Goal: Task Accomplishment & Management: Manage account settings

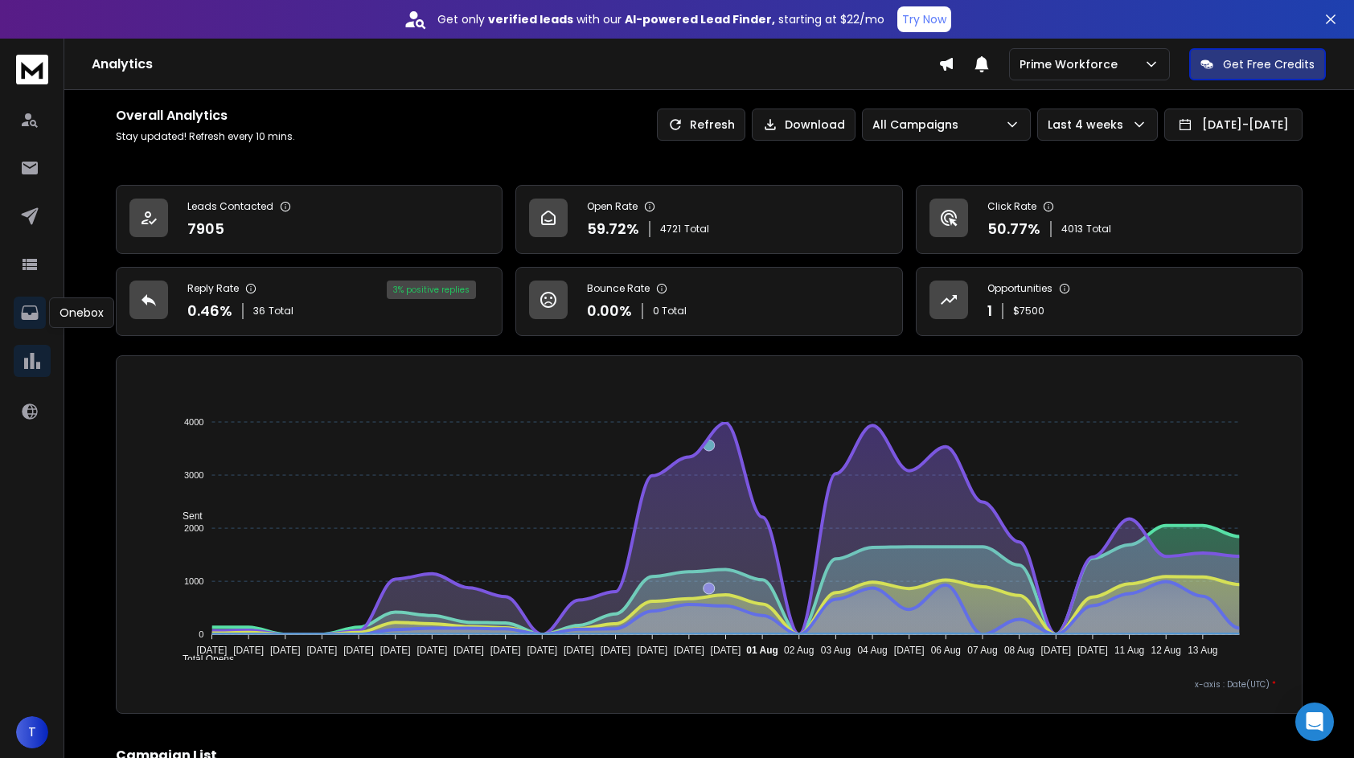
click at [25, 308] on icon at bounding box center [29, 312] width 19 height 19
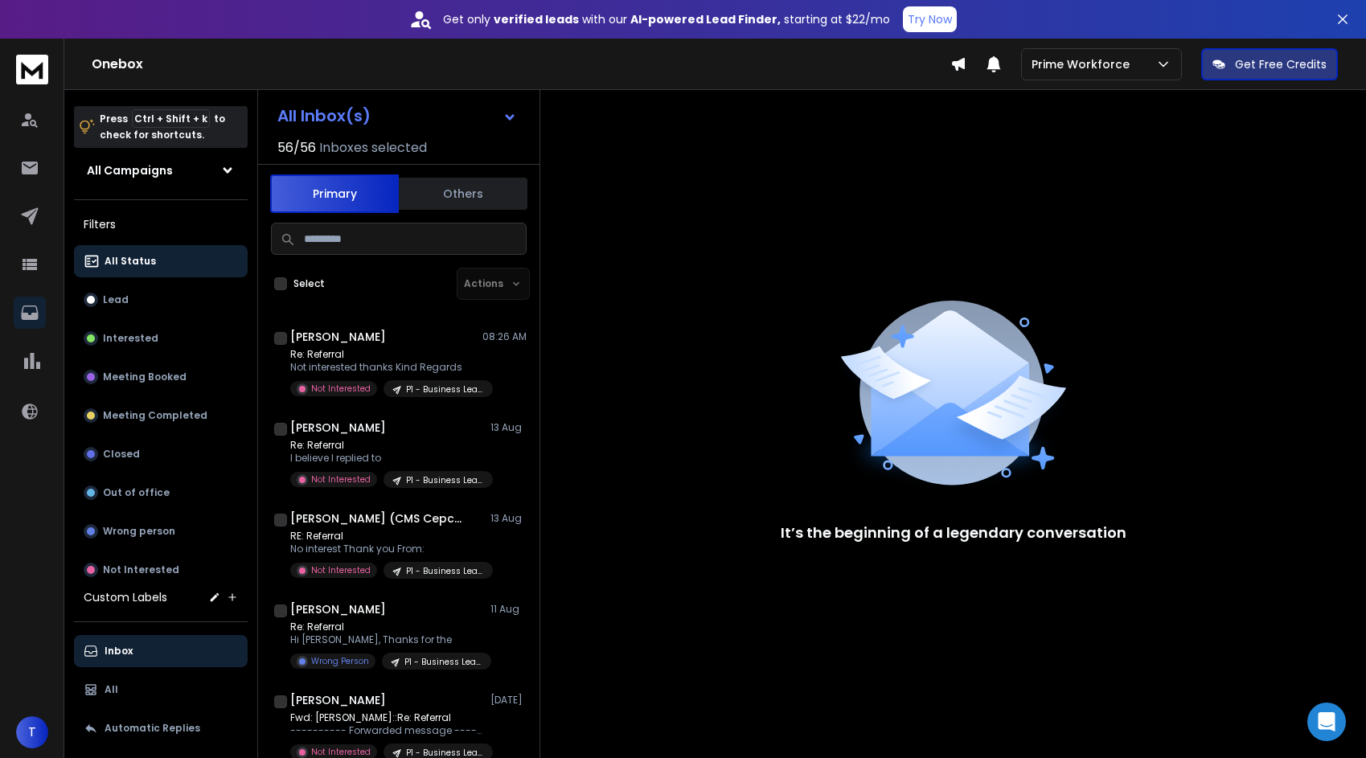
click at [428, 203] on button "Others" at bounding box center [463, 193] width 129 height 35
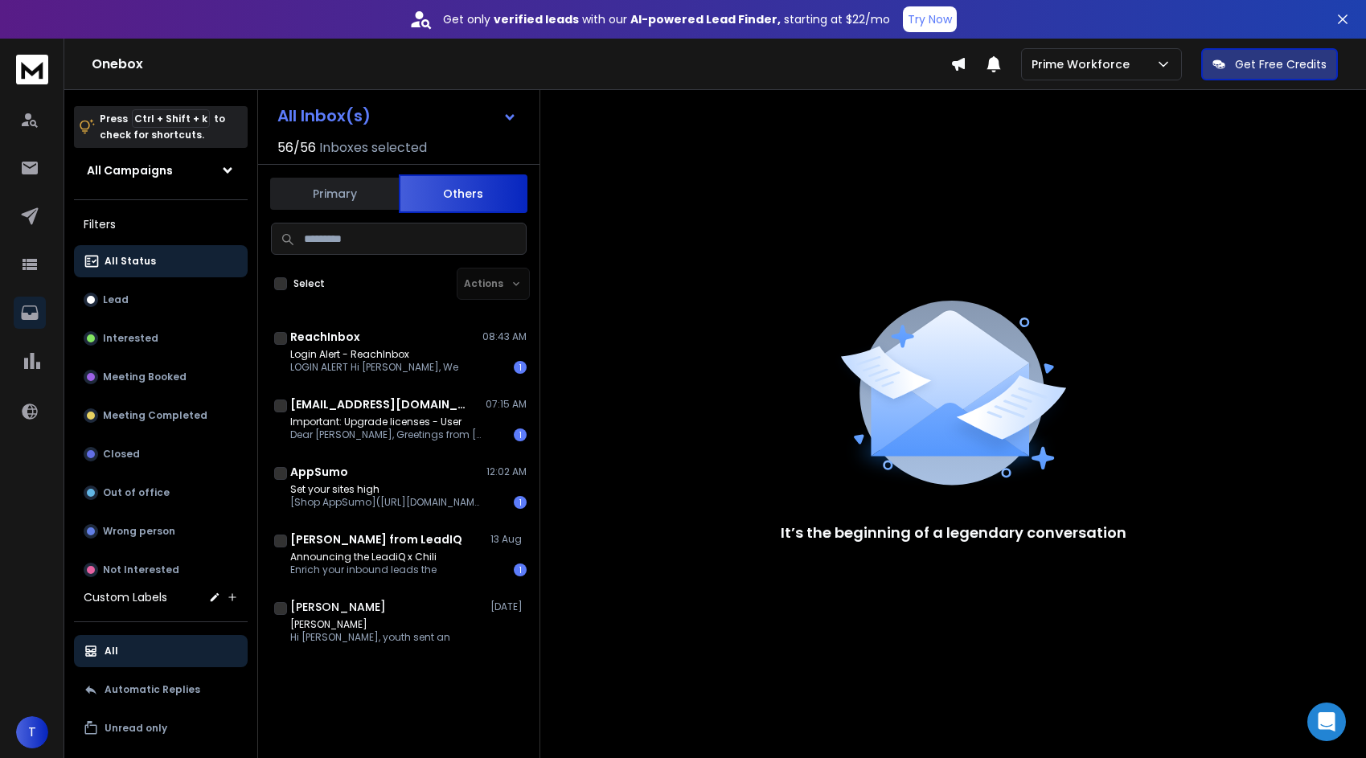
click at [271, 276] on div "Select Actions" at bounding box center [398, 280] width 281 height 39
click at [274, 281] on button "SELECT THIS PAGE" at bounding box center [280, 283] width 13 height 13
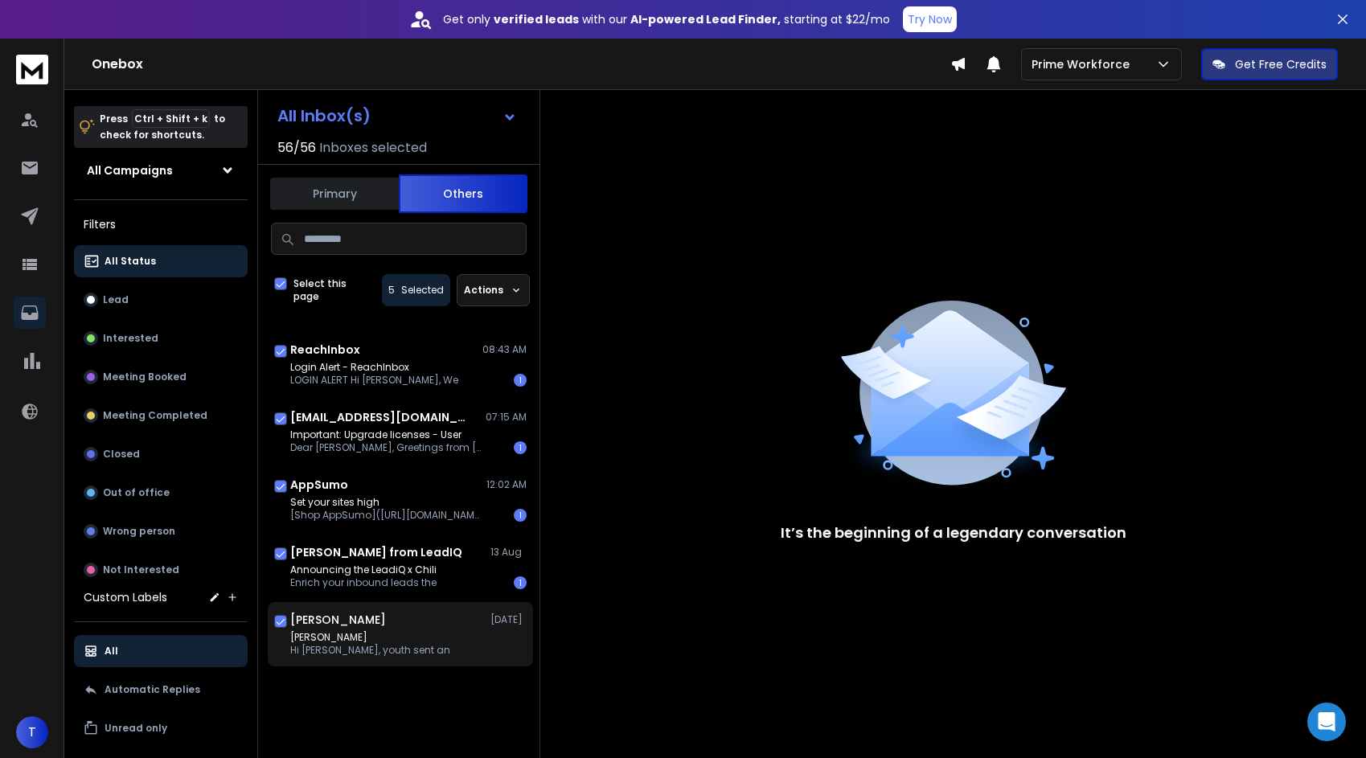
click at [288, 614] on div "[PERSON_NAME] [DATE] [PERSON_NAME] Hi [PERSON_NAME], youth sent an" at bounding box center [400, 634] width 265 height 64
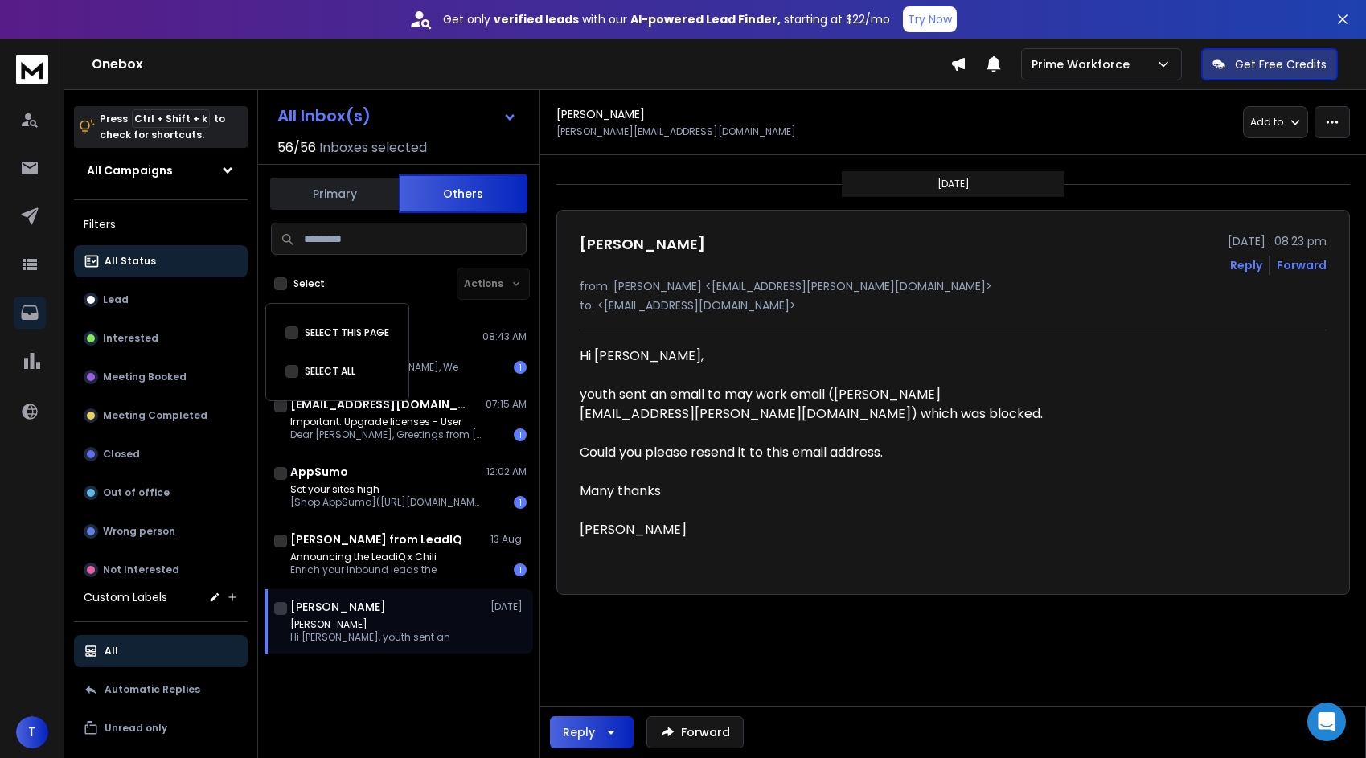
click at [281, 285] on button "SELECT THIS PAGE" at bounding box center [280, 283] width 13 height 13
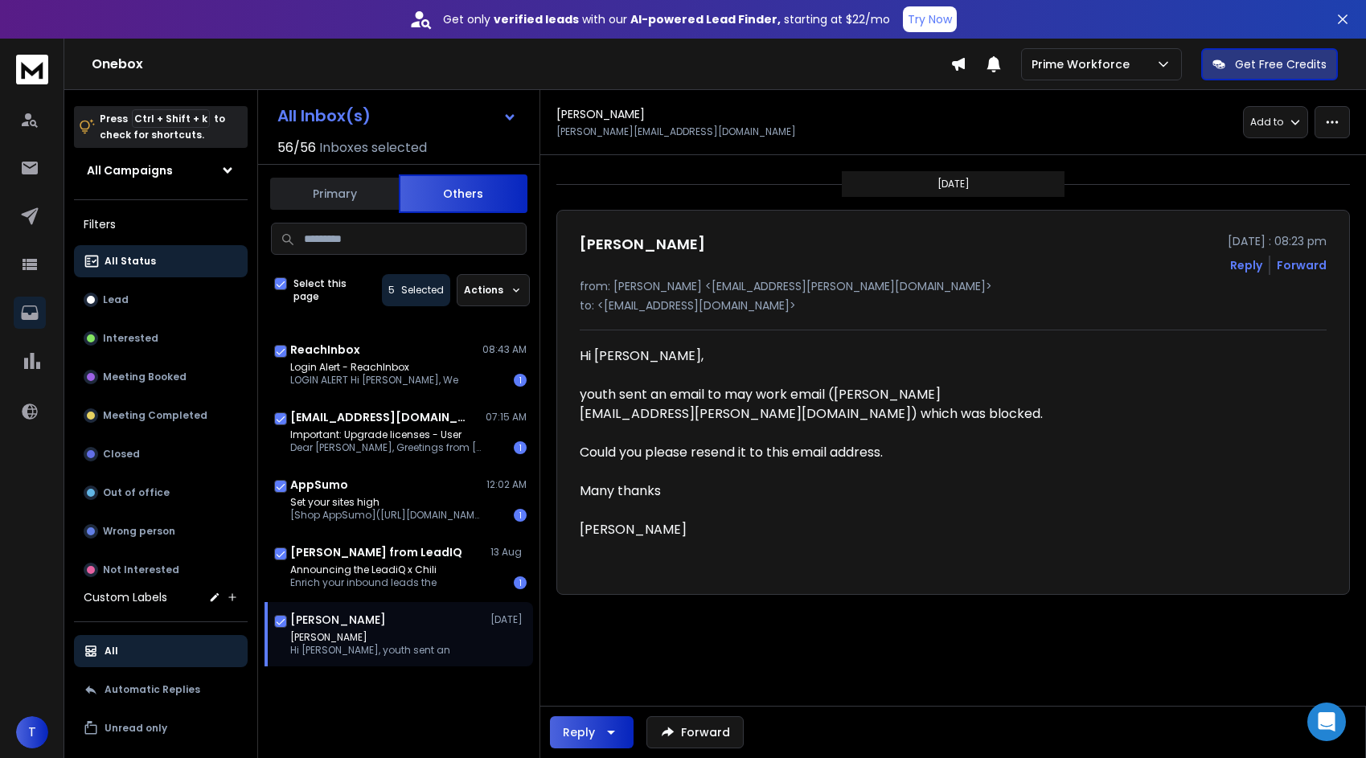
click at [285, 622] on button "button" at bounding box center [280, 621] width 13 height 13
click at [483, 281] on button "Actions" at bounding box center [493, 290] width 73 height 32
click at [502, 328] on div "Delete email" at bounding box center [468, 326] width 92 height 16
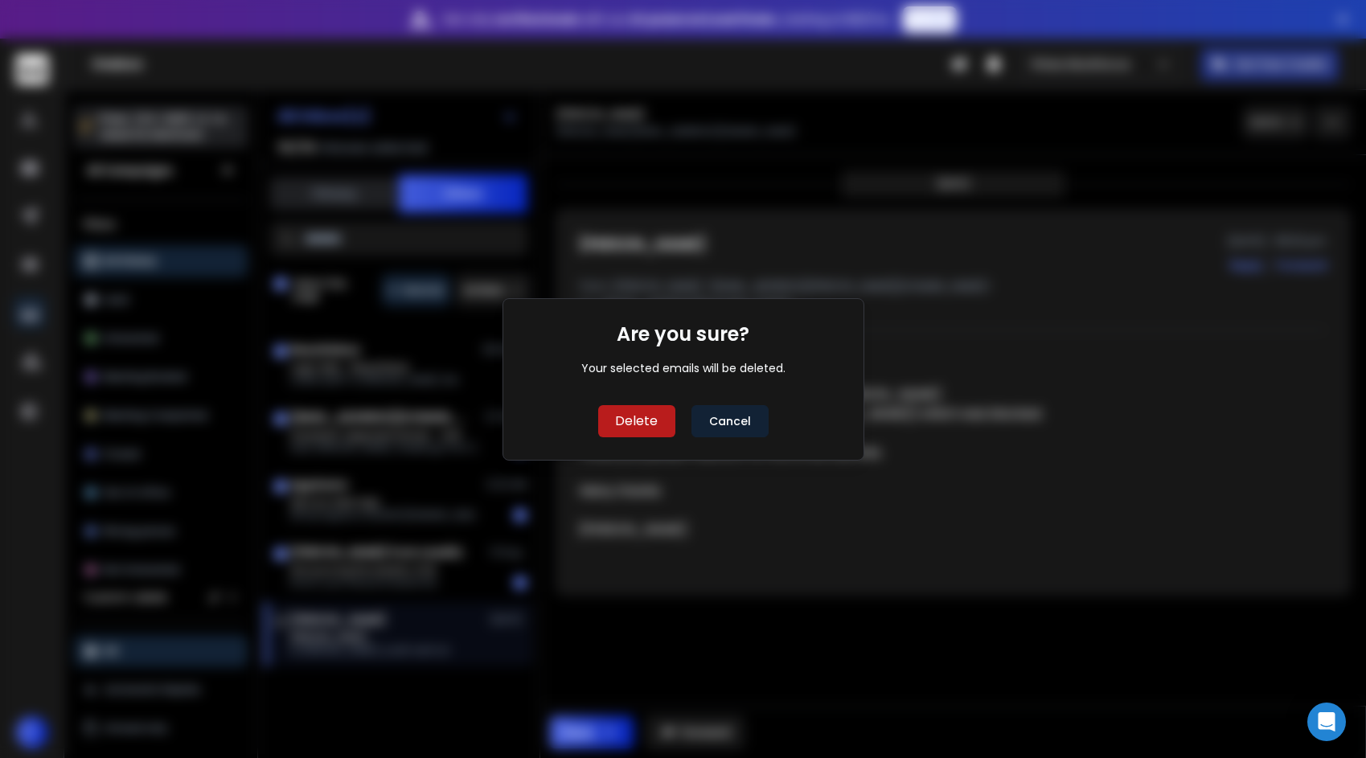
click at [629, 417] on button "Delete" at bounding box center [636, 421] width 77 height 32
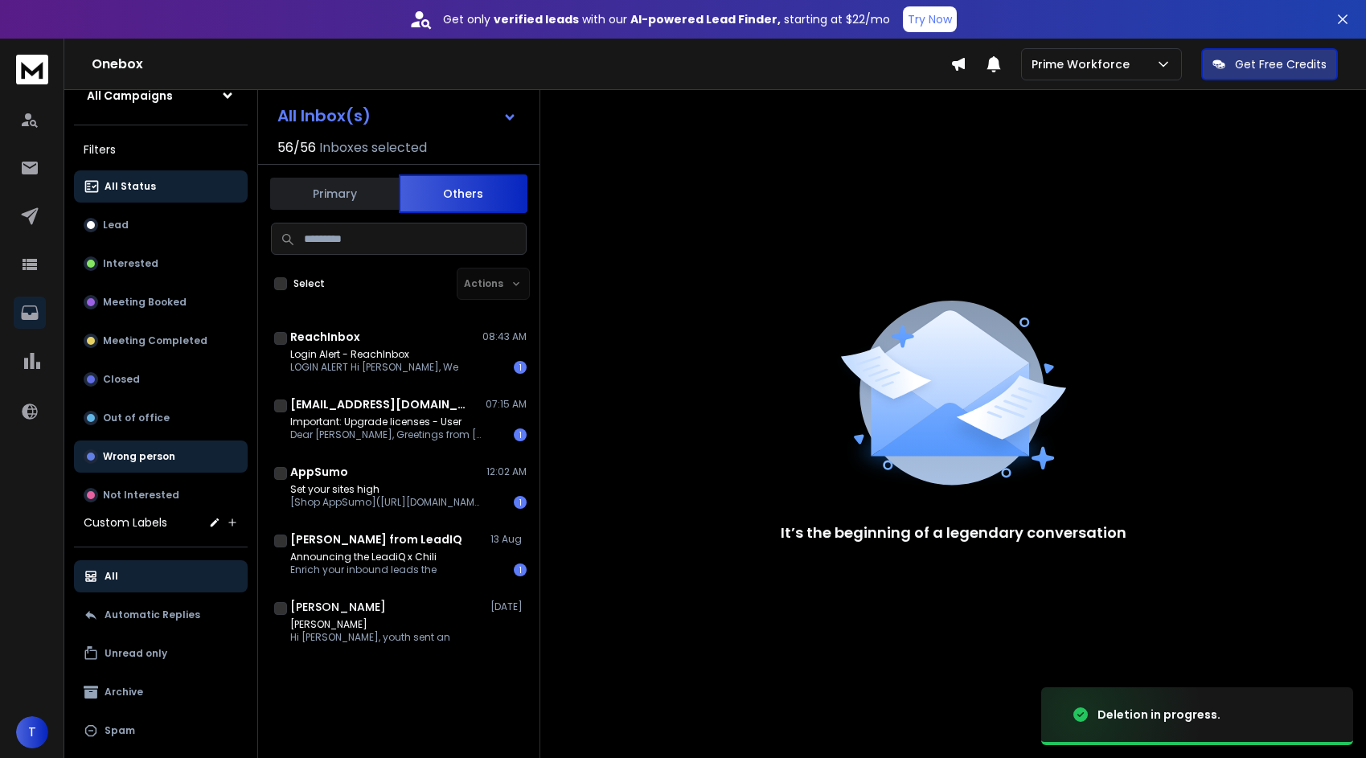
scroll to position [88, 0]
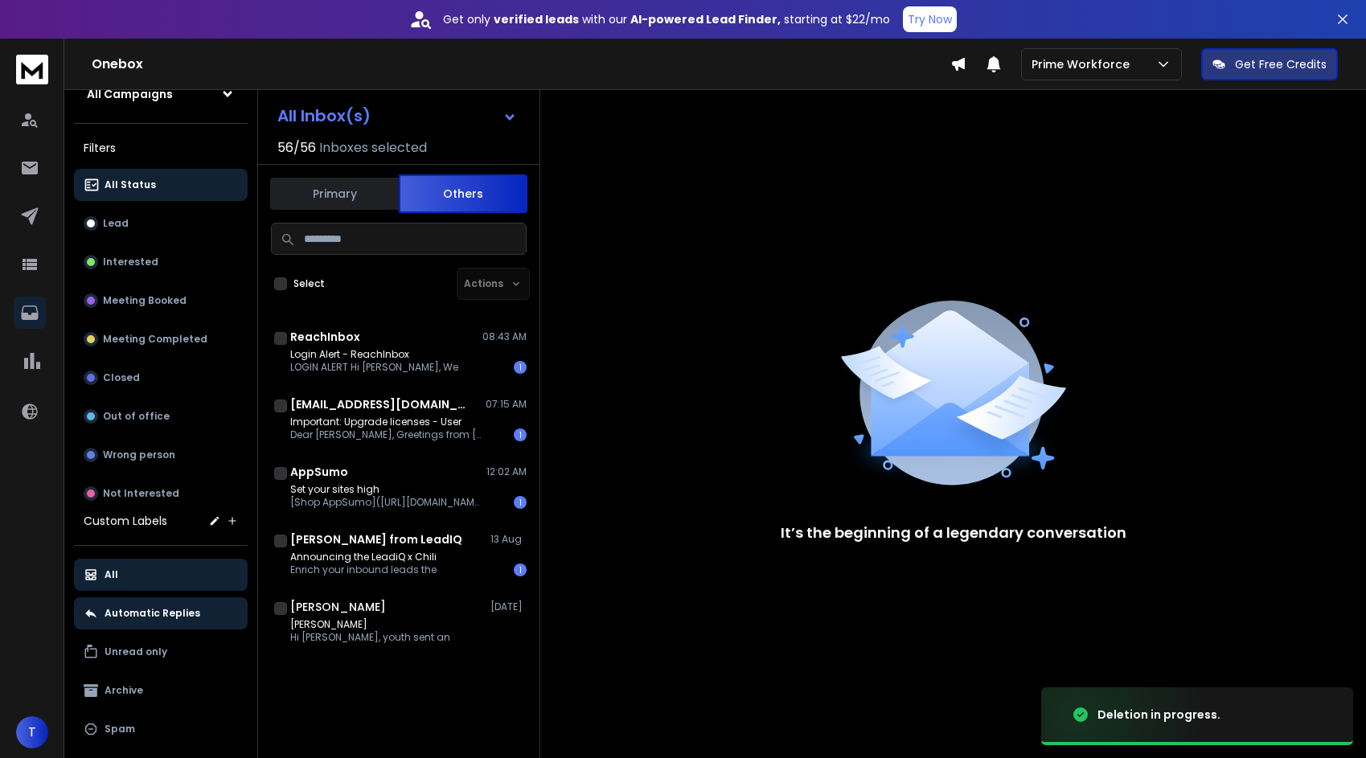
click at [158, 610] on div "Automatic Replies" at bounding box center [142, 613] width 117 height 19
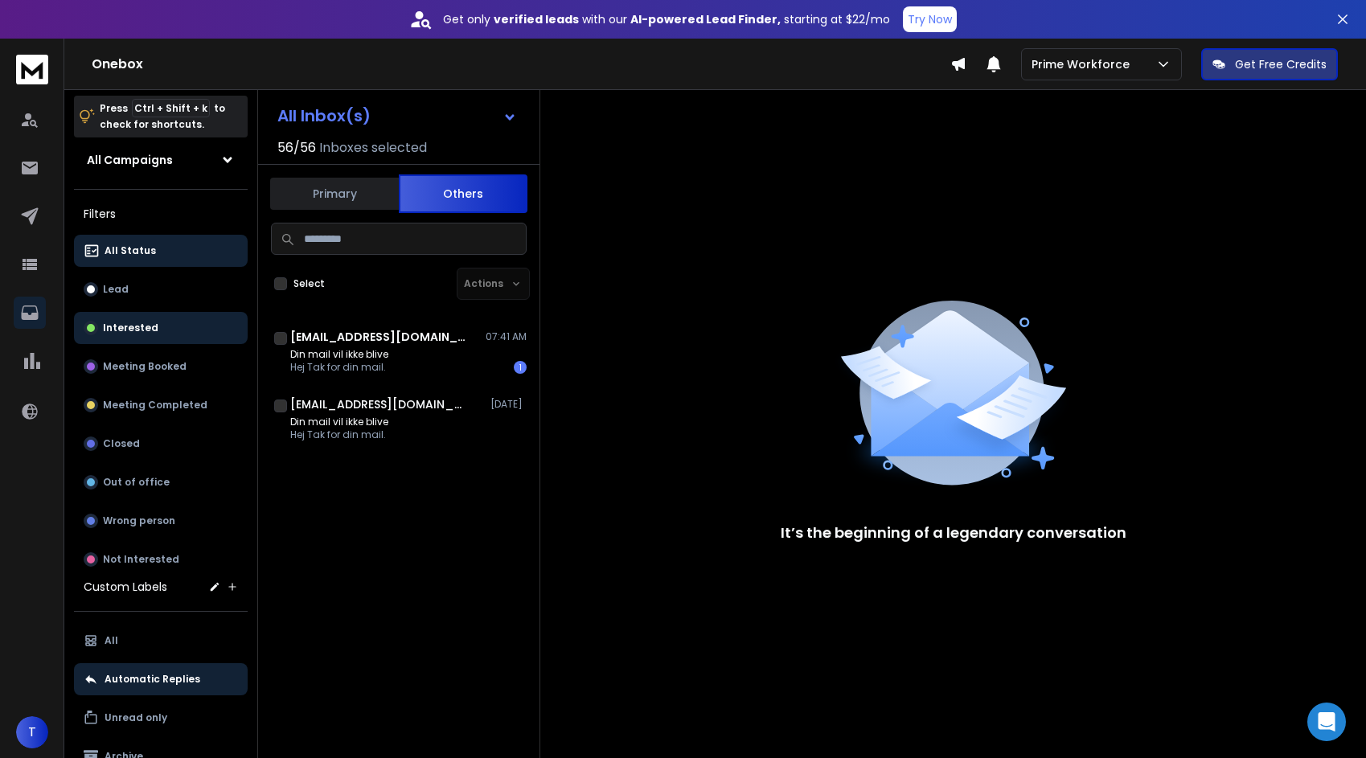
scroll to position [0, 0]
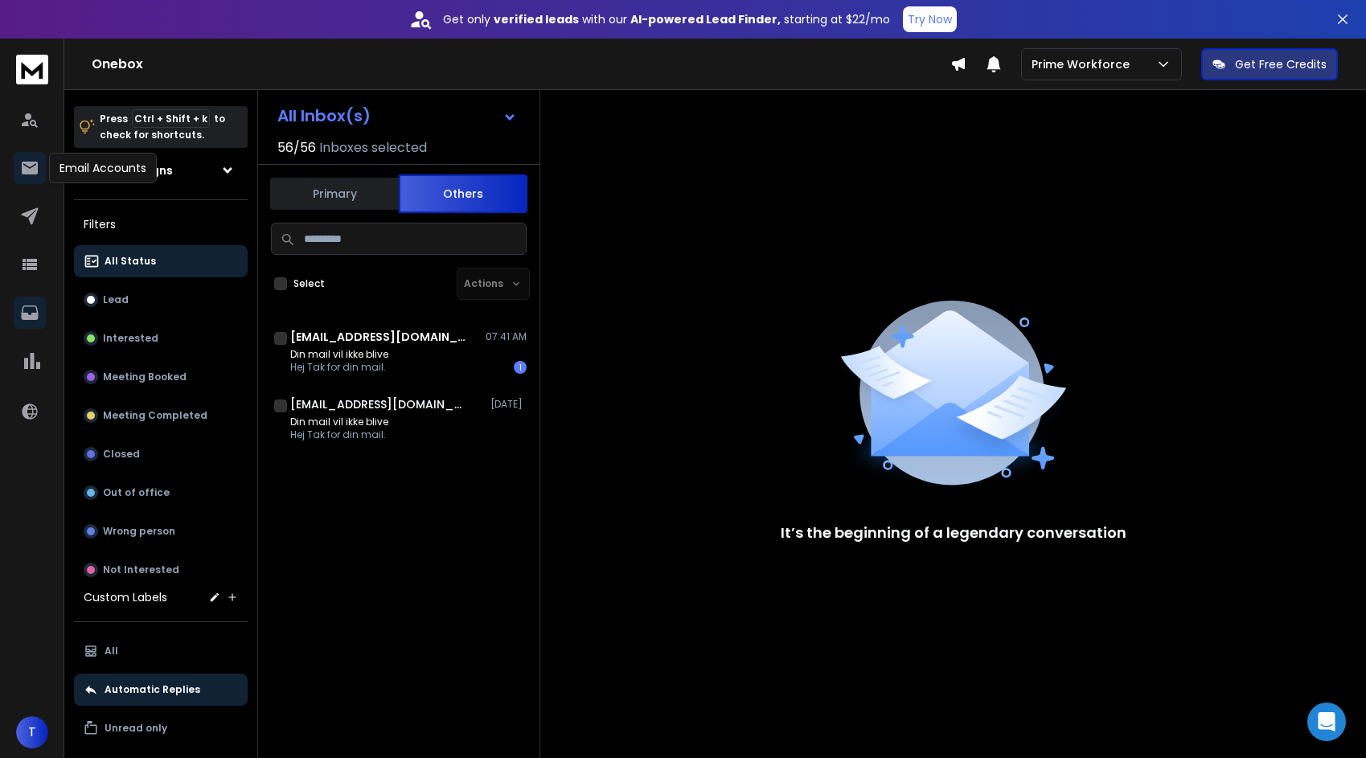
click at [23, 158] on icon at bounding box center [29, 167] width 19 height 19
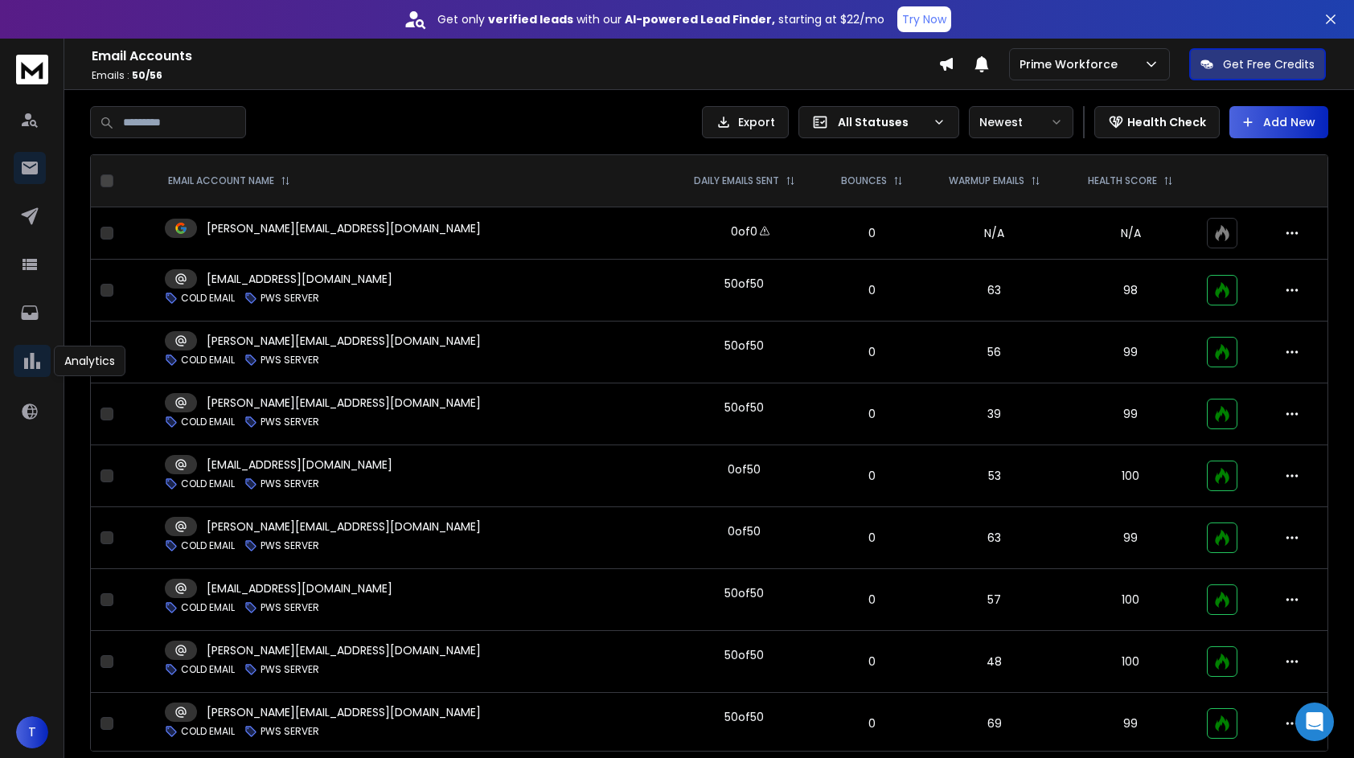
click at [35, 373] on link at bounding box center [32, 361] width 37 height 37
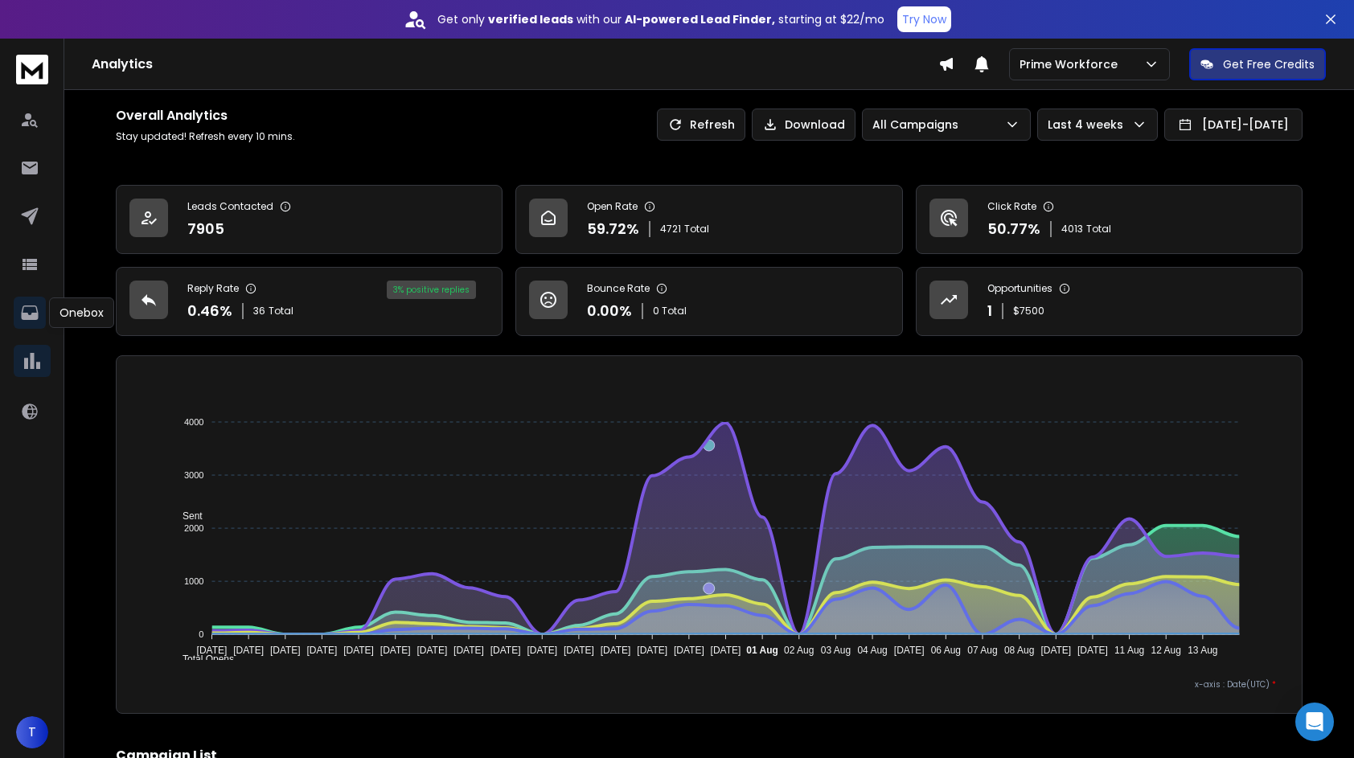
click at [27, 311] on icon at bounding box center [29, 312] width 19 height 19
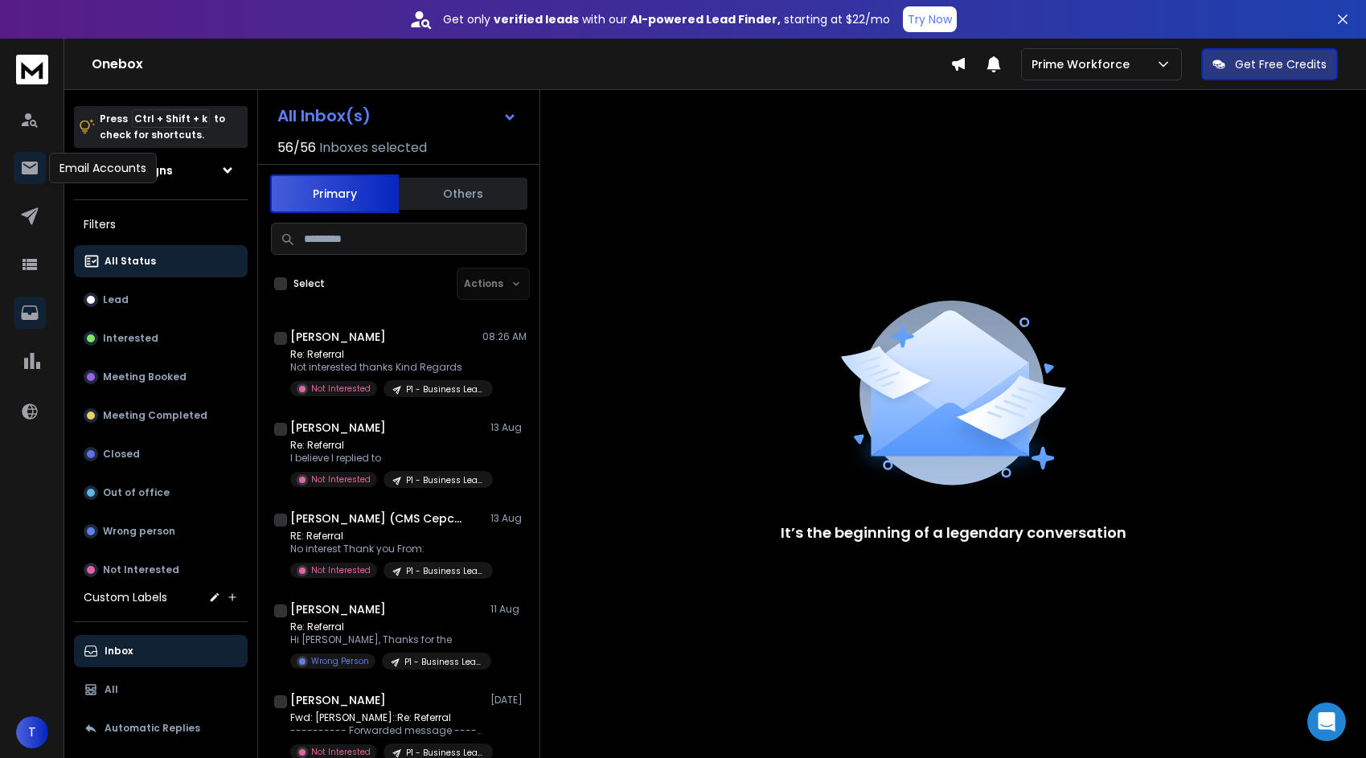
click at [39, 166] on icon at bounding box center [29, 167] width 19 height 19
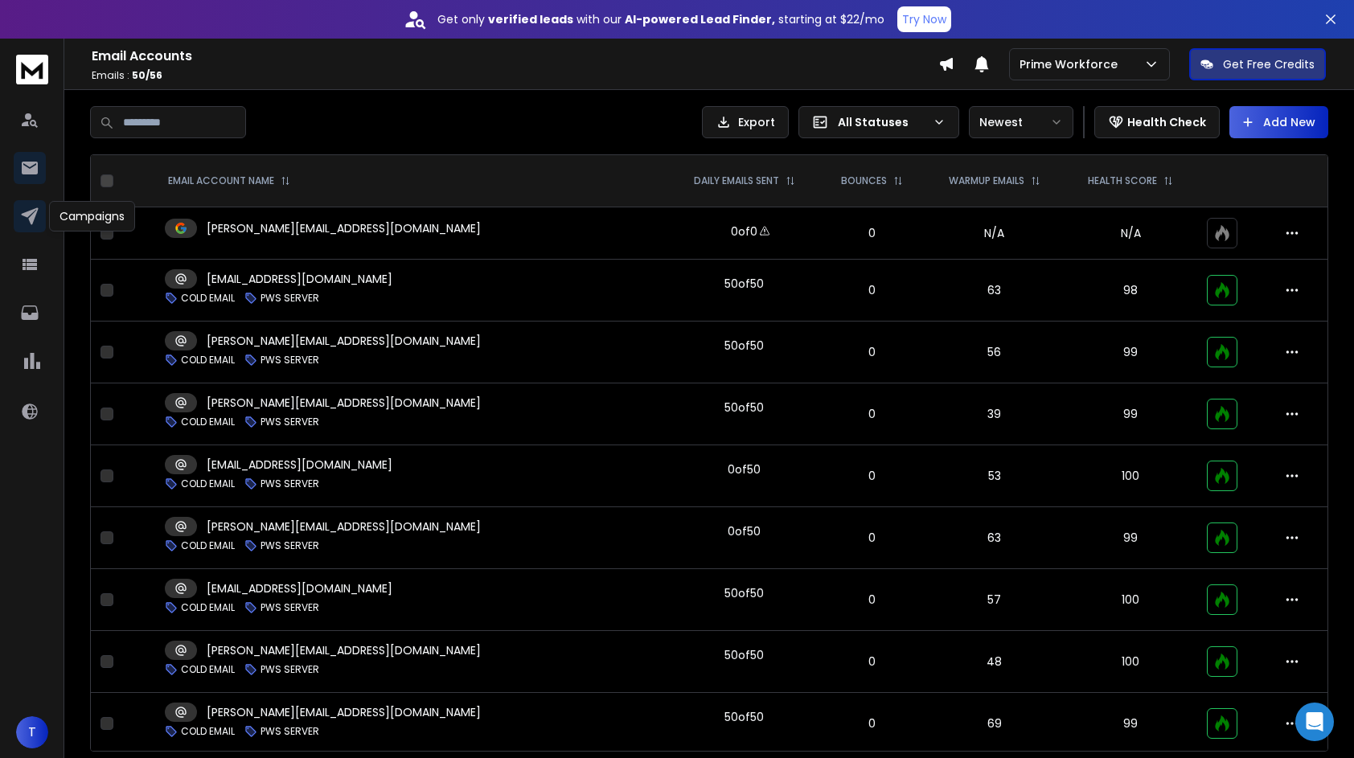
click at [30, 220] on icon at bounding box center [29, 215] width 17 height 17
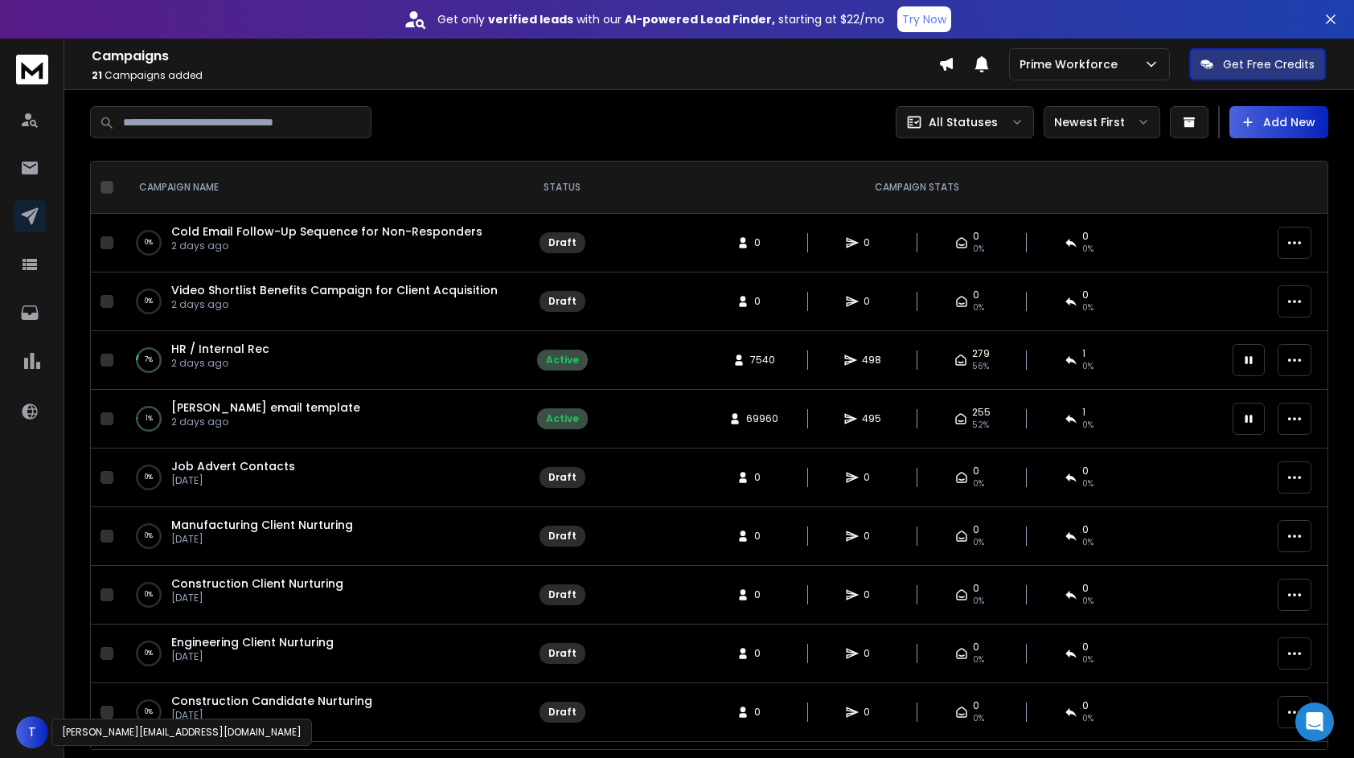
click at [24, 741] on span "T" at bounding box center [32, 732] width 32 height 32
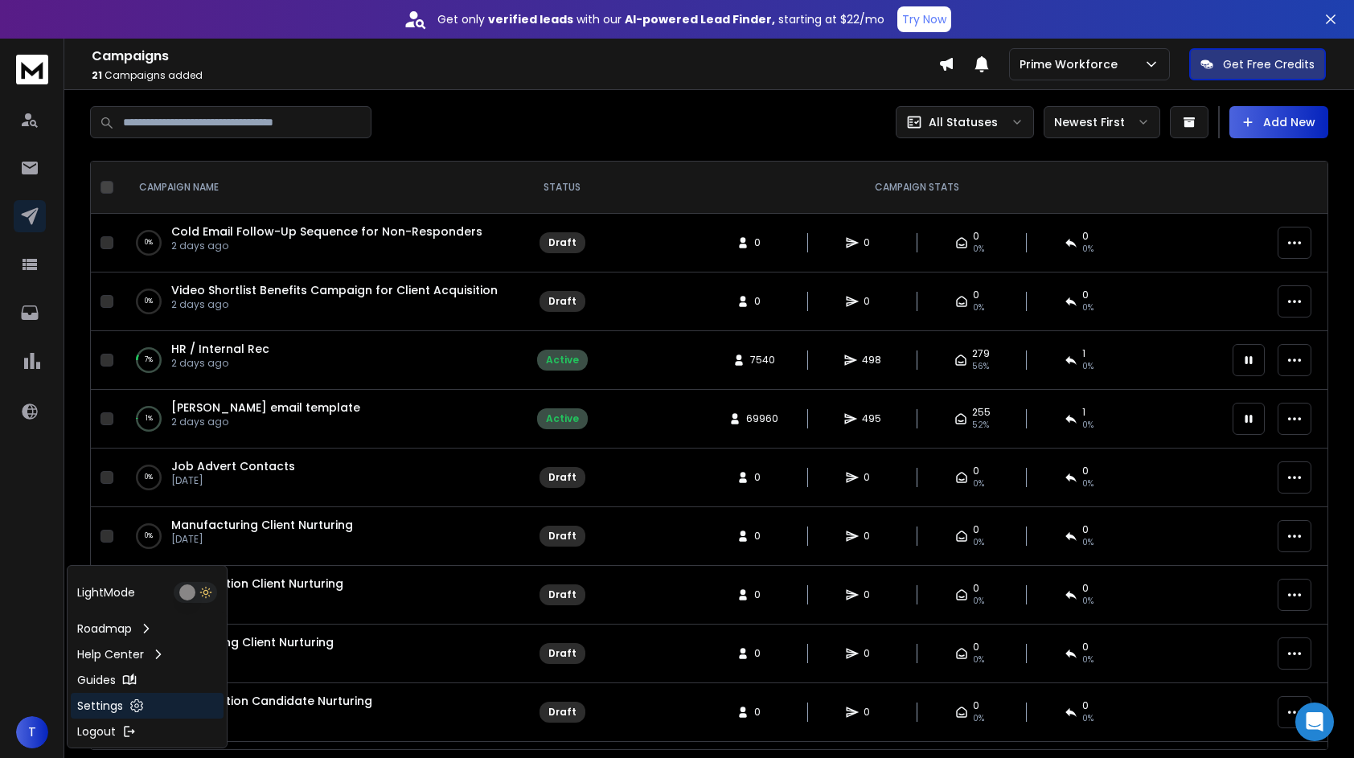
click at [105, 704] on p "Settings" at bounding box center [100, 706] width 46 height 16
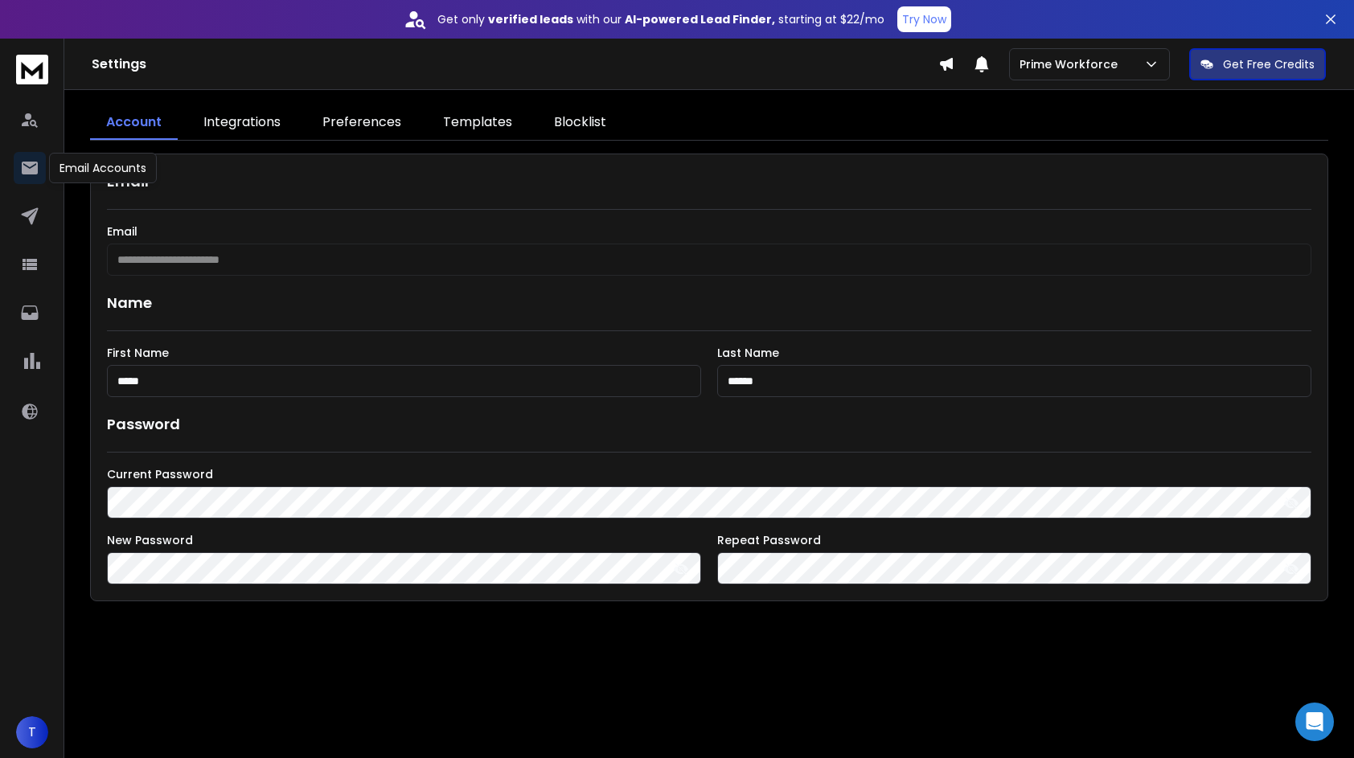
click at [21, 165] on icon at bounding box center [29, 167] width 19 height 19
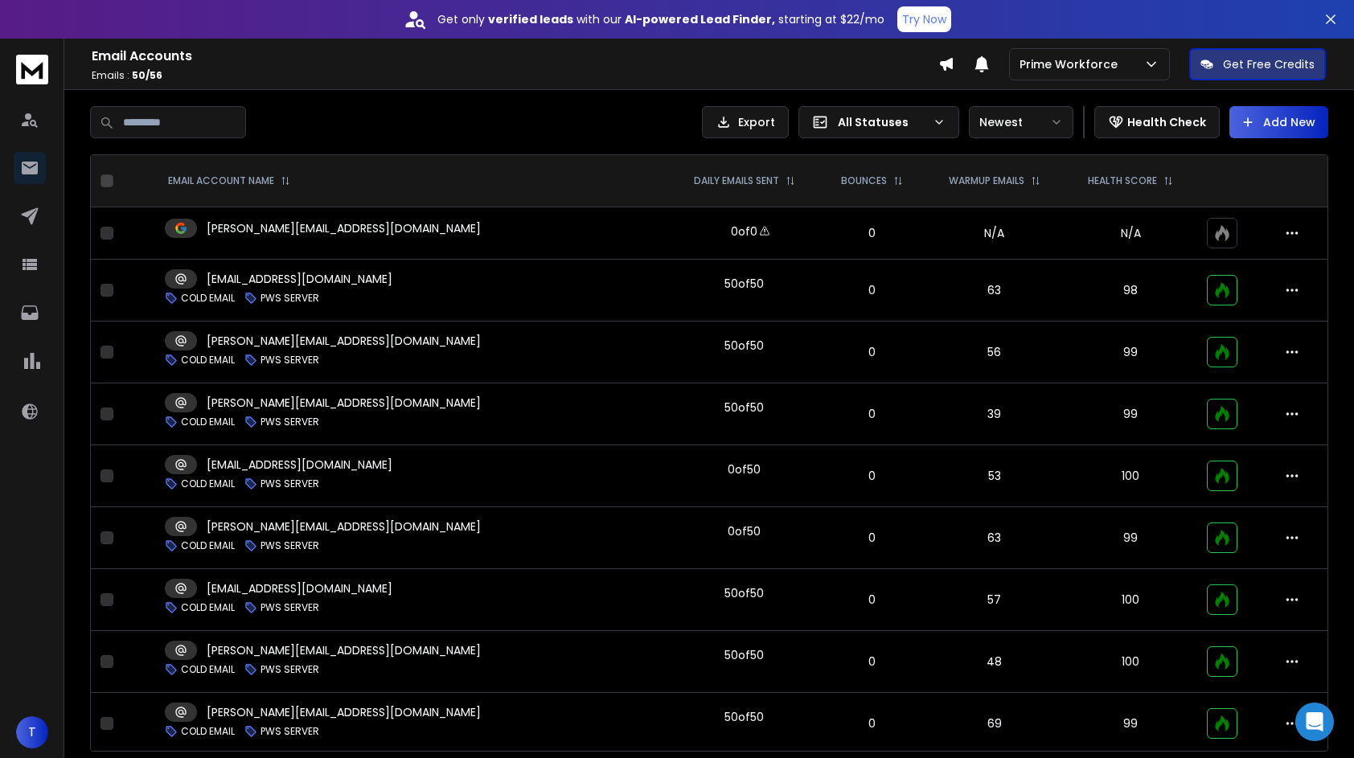
click at [331, 280] on p "[EMAIL_ADDRESS][DOMAIN_NAME]" at bounding box center [300, 279] width 186 height 16
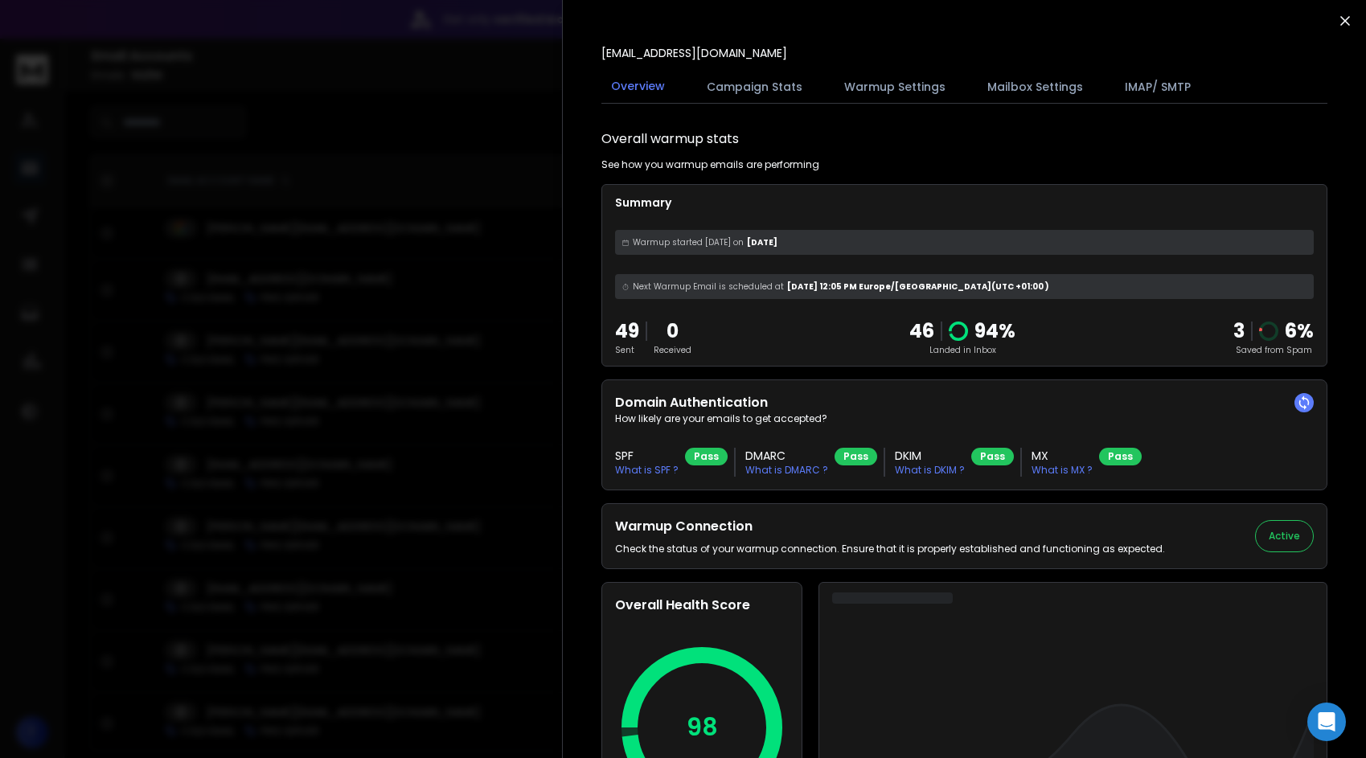
click at [1342, 23] on icon "button" at bounding box center [1345, 21] width 8 height 8
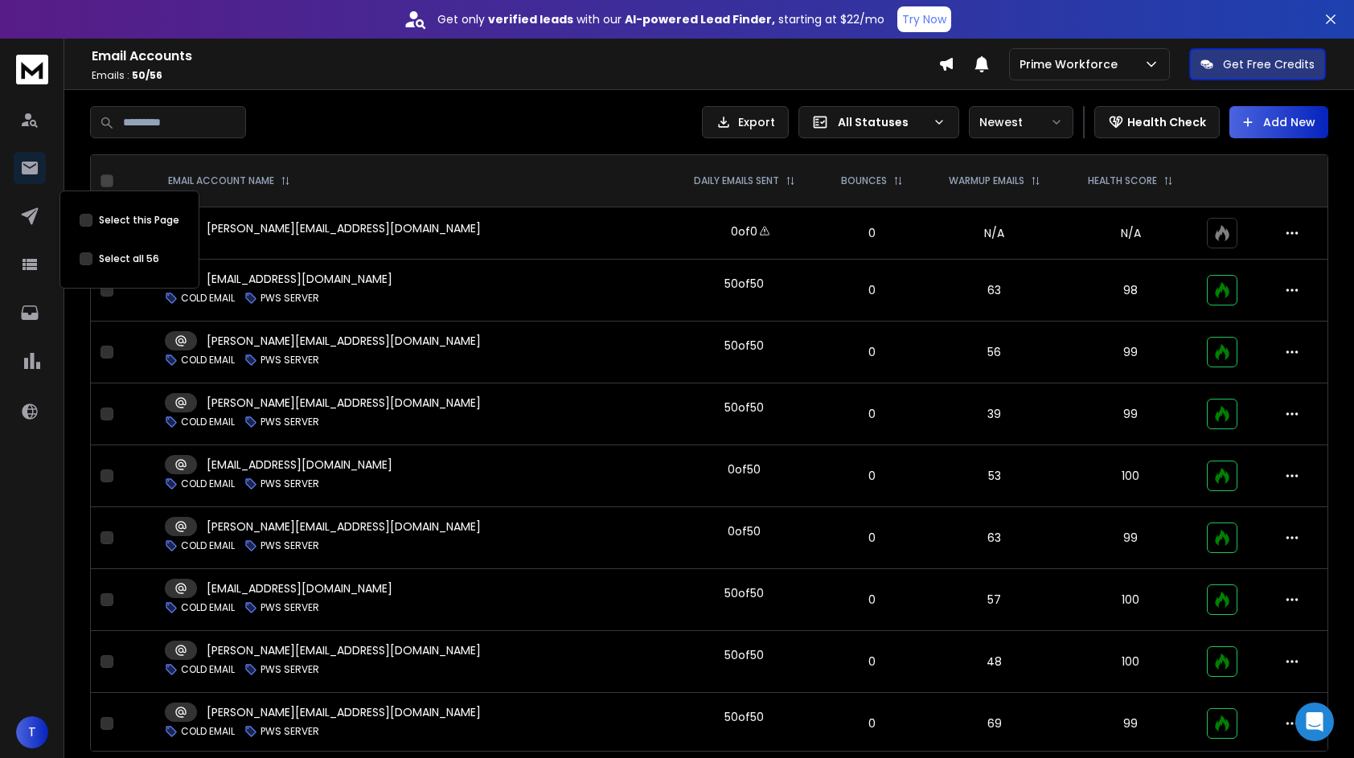
click at [109, 180] on button "Select this Page" at bounding box center [107, 180] width 13 height 13
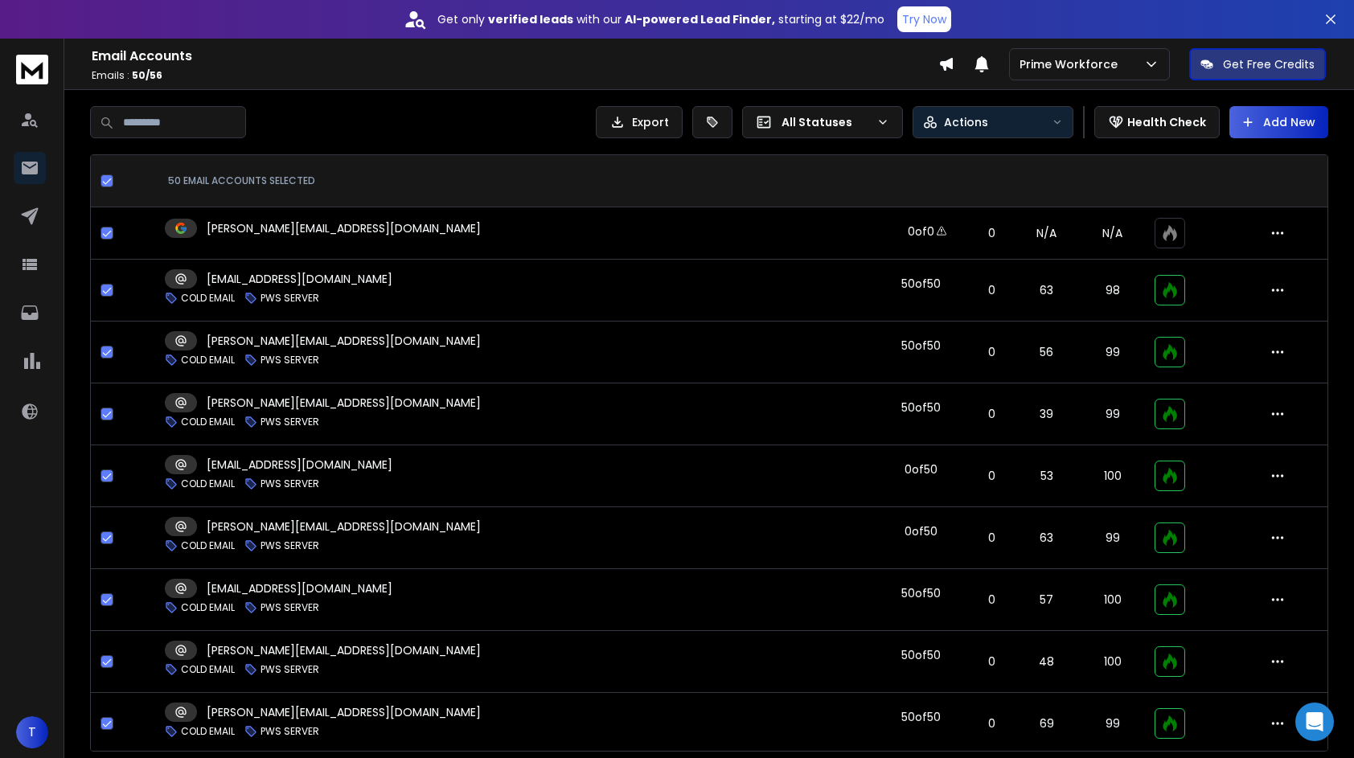
click at [1012, 119] on div "Actions" at bounding box center [984, 122] width 122 height 16
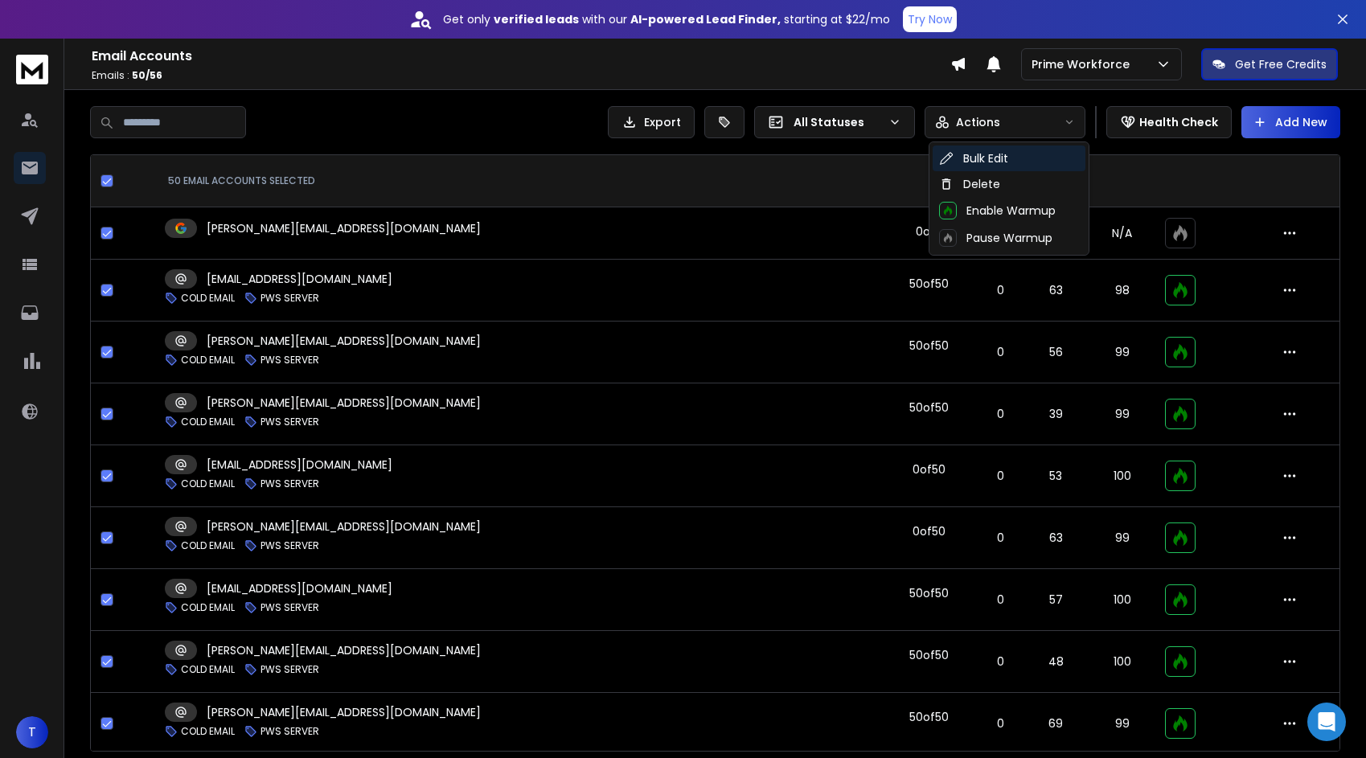
click at [992, 153] on div "Bulk Edit" at bounding box center [973, 158] width 69 height 16
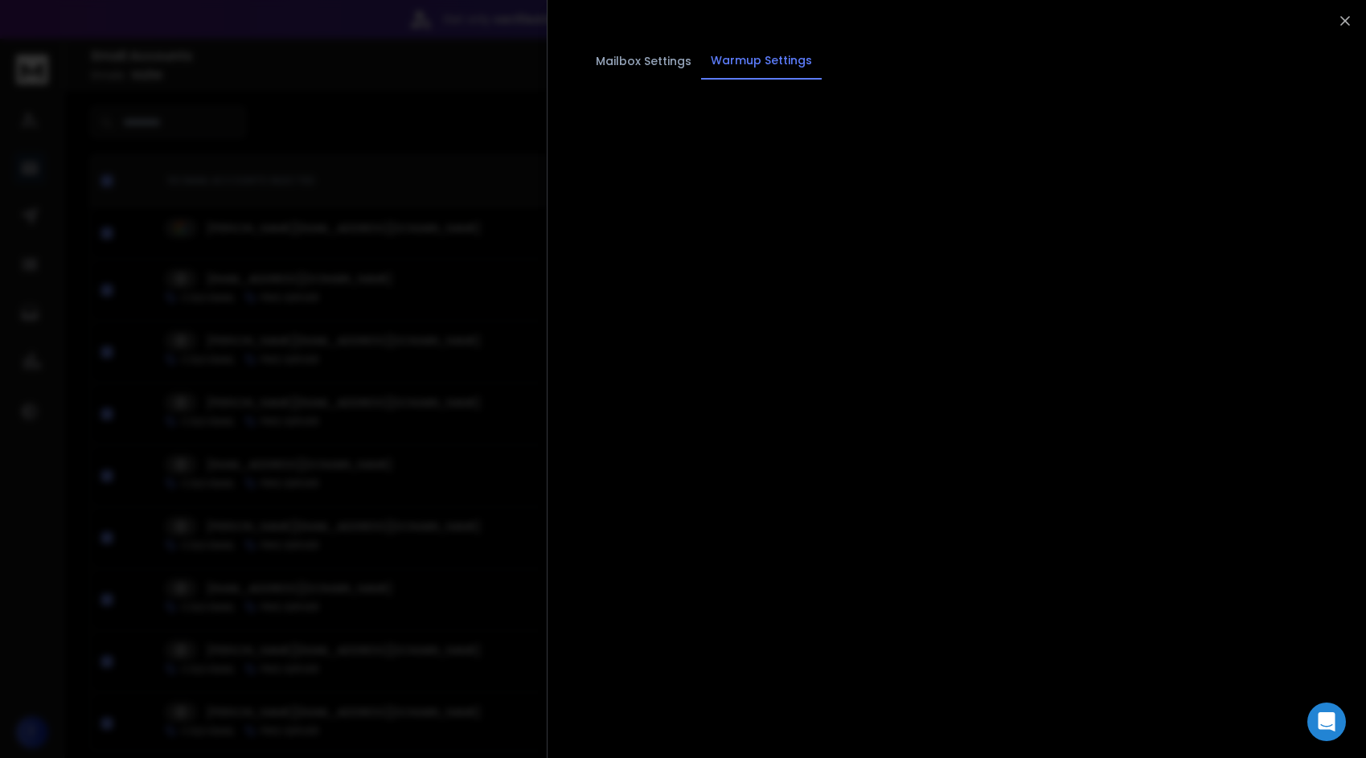
click at [747, 58] on button "Warmup Settings" at bounding box center [761, 61] width 121 height 37
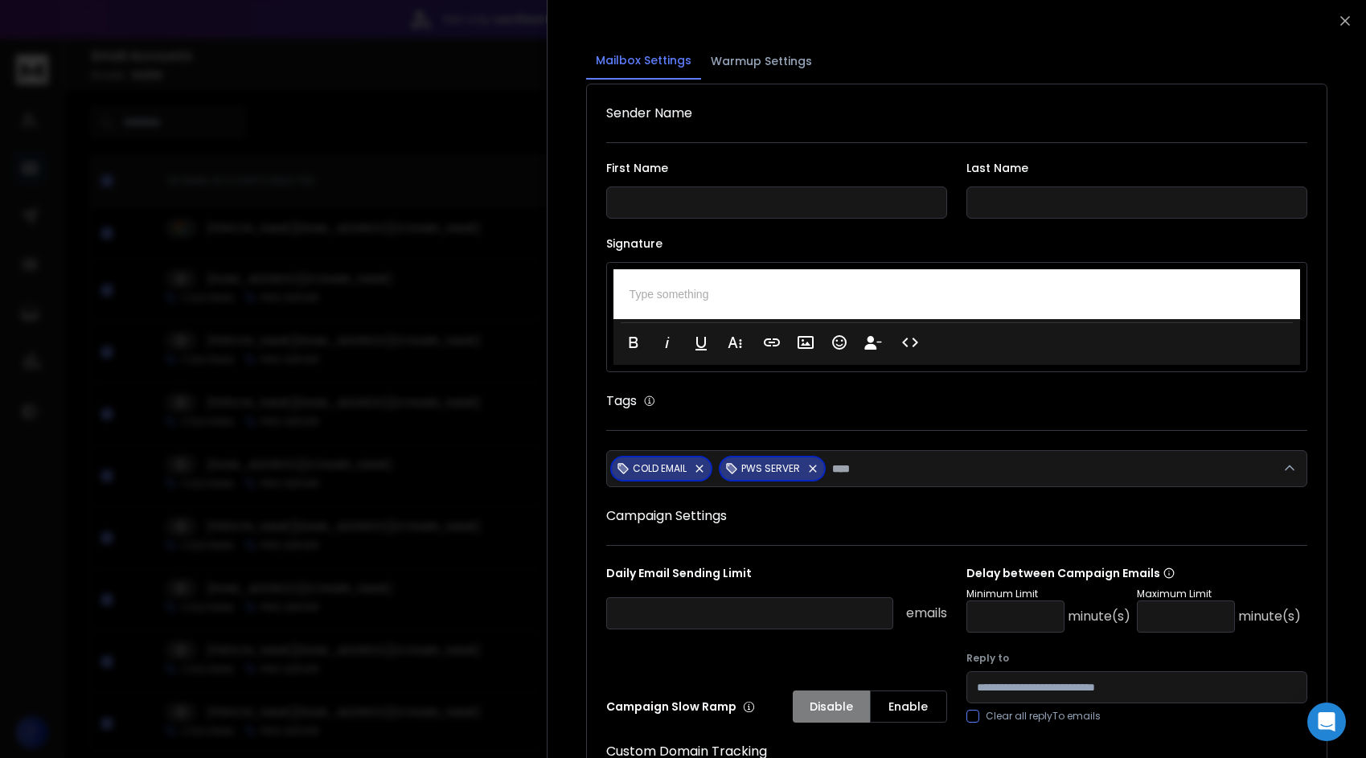
click at [670, 57] on button "Mailbox Settings" at bounding box center [643, 61] width 115 height 37
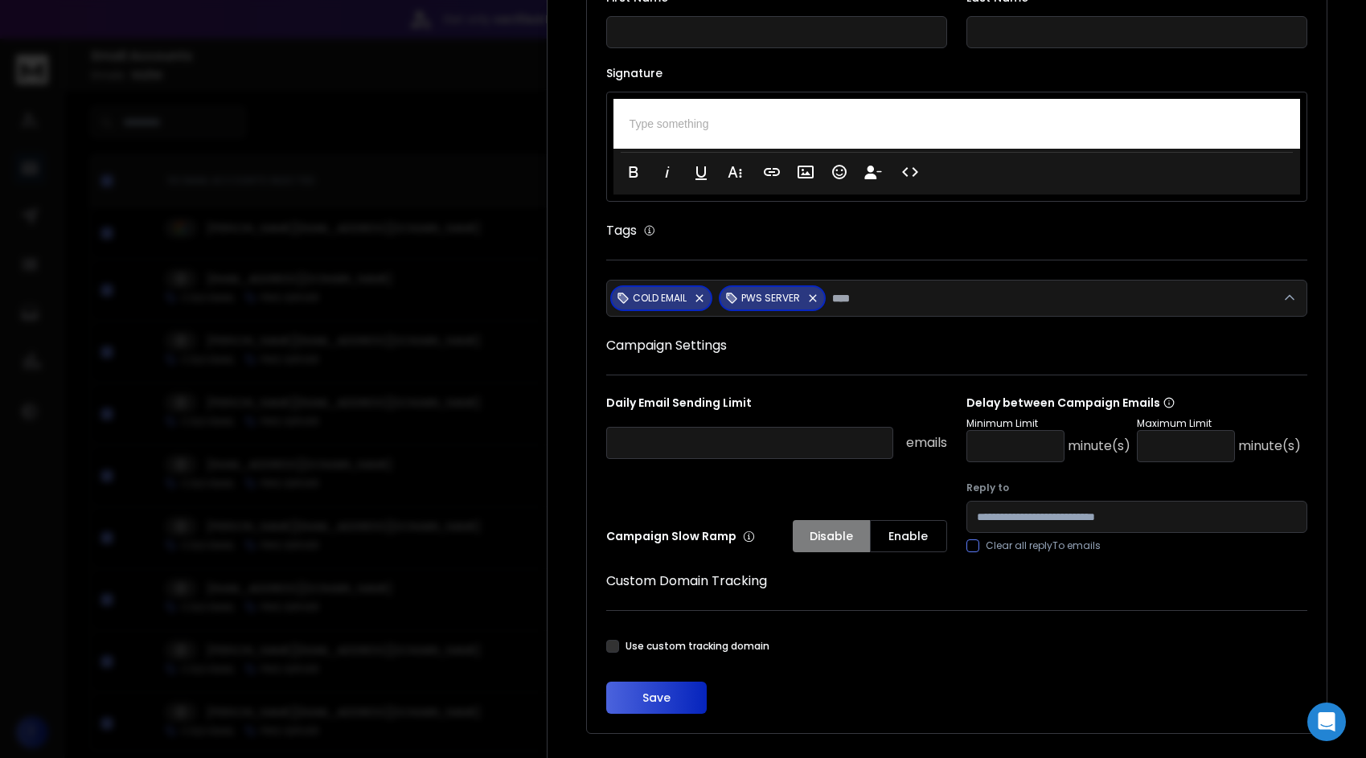
scroll to position [191, 0]
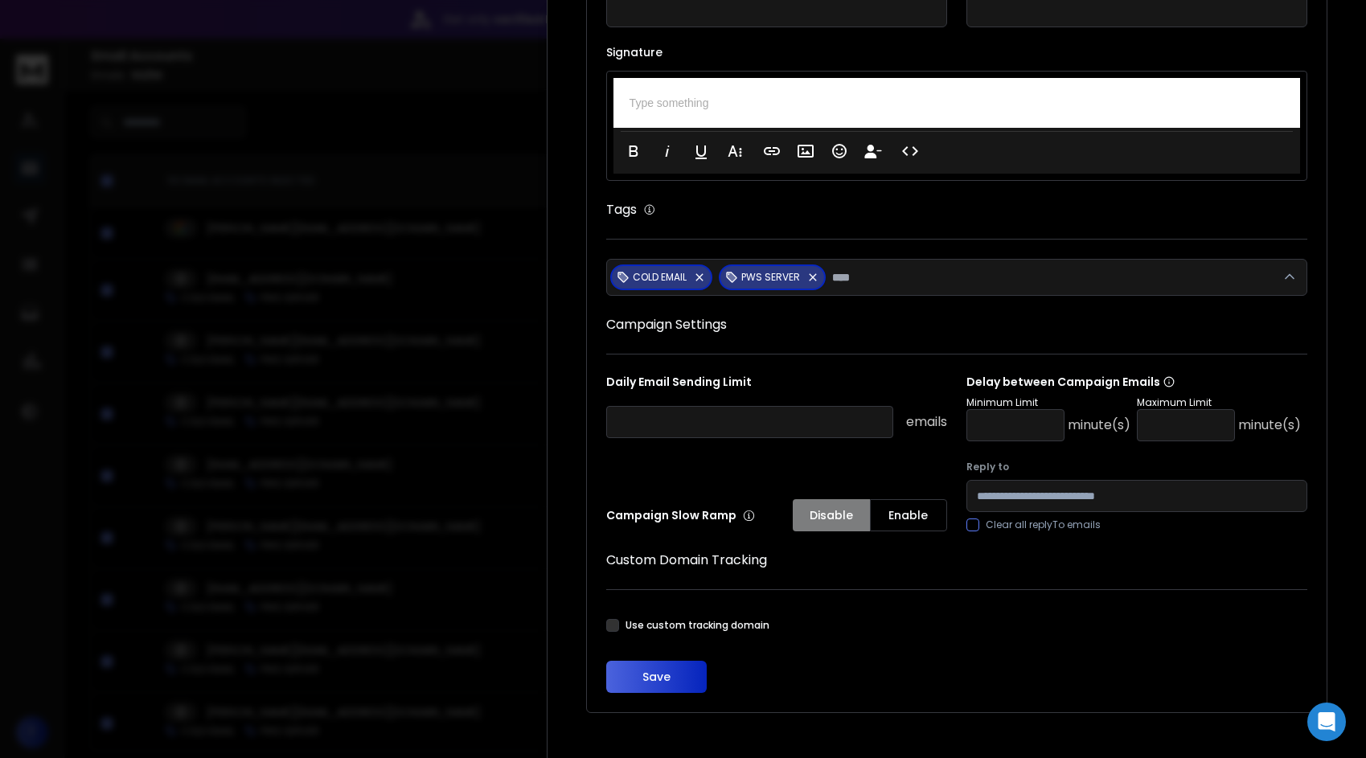
click at [848, 430] on input "number" at bounding box center [749, 422] width 287 height 32
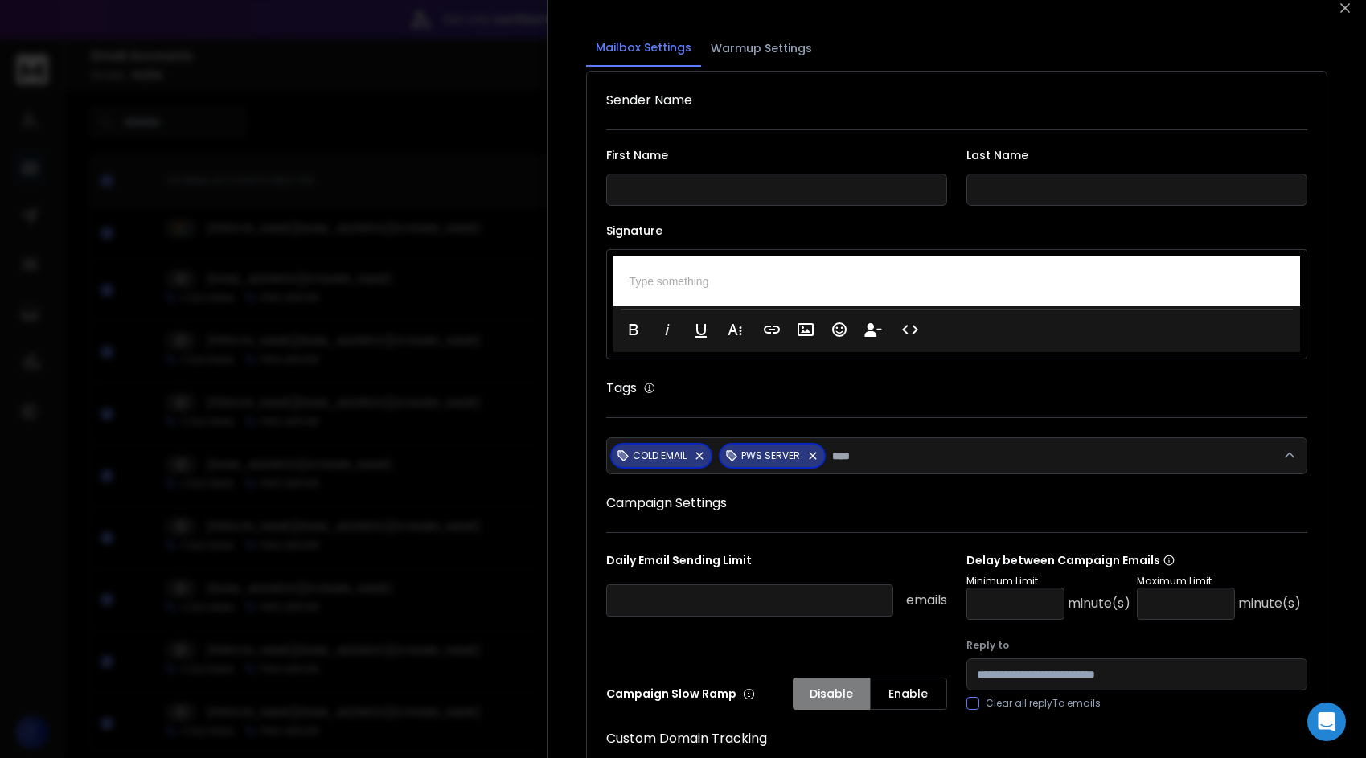
scroll to position [0, 0]
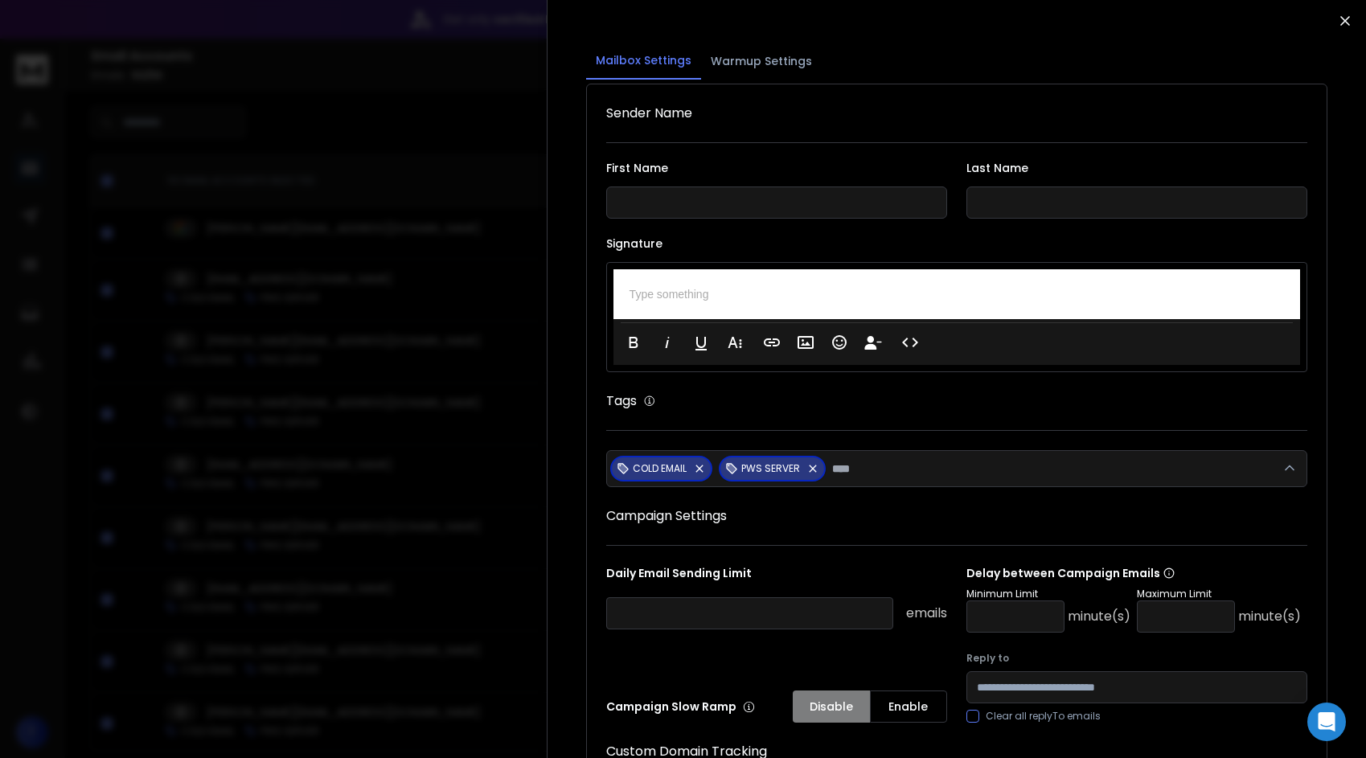
type input "***"
click at [1341, 22] on icon "button" at bounding box center [1345, 21] width 16 height 16
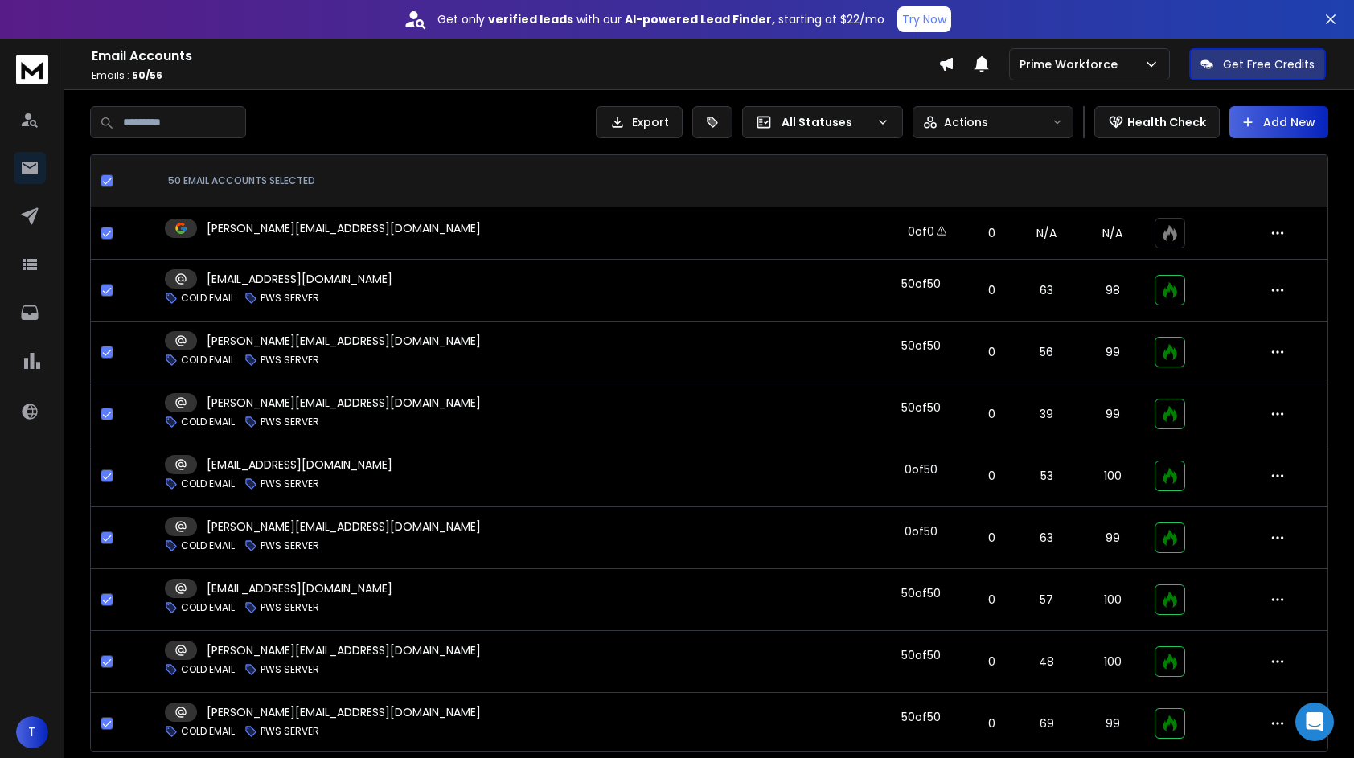
click at [315, 279] on p "[EMAIL_ADDRESS][DOMAIN_NAME]" at bounding box center [300, 279] width 186 height 16
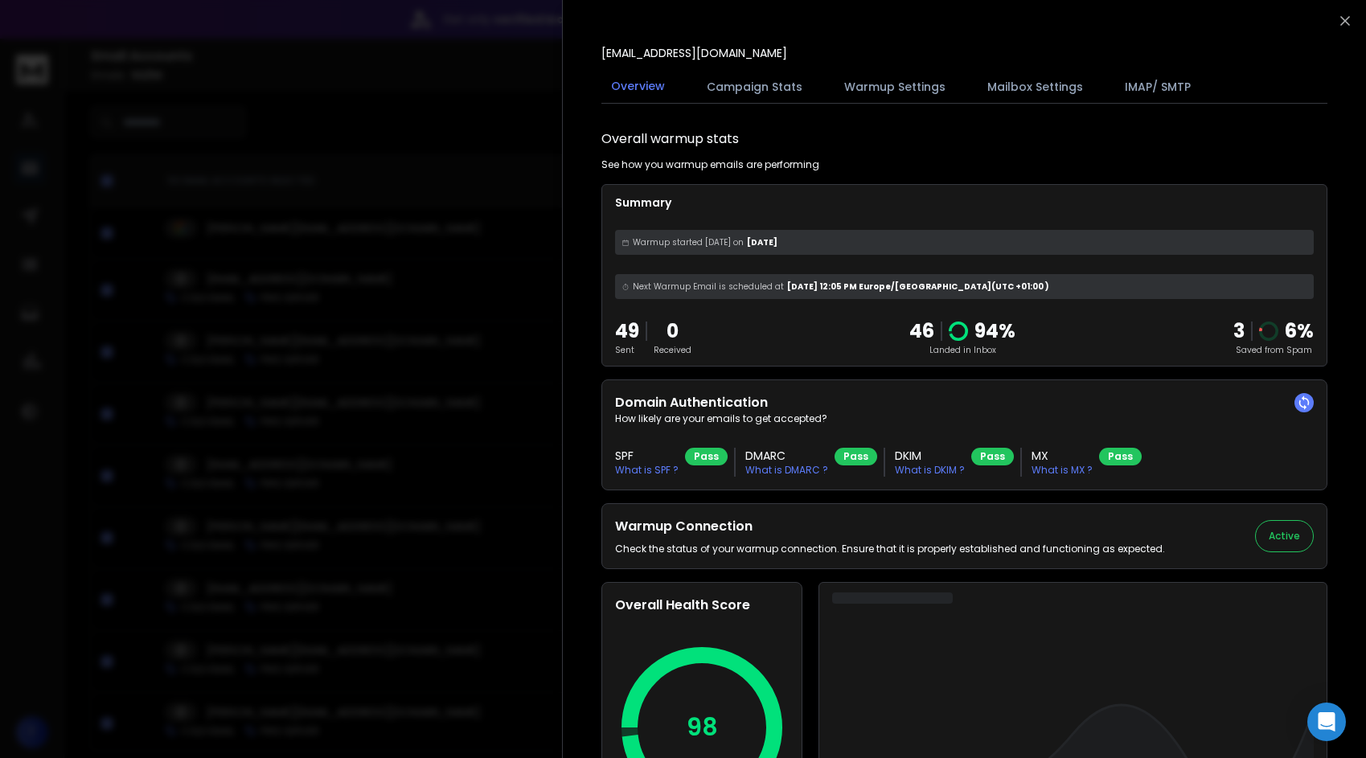
click at [776, 81] on button "Campaign Stats" at bounding box center [754, 86] width 115 height 35
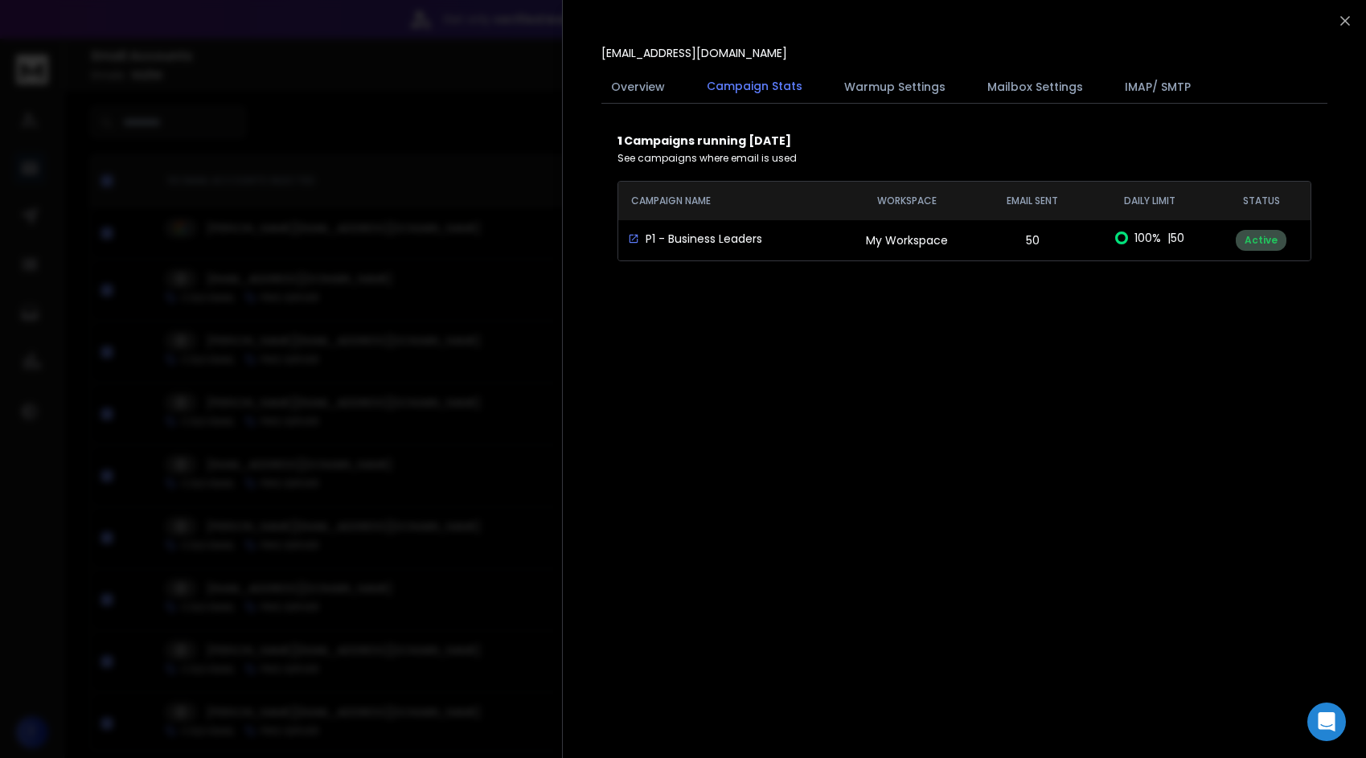
click at [1028, 84] on button "Mailbox Settings" at bounding box center [1035, 86] width 115 height 35
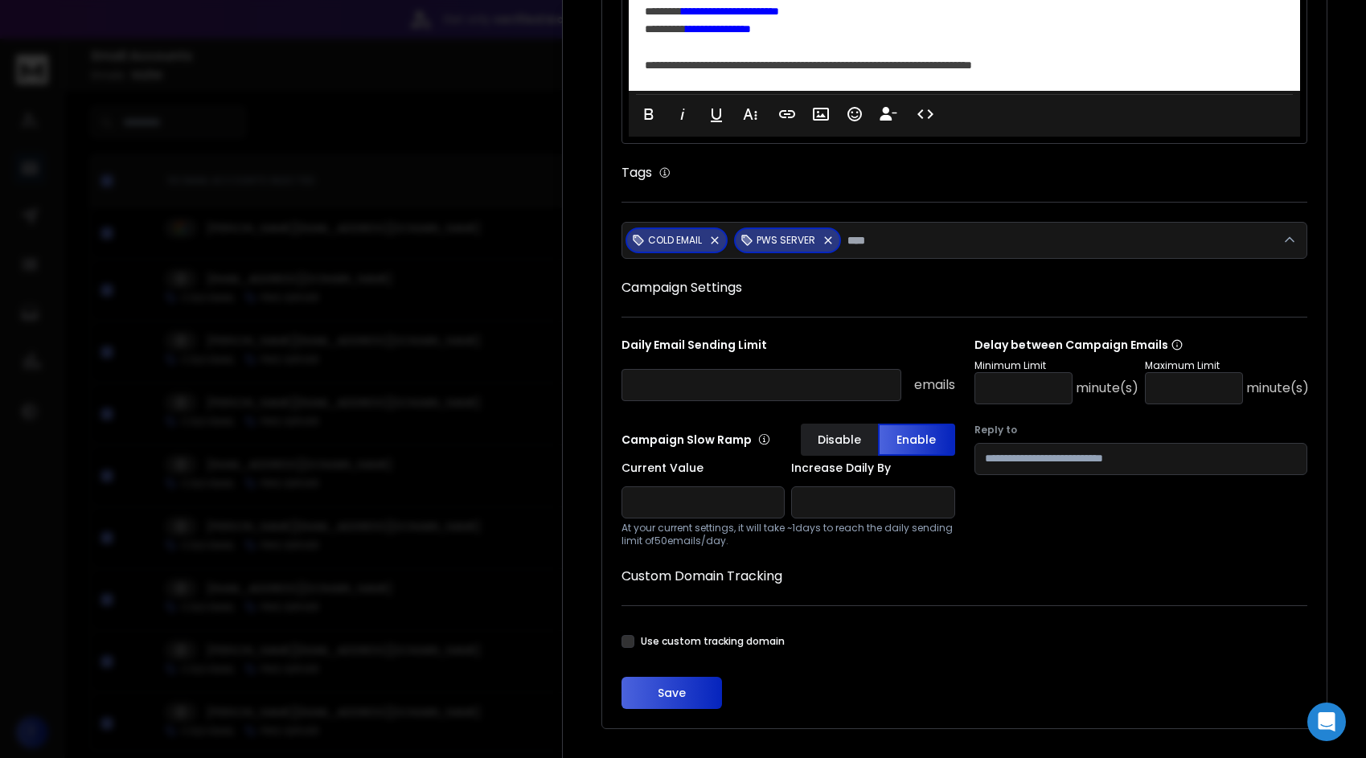
scroll to position [422, 0]
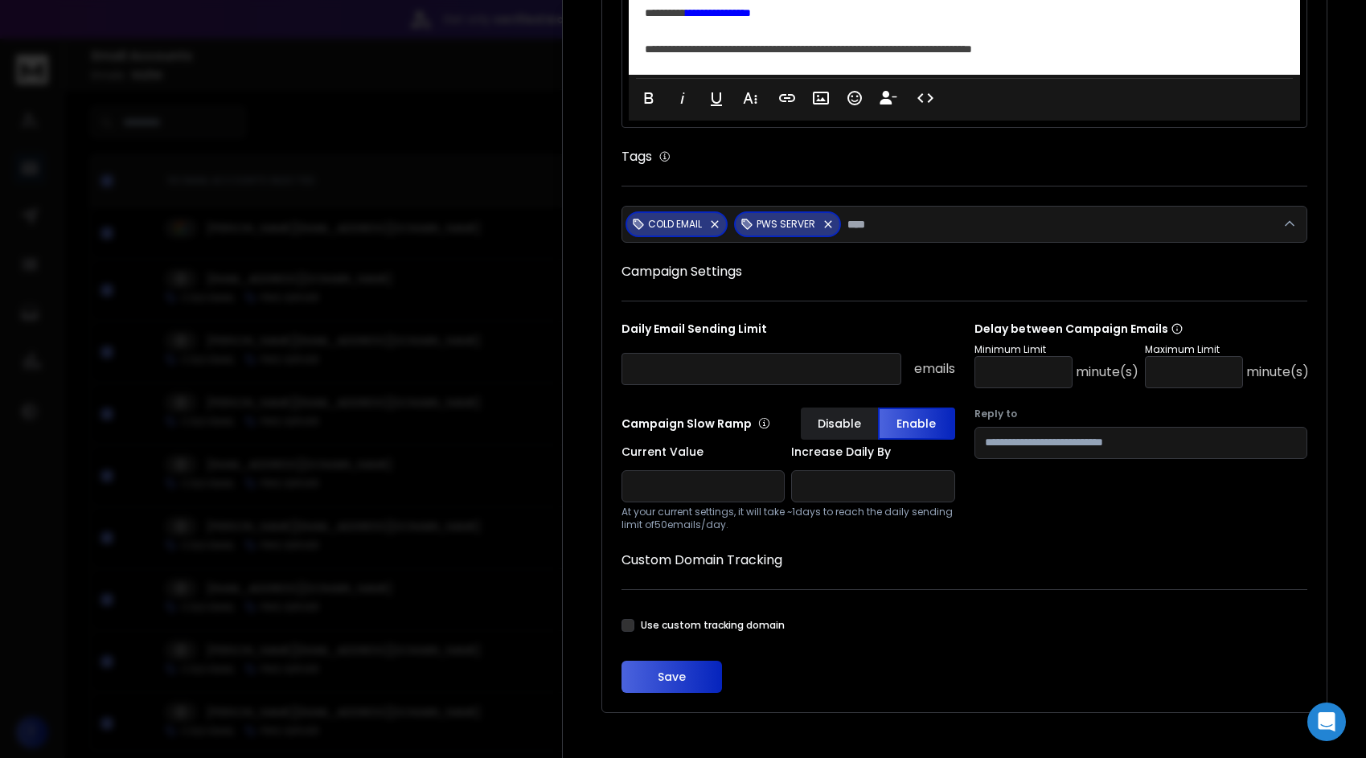
drag, startPoint x: 820, startPoint y: 484, endPoint x: 792, endPoint y: 482, distance: 28.2
click at [792, 482] on input "*" at bounding box center [872, 486] width 163 height 32
type input "*"
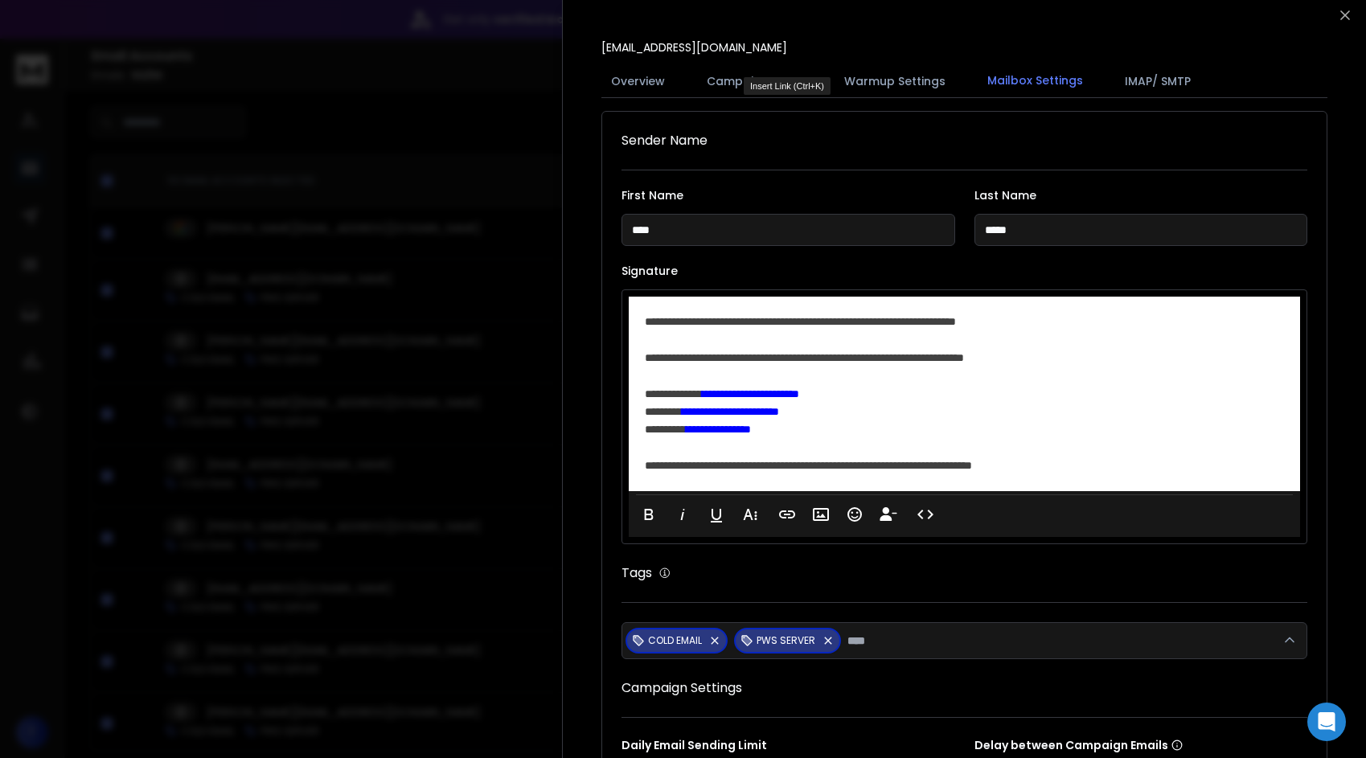
scroll to position [0, 0]
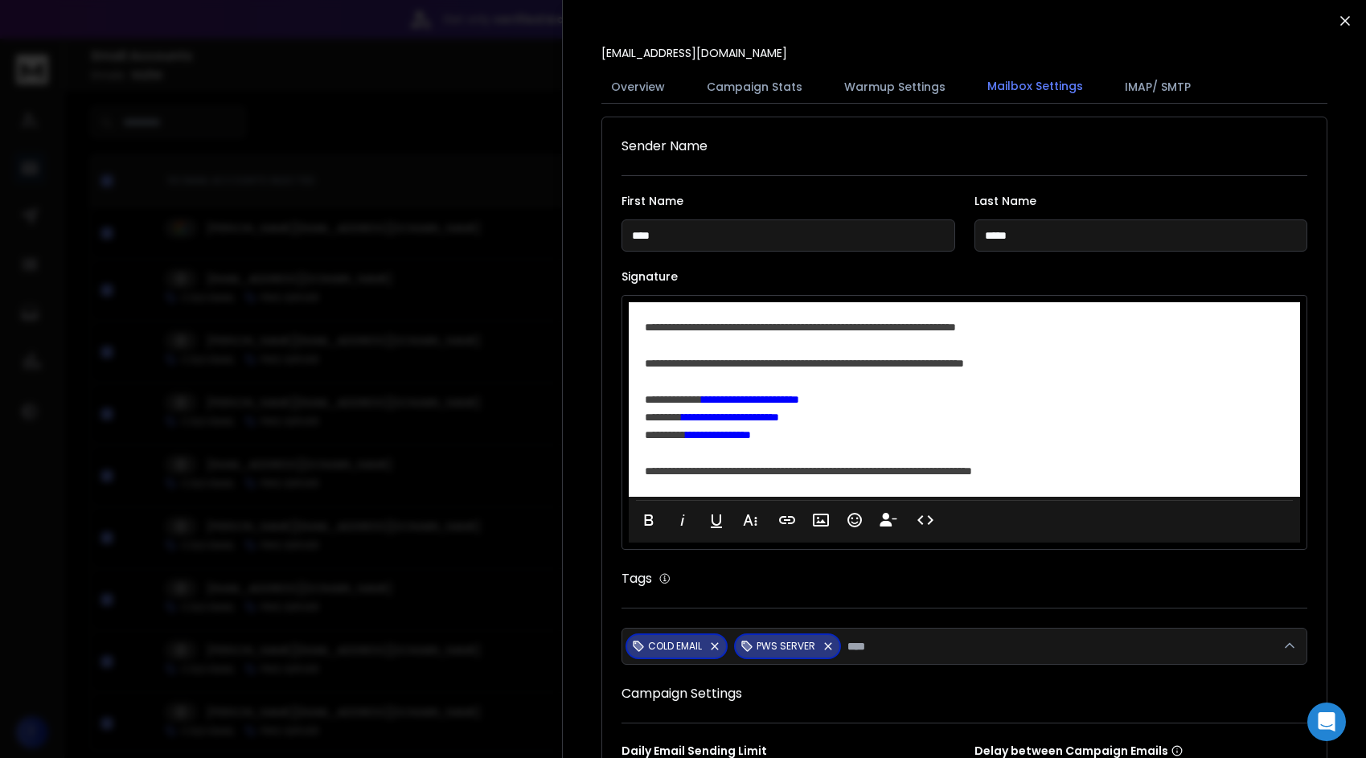
click at [1347, 23] on icon "button" at bounding box center [1345, 21] width 16 height 16
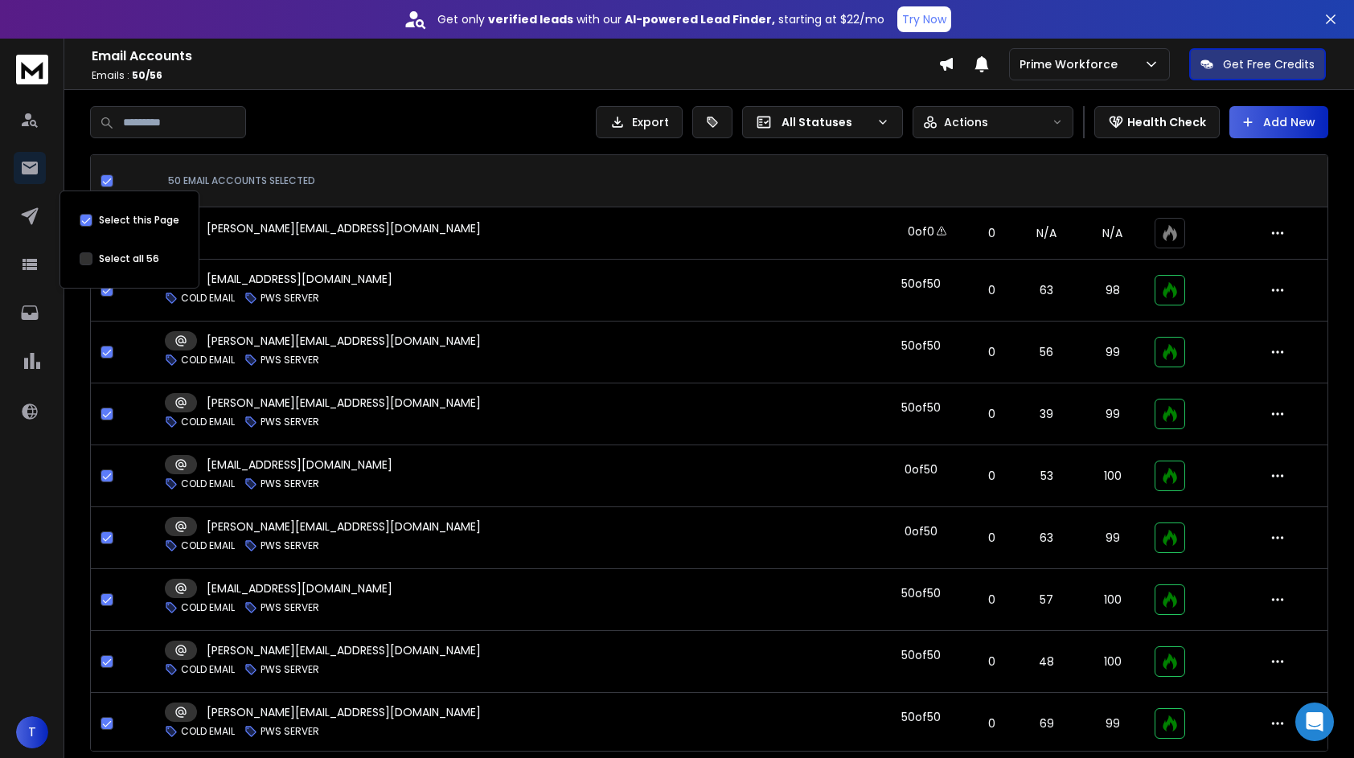
click at [108, 179] on button "Select this Page" at bounding box center [107, 180] width 13 height 13
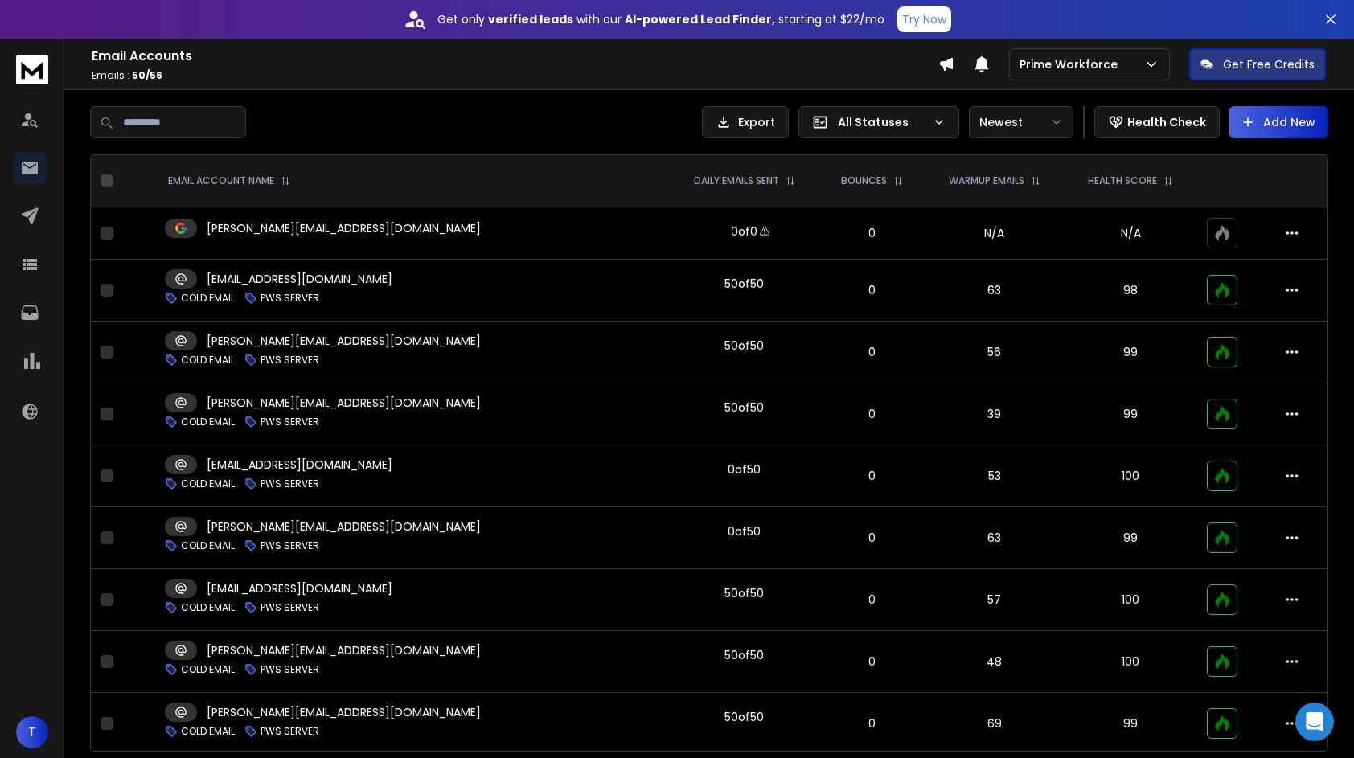
click at [109, 293] on button "button" at bounding box center [107, 290] width 13 height 13
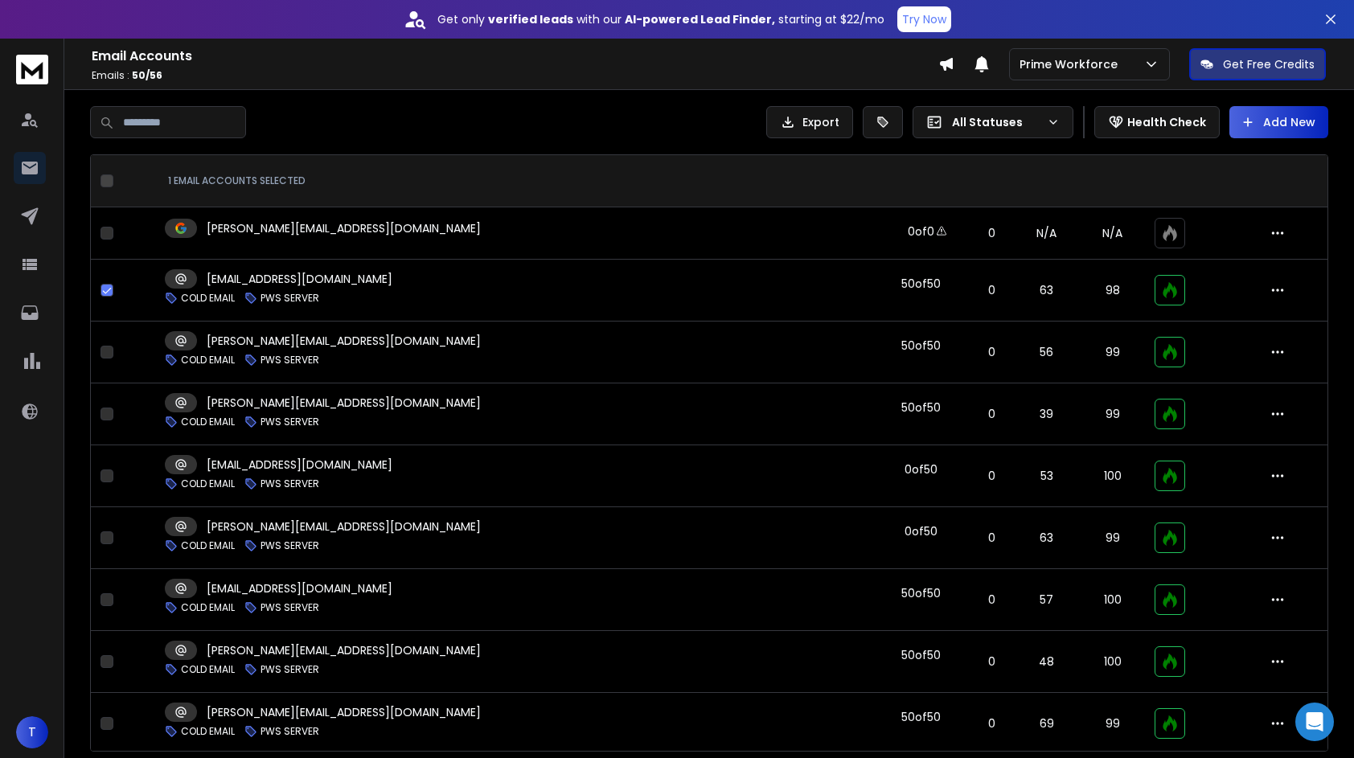
click at [108, 340] on td at bounding box center [123, 353] width 64 height 62
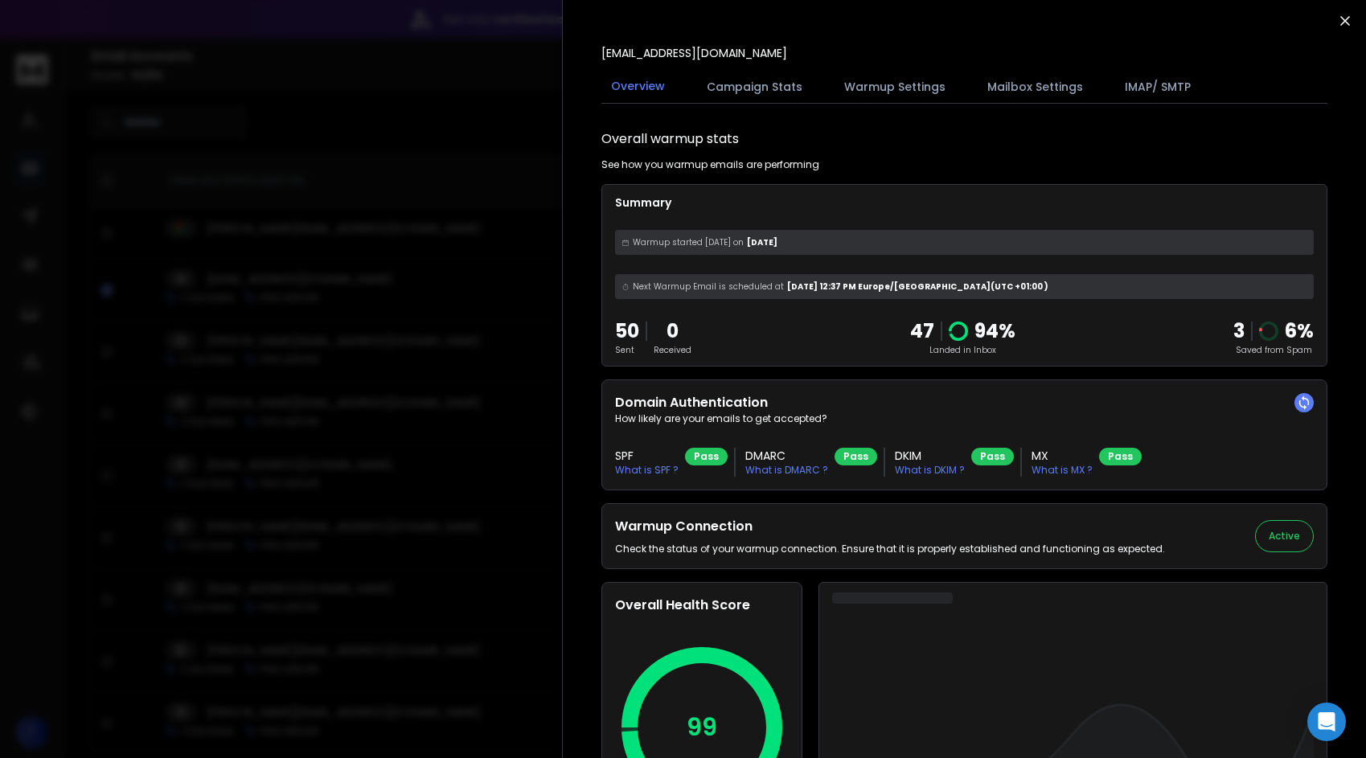
click at [1346, 19] on icon "button" at bounding box center [1345, 21] width 16 height 16
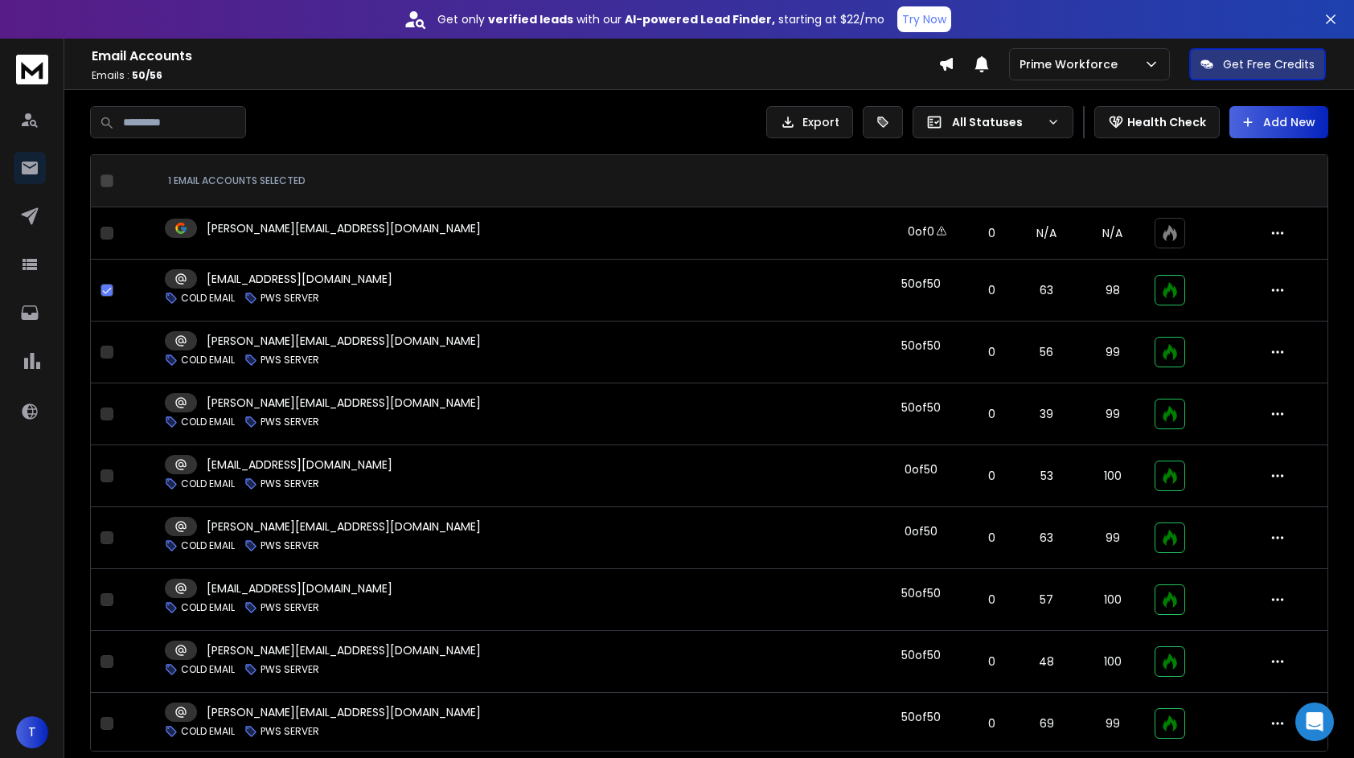
click at [103, 354] on button "button" at bounding box center [107, 352] width 13 height 13
click at [947, 129] on div "Actions" at bounding box center [984, 122] width 122 height 16
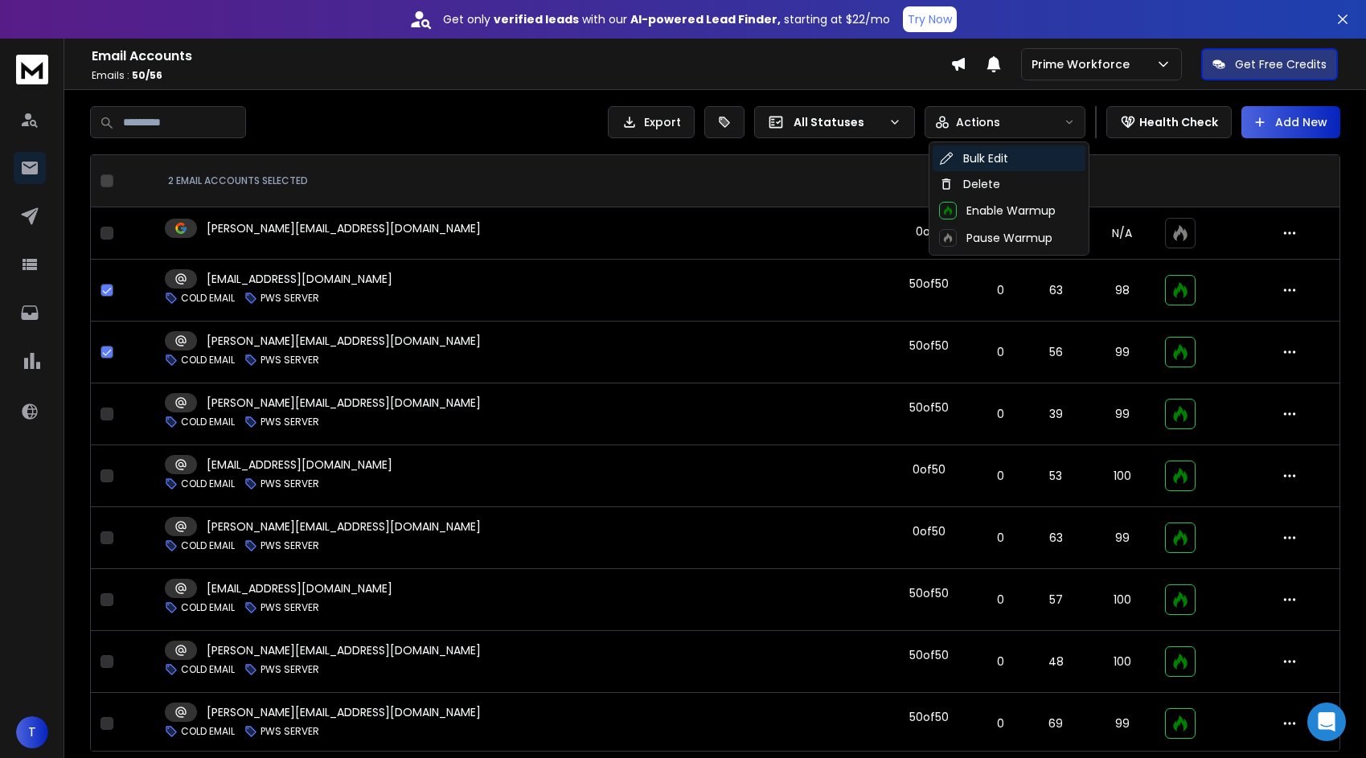
click at [976, 164] on div "Bulk Edit" at bounding box center [973, 158] width 69 height 16
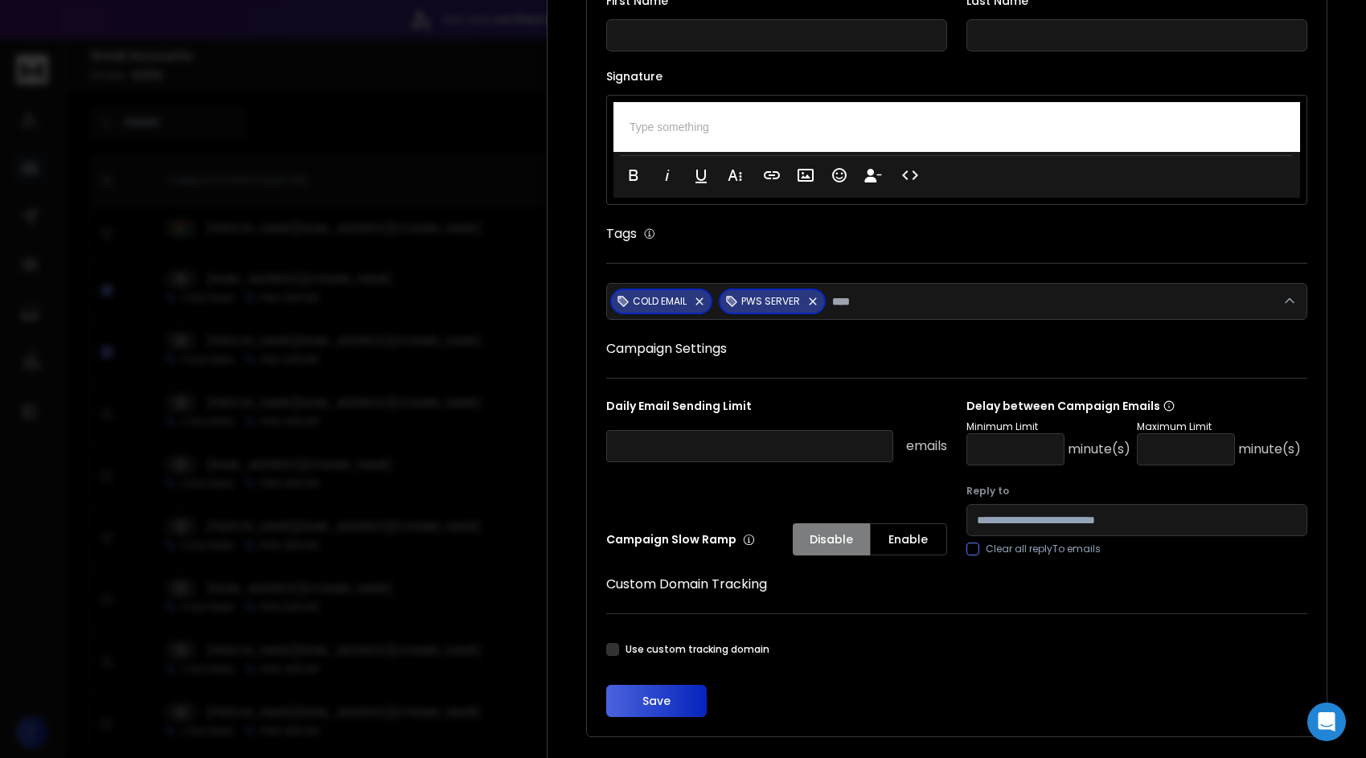
scroll to position [191, 0]
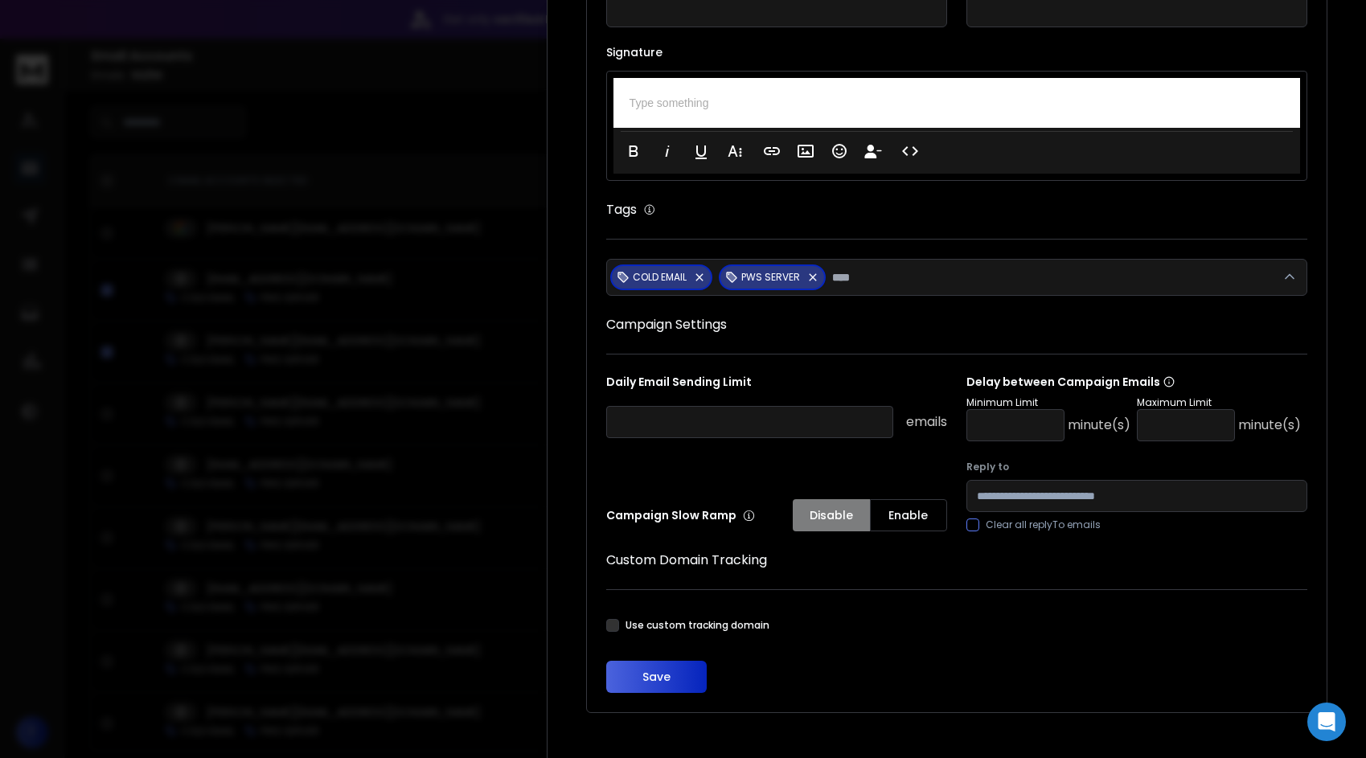
click at [684, 428] on input "number" at bounding box center [749, 422] width 287 height 32
type input "***"
type input "*"
click at [660, 681] on button "Save" at bounding box center [656, 677] width 101 height 32
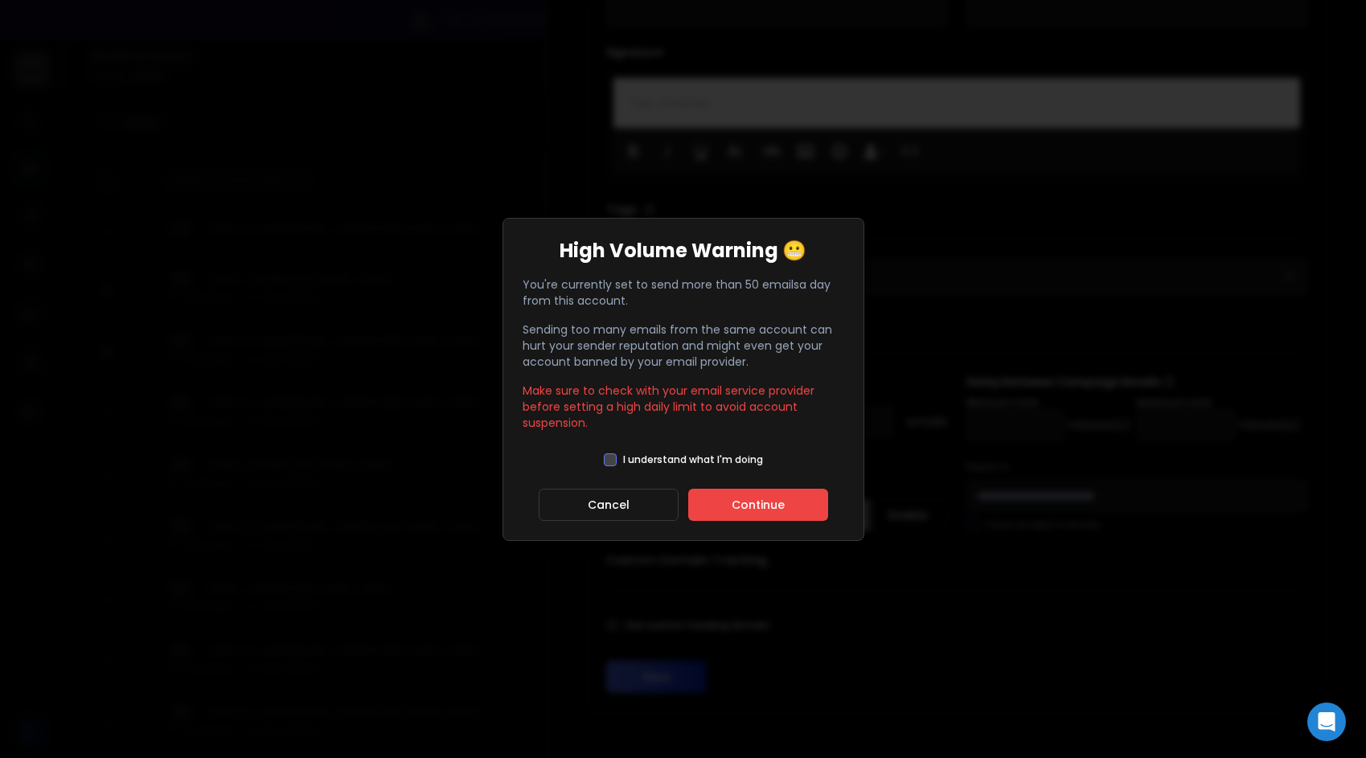
click at [660, 459] on label "I understand what I'm doing" at bounding box center [693, 460] width 140 height 13
click at [613, 462] on button "I understand what I'm doing" at bounding box center [610, 460] width 13 height 13
click at [614, 458] on button "I understand what I'm doing" at bounding box center [610, 460] width 13 height 13
click at [623, 503] on button "Cancel" at bounding box center [609, 505] width 141 height 32
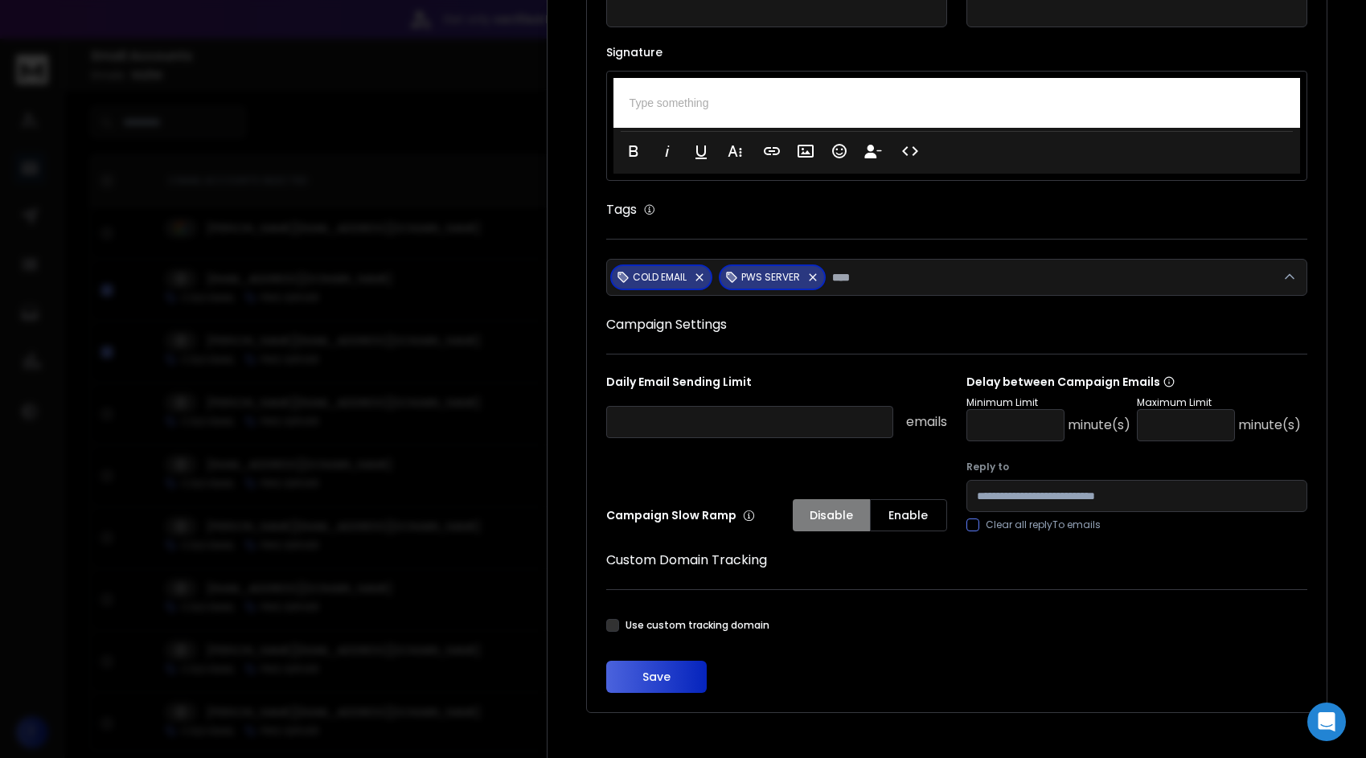
drag, startPoint x: 692, startPoint y: 422, endPoint x: 591, endPoint y: 421, distance: 100.5
click at [591, 421] on div "Sender Name First Name Last Name Signature Type something Clear Formatting Font…" at bounding box center [956, 302] width 741 height 821
type input "**"
click at [649, 683] on button "Save" at bounding box center [656, 677] width 101 height 32
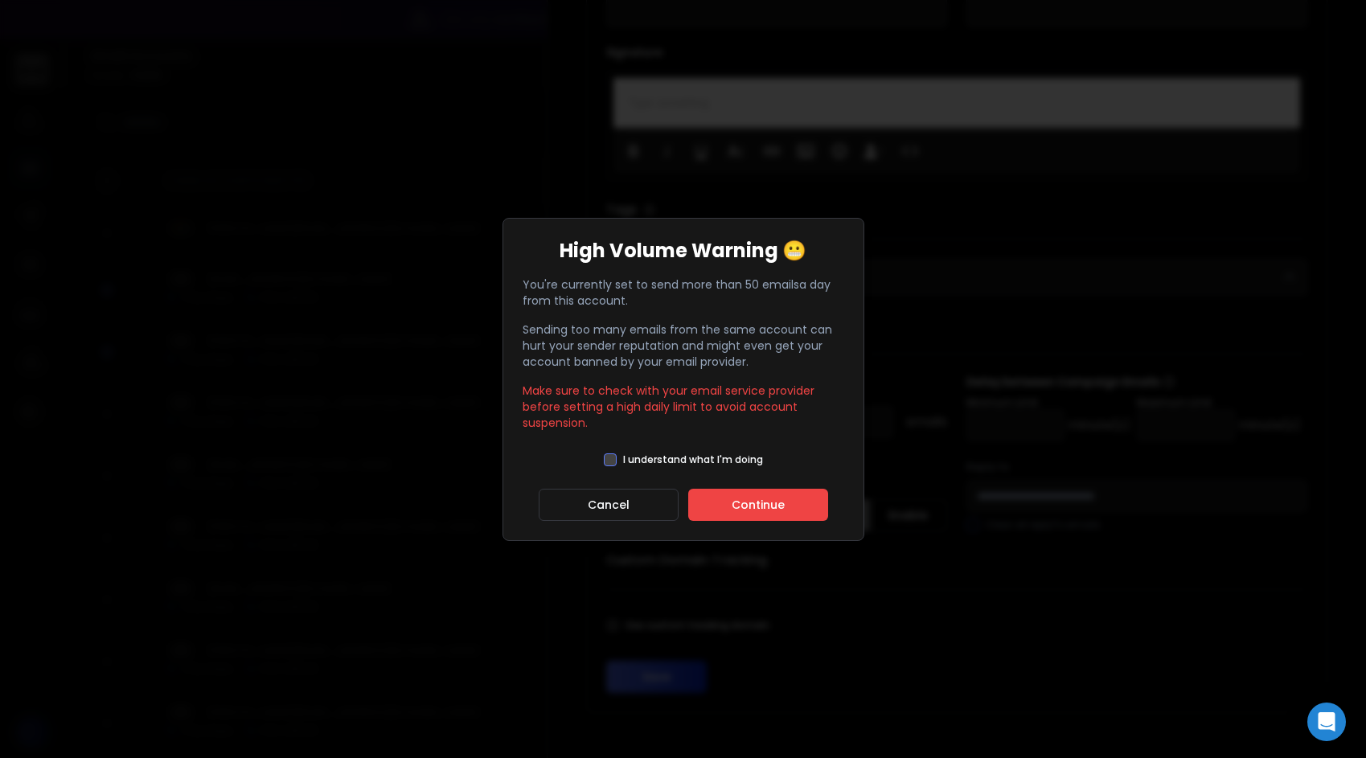
click at [613, 458] on button "I understand what I'm doing" at bounding box center [610, 460] width 13 height 13
click at [753, 499] on button "Continue" at bounding box center [757, 505] width 139 height 32
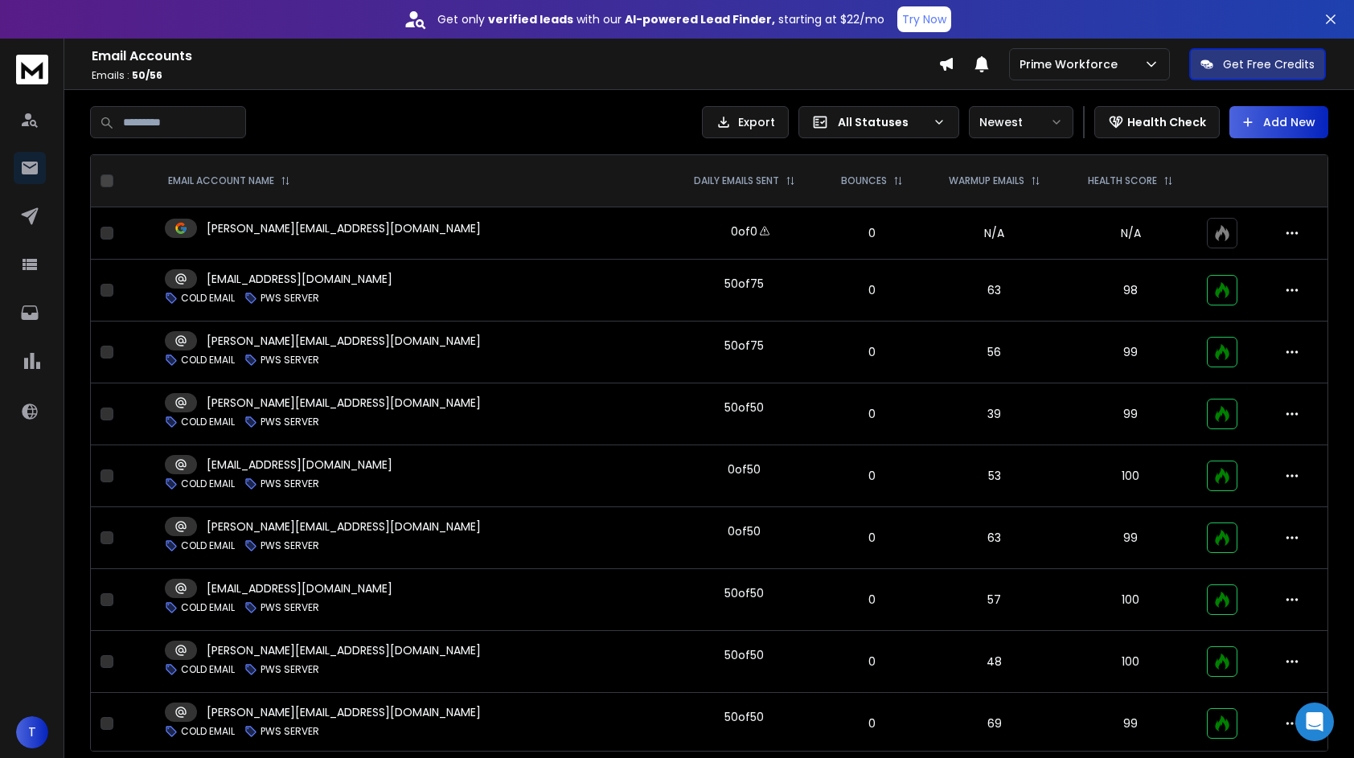
click at [109, 414] on button "button" at bounding box center [107, 414] width 13 height 13
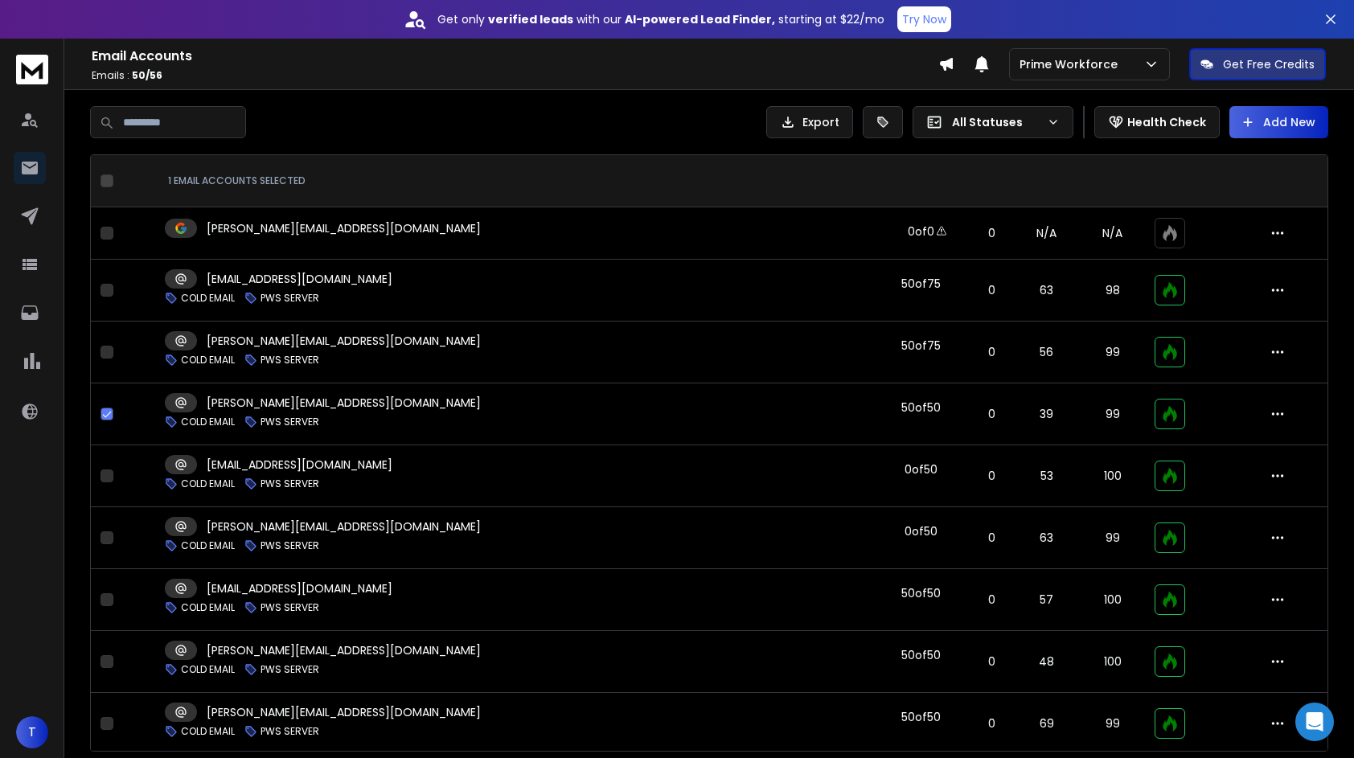
click at [106, 409] on button "button" at bounding box center [107, 414] width 13 height 13
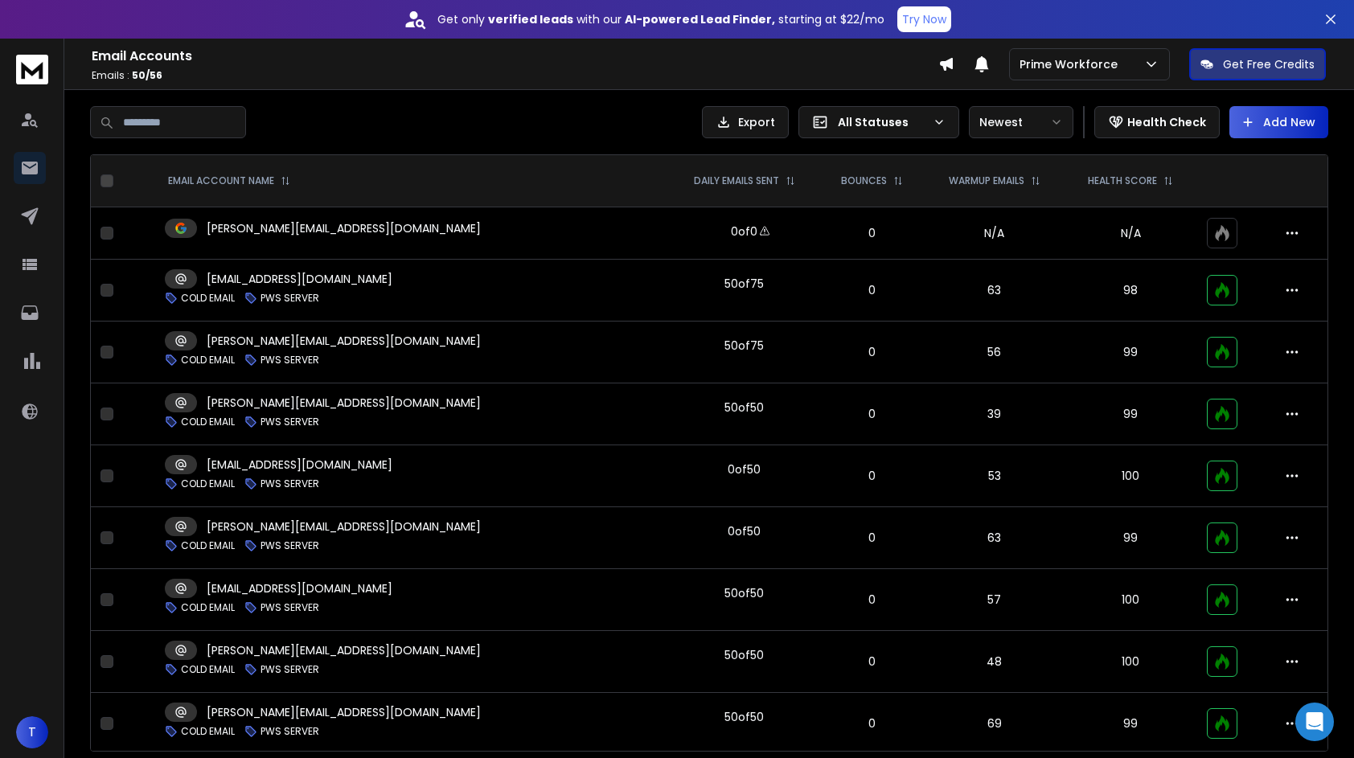
click at [334, 348] on p "[PERSON_NAME][EMAIL_ADDRESS][DOMAIN_NAME]" at bounding box center [344, 341] width 274 height 16
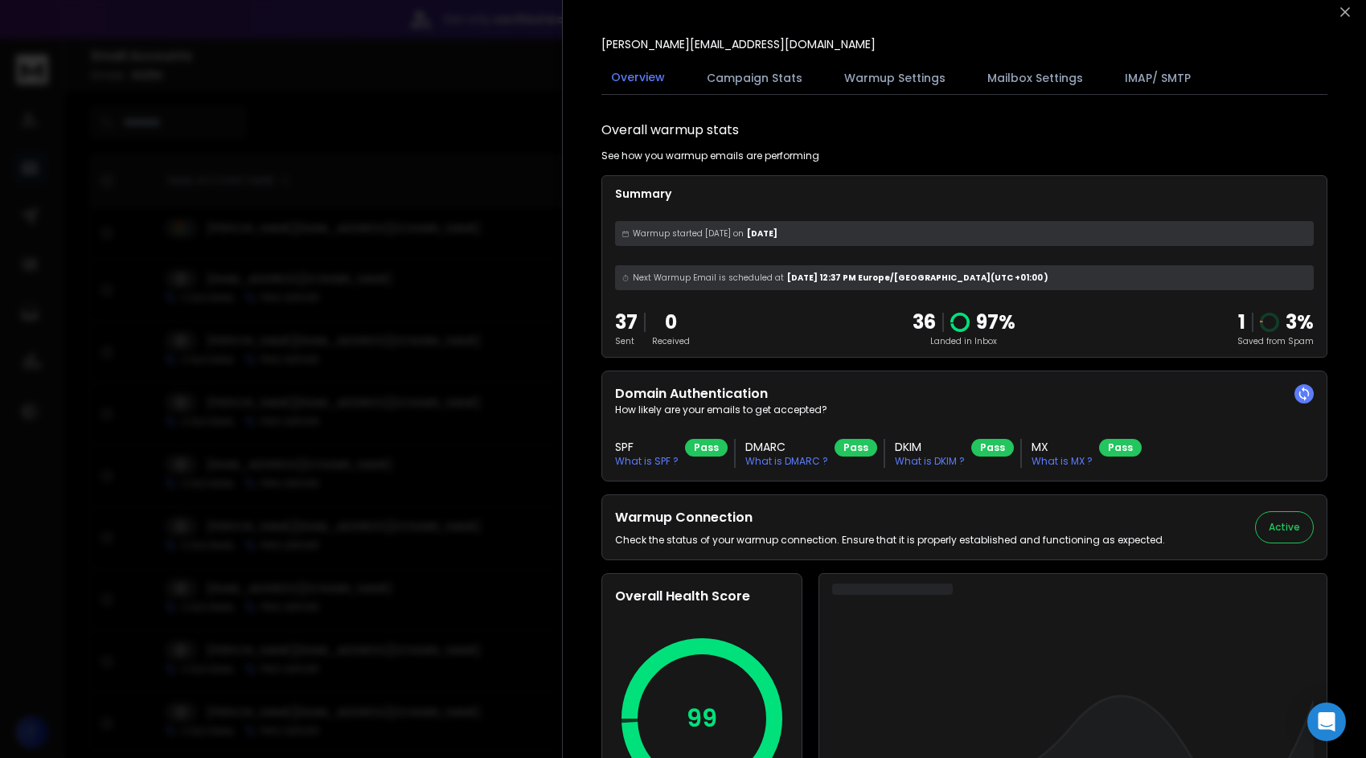
scroll to position [0, 0]
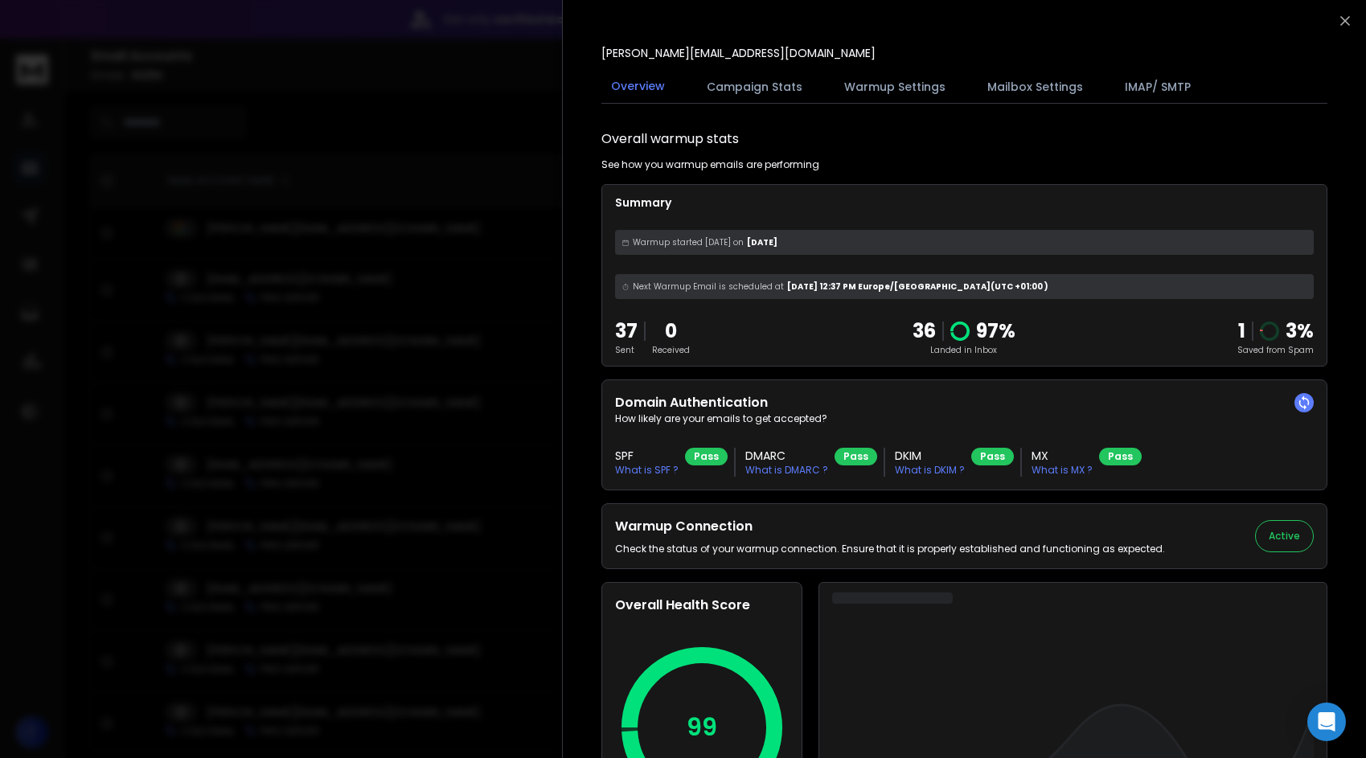
click at [892, 81] on button "Warmup Settings" at bounding box center [895, 86] width 121 height 35
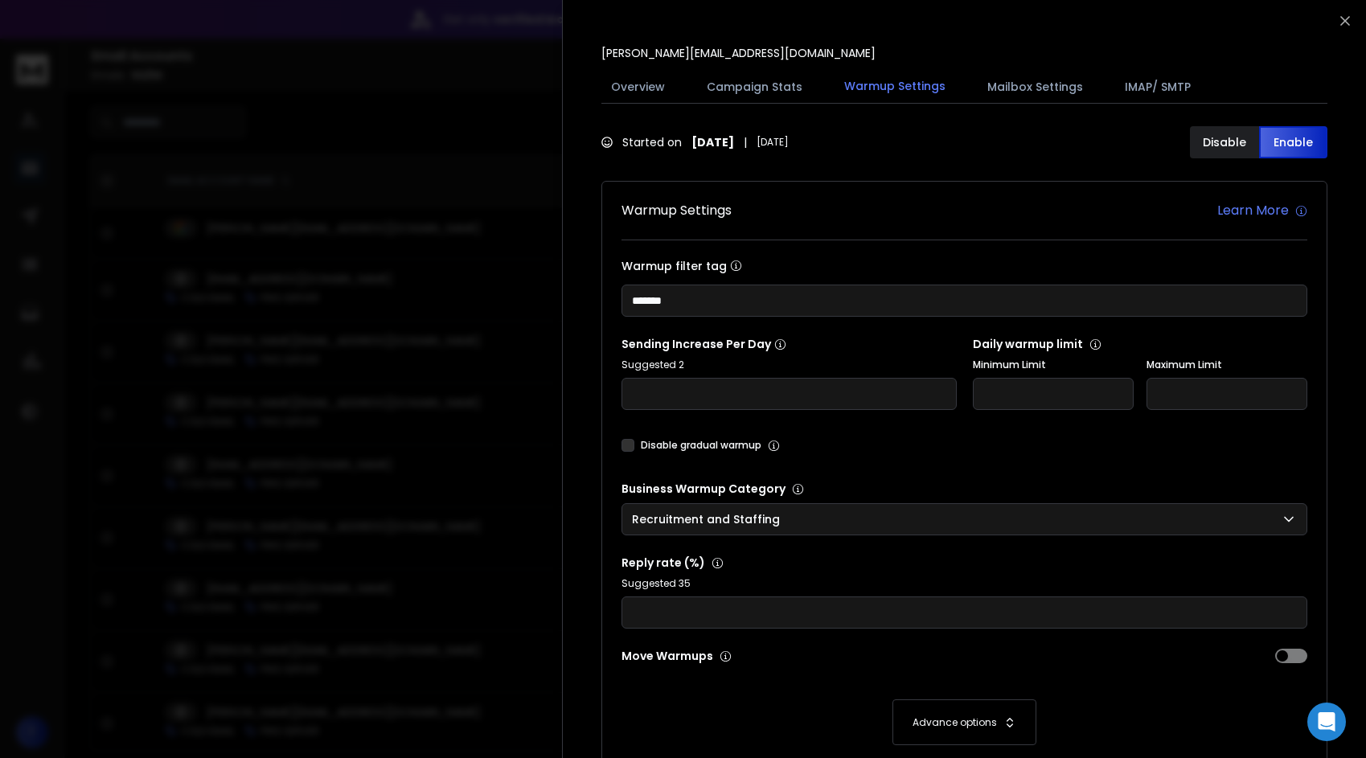
click at [782, 76] on button "Campaign Stats" at bounding box center [754, 86] width 115 height 35
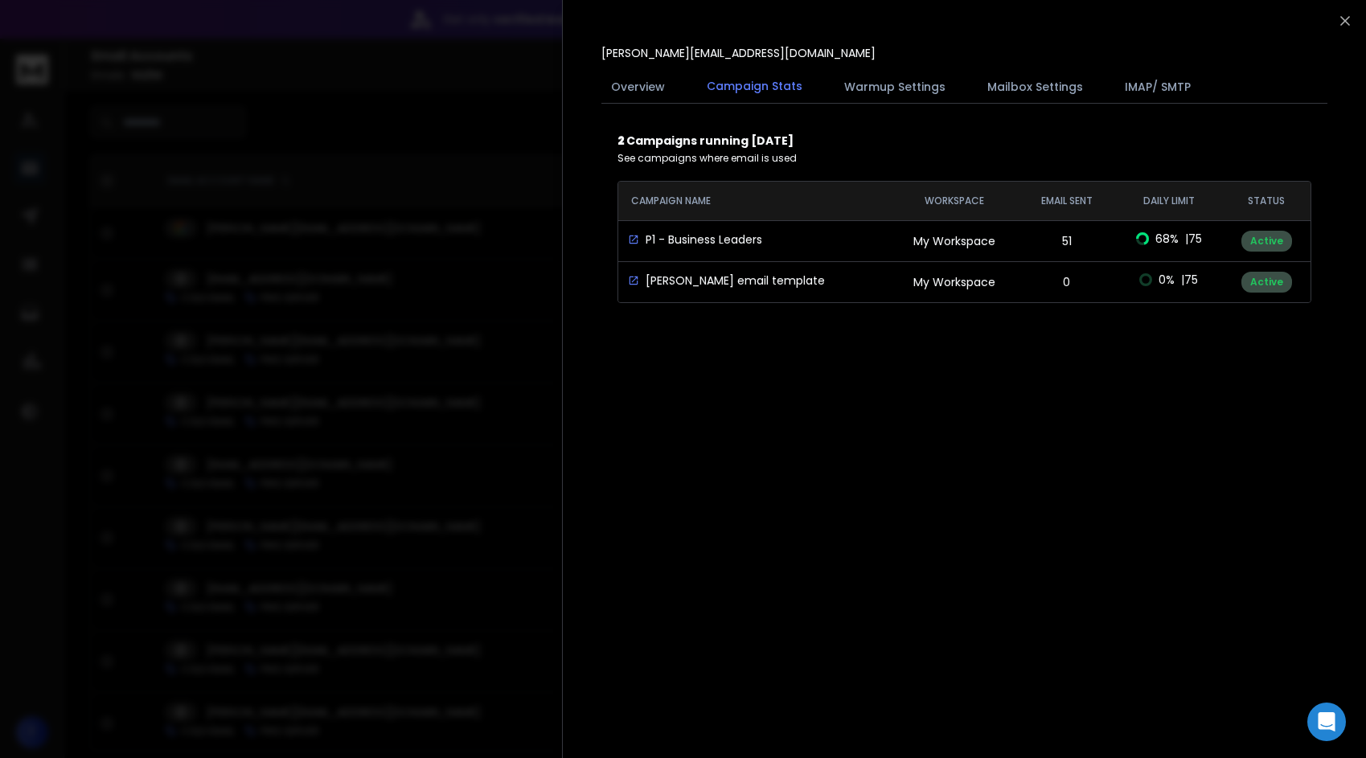
click at [1004, 84] on button "Mailbox Settings" at bounding box center [1035, 86] width 115 height 35
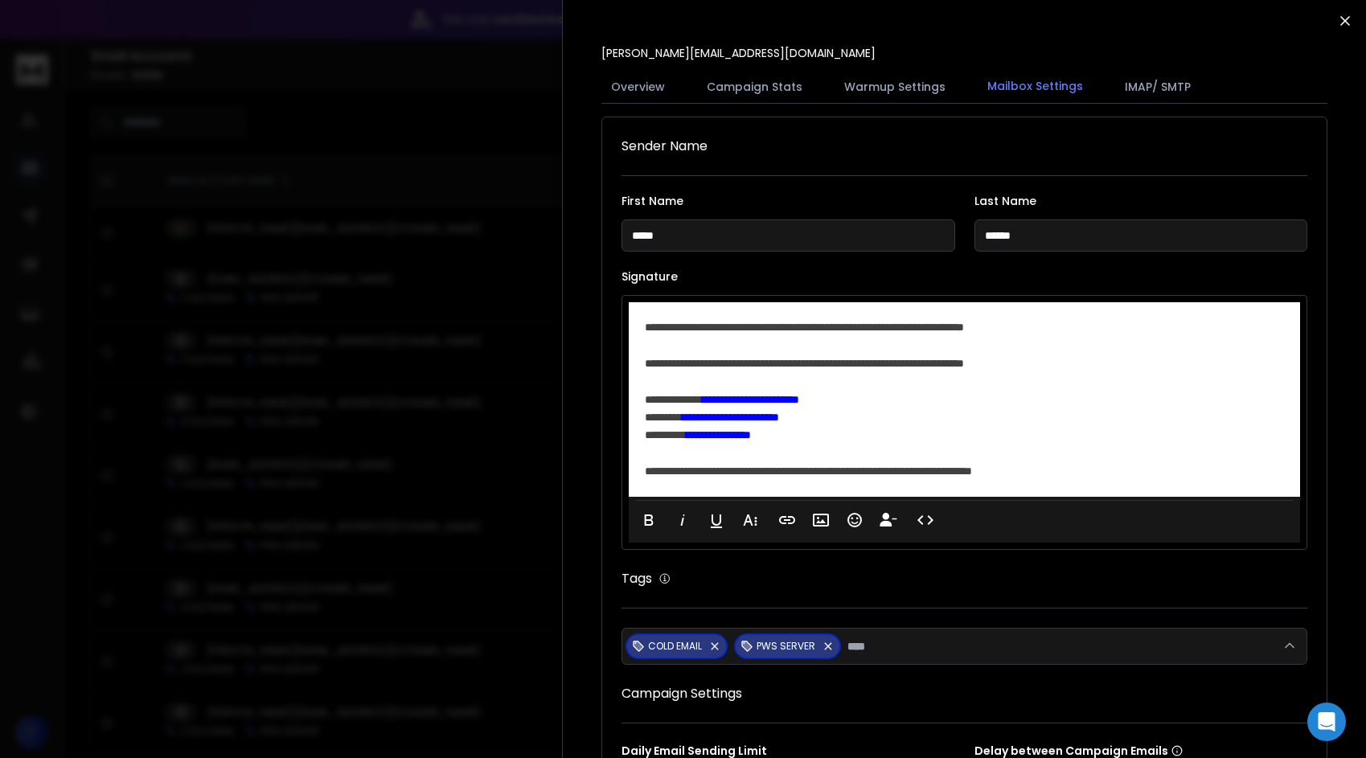
click at [1337, 23] on icon "button" at bounding box center [1345, 21] width 16 height 16
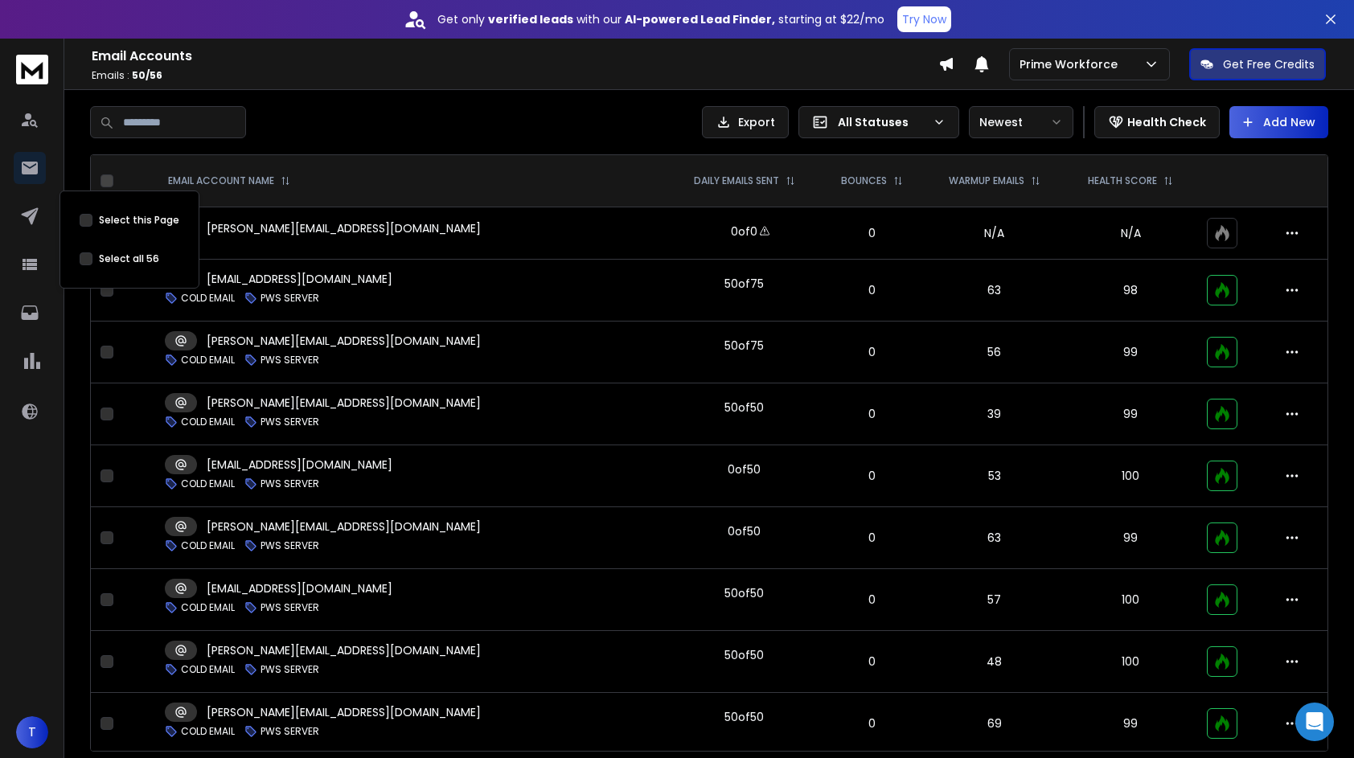
click at [108, 183] on button "Select this Page" at bounding box center [107, 180] width 13 height 13
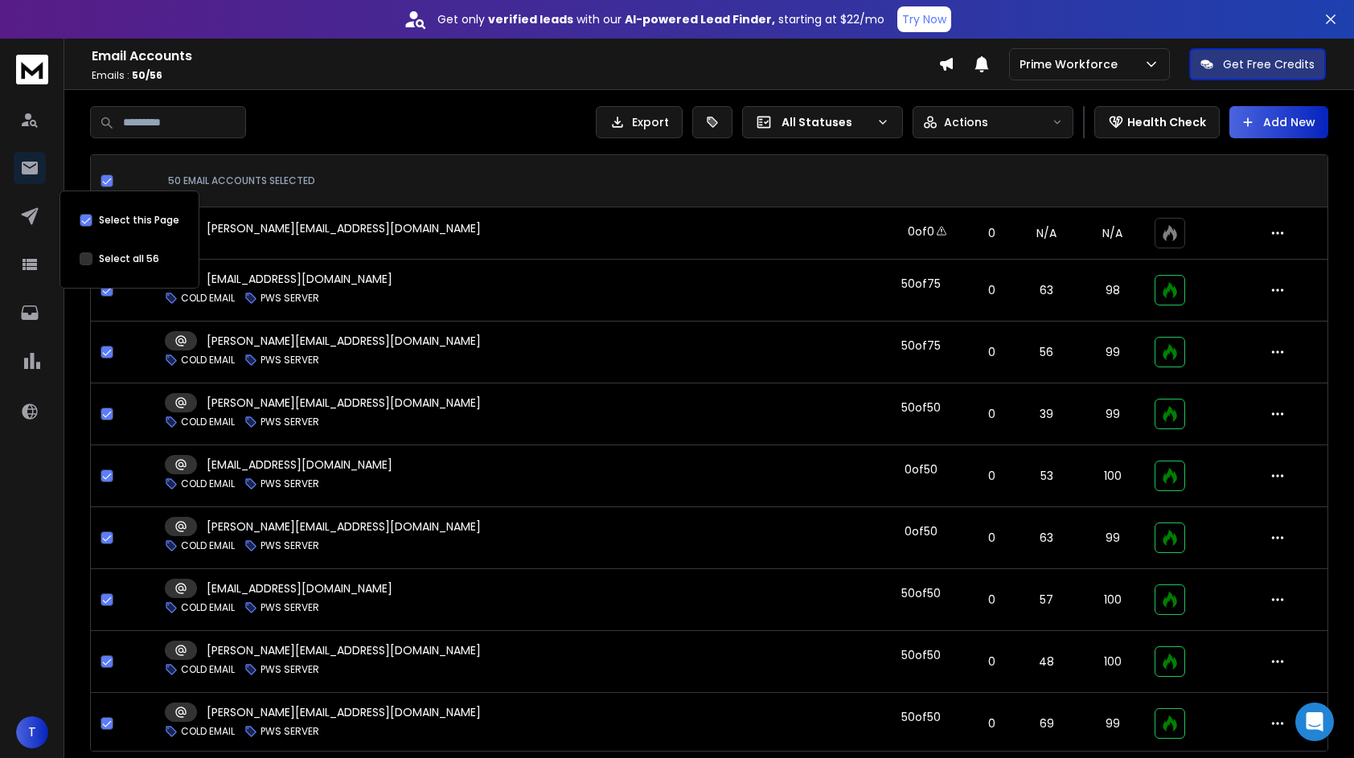
click at [108, 183] on button "Select this Page" at bounding box center [107, 180] width 13 height 13
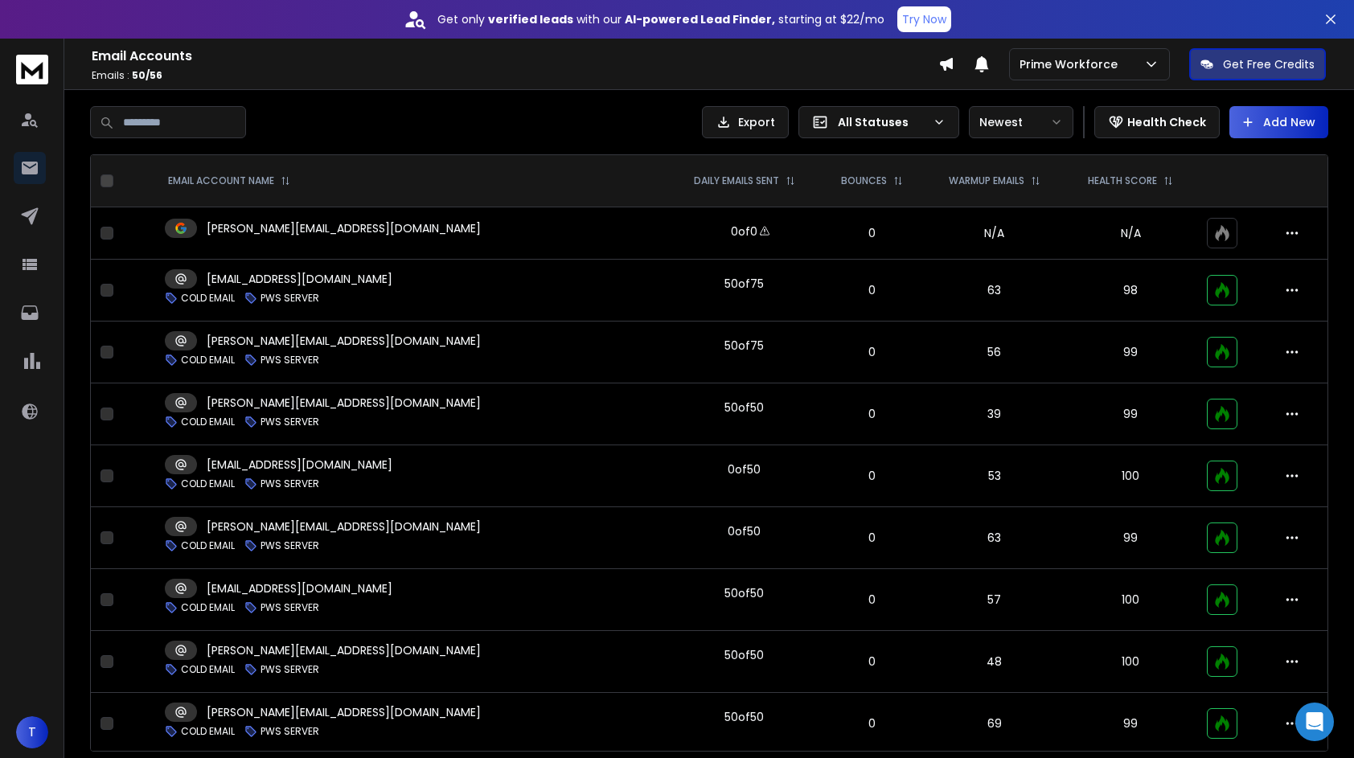
click at [108, 183] on button "button" at bounding box center [107, 180] width 13 height 13
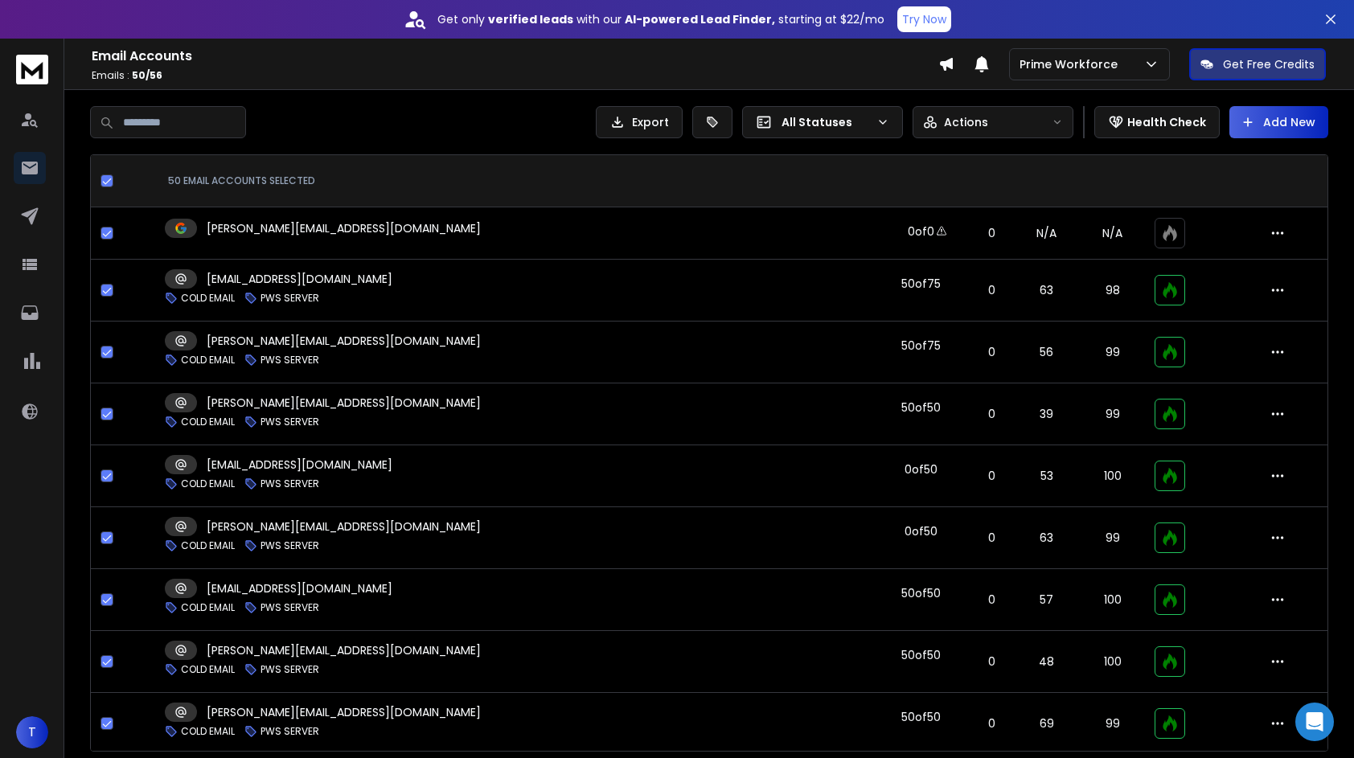
click at [108, 183] on button "button" at bounding box center [107, 180] width 13 height 13
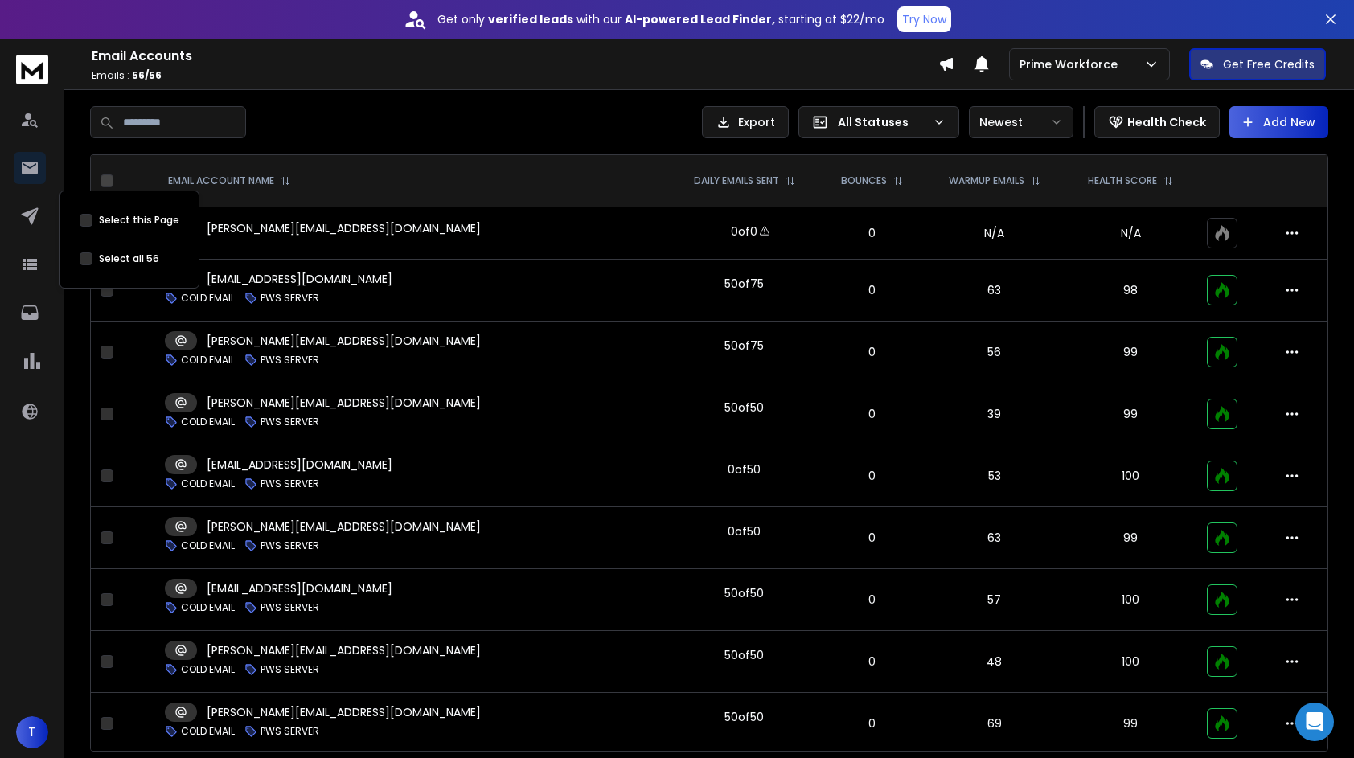
click at [108, 181] on button "Select this Page" at bounding box center [107, 180] width 13 height 13
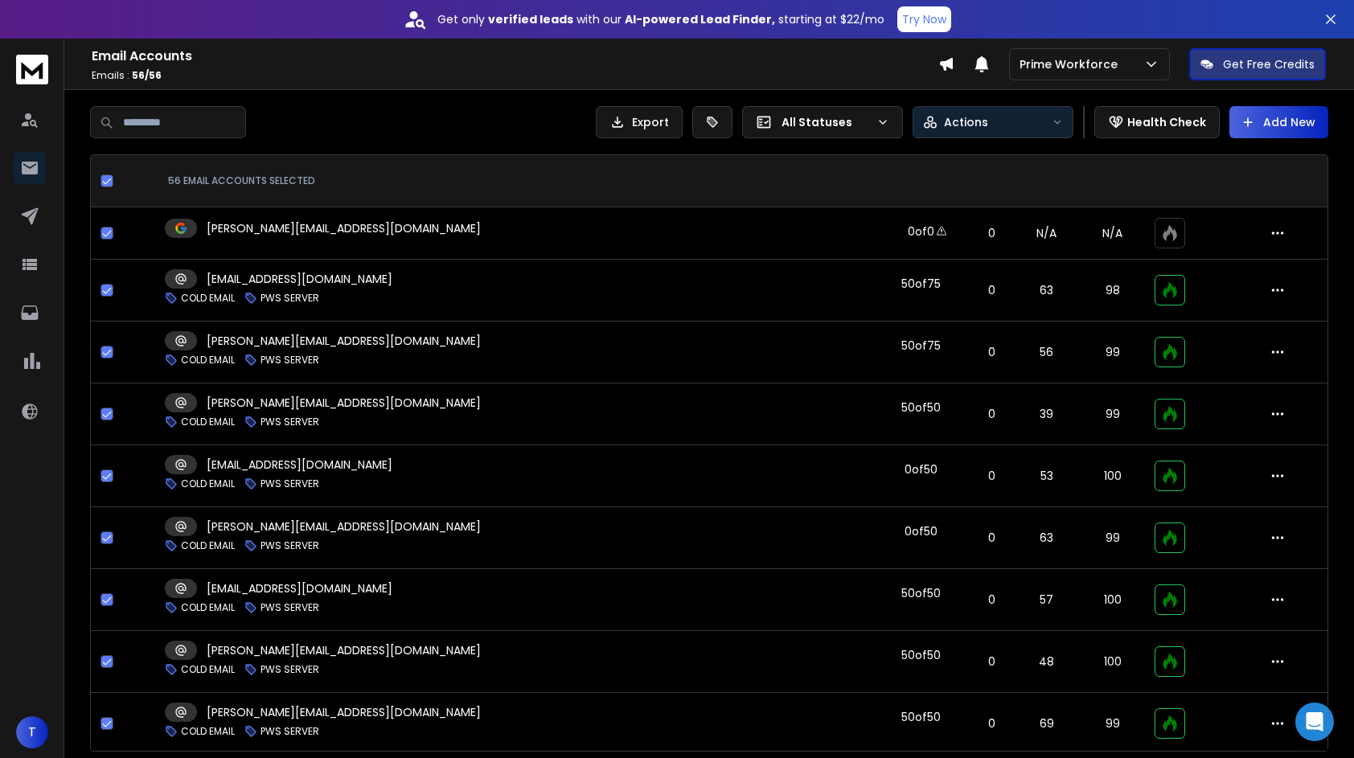
click at [975, 123] on p "Actions" at bounding box center [966, 122] width 44 height 16
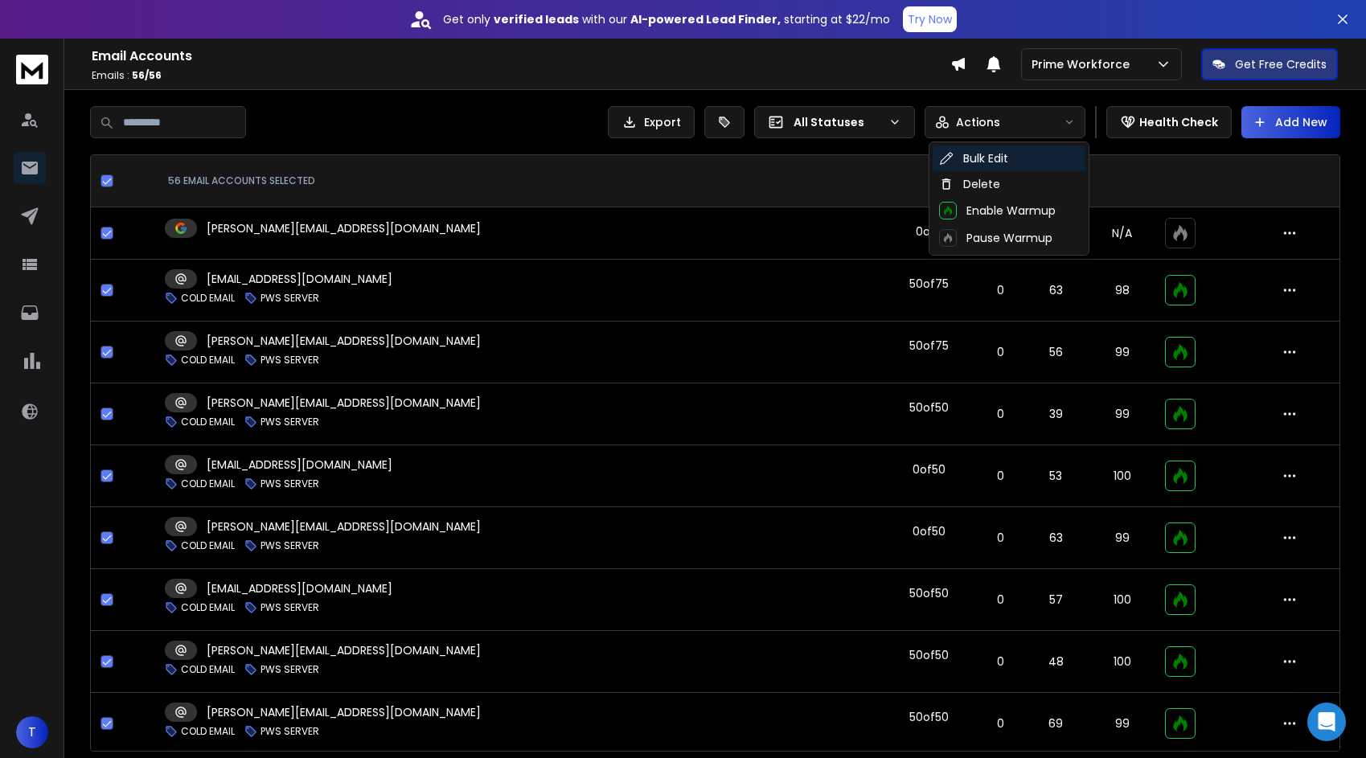
click at [960, 153] on div "Bulk Edit" at bounding box center [973, 158] width 69 height 16
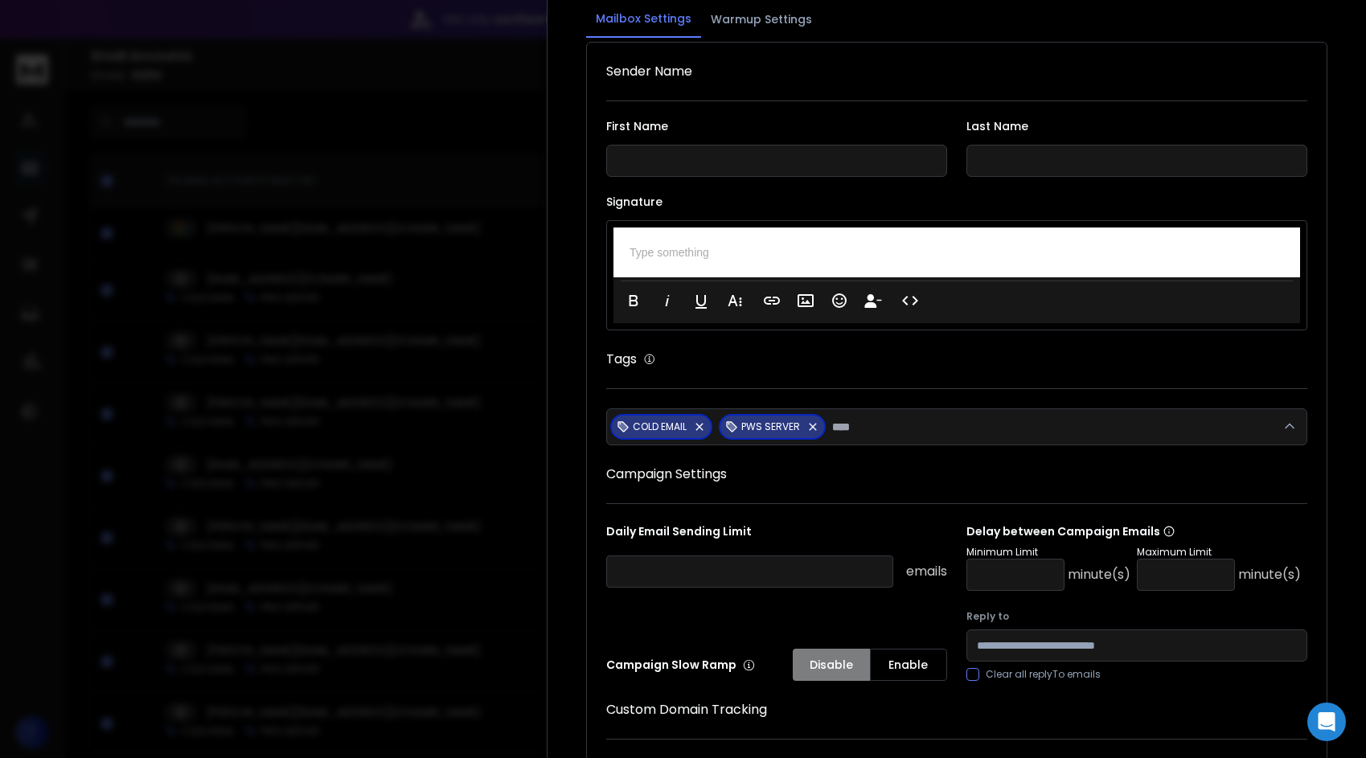
scroll to position [161, 0]
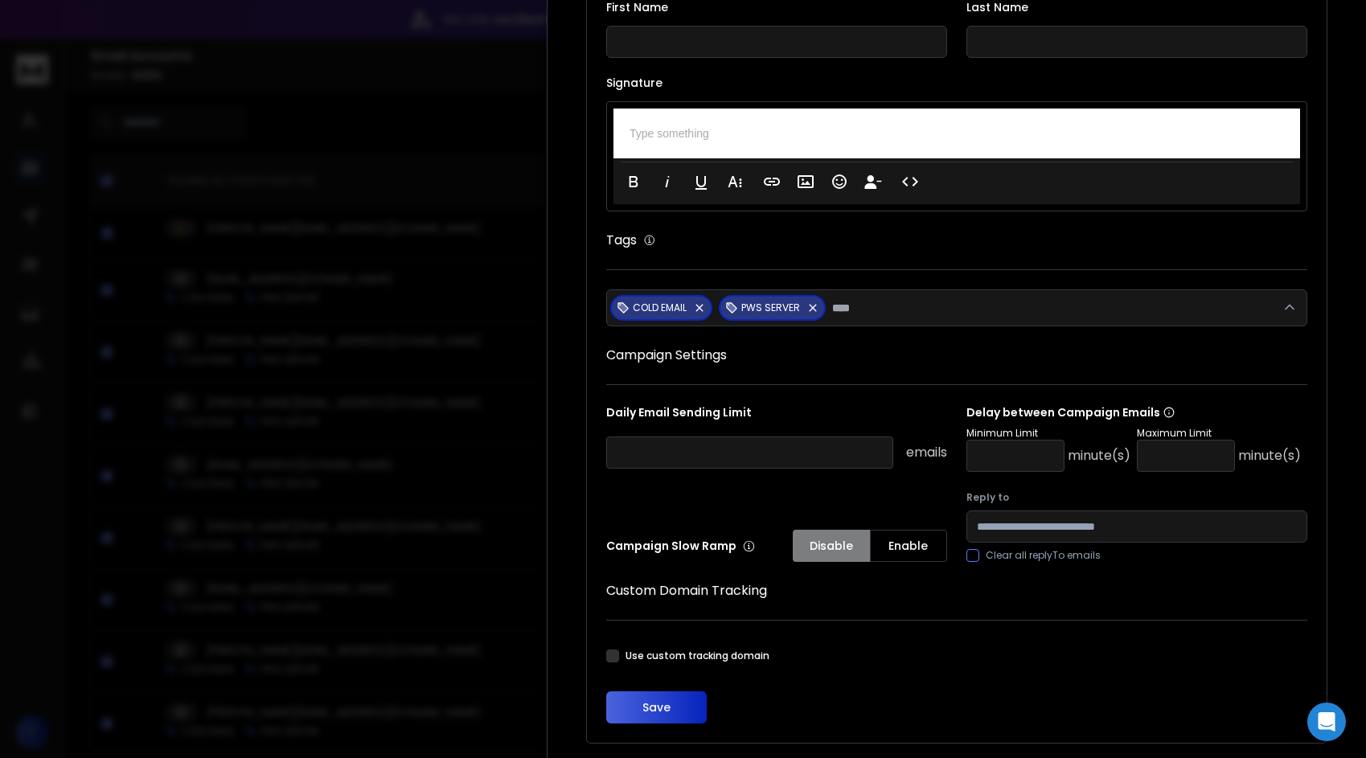
click at [720, 454] on input "number" at bounding box center [749, 453] width 287 height 32
type input "***"
type input "*"
click at [922, 539] on button "Enable" at bounding box center [908, 546] width 77 height 32
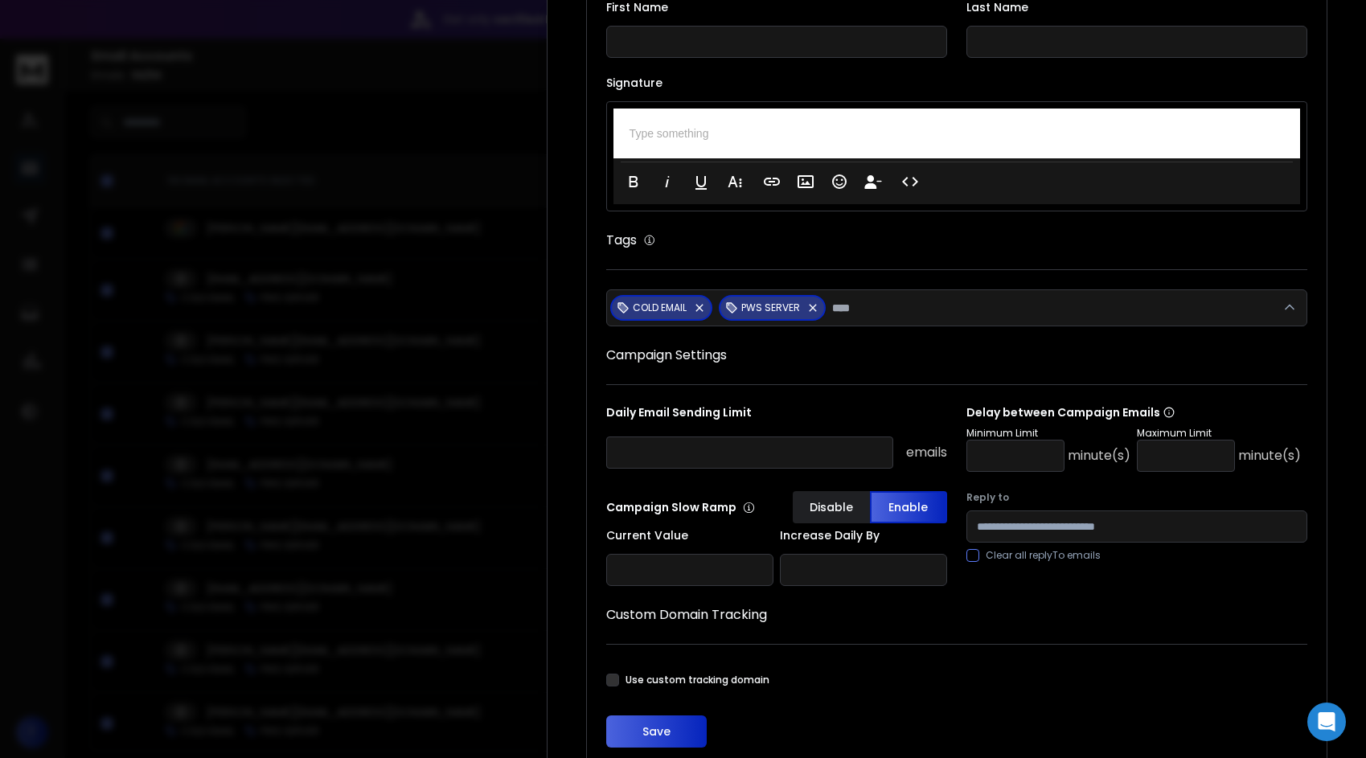
drag, startPoint x: 706, startPoint y: 578, endPoint x: 594, endPoint y: 573, distance: 111.9
click at [594, 573] on div "Sender Name First Name Last Name Signature Type something Clear Formatting Font…" at bounding box center [956, 345] width 741 height 845
type input "**"
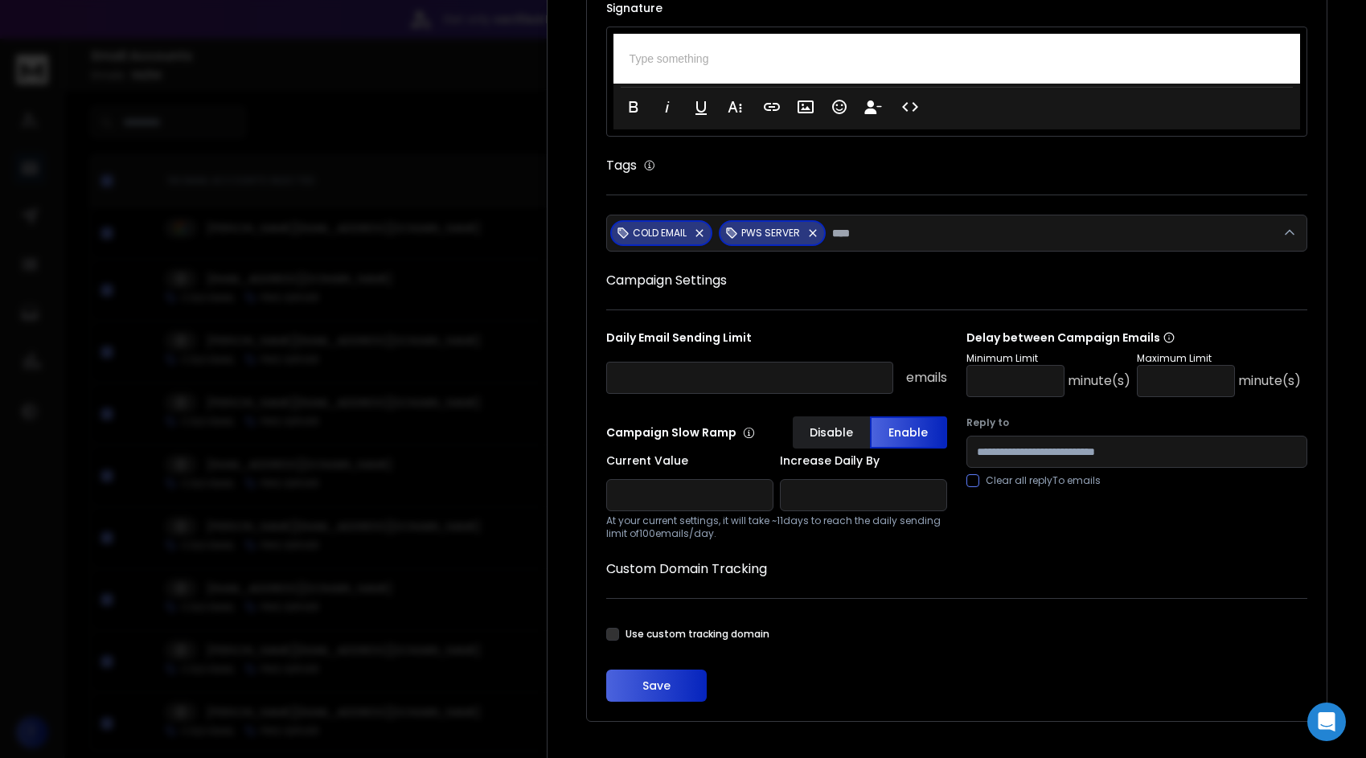
scroll to position [244, 0]
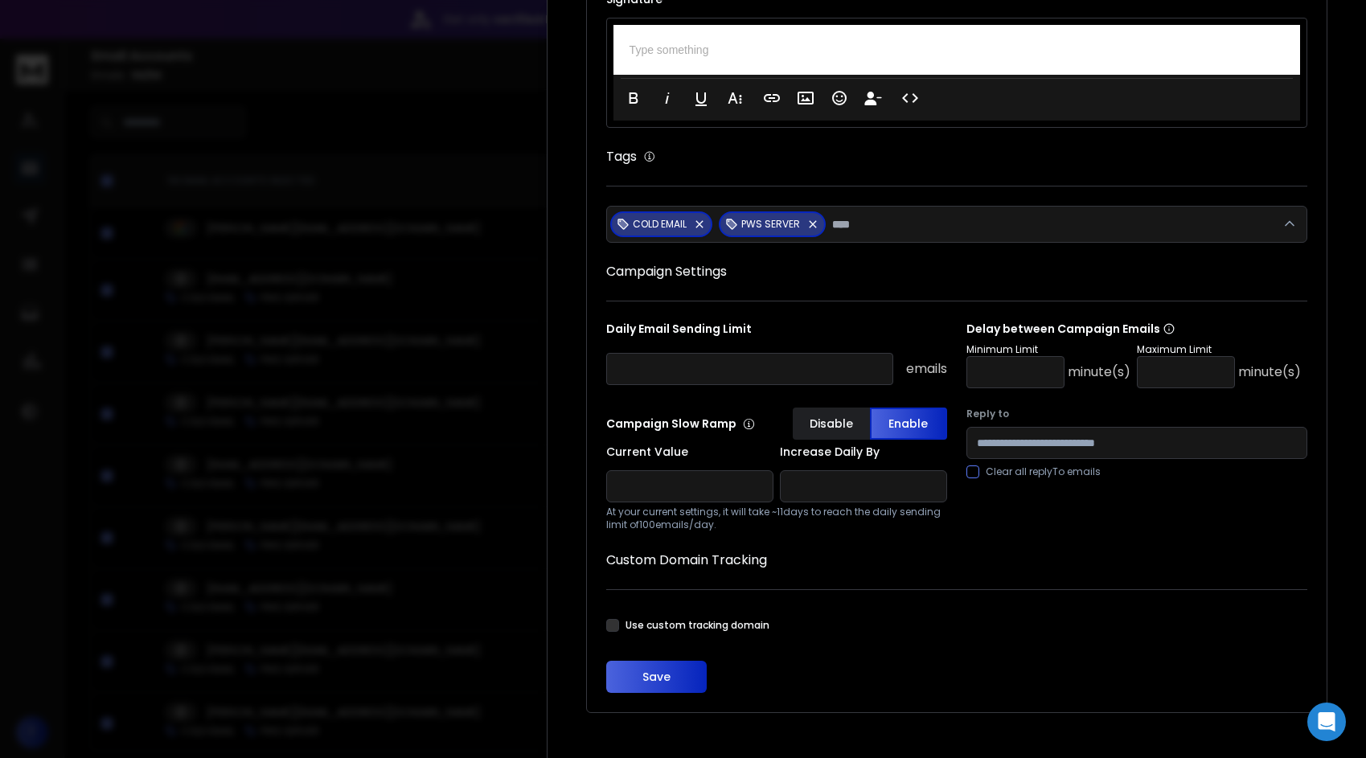
type input "*"
click at [671, 680] on button "Save" at bounding box center [656, 677] width 101 height 32
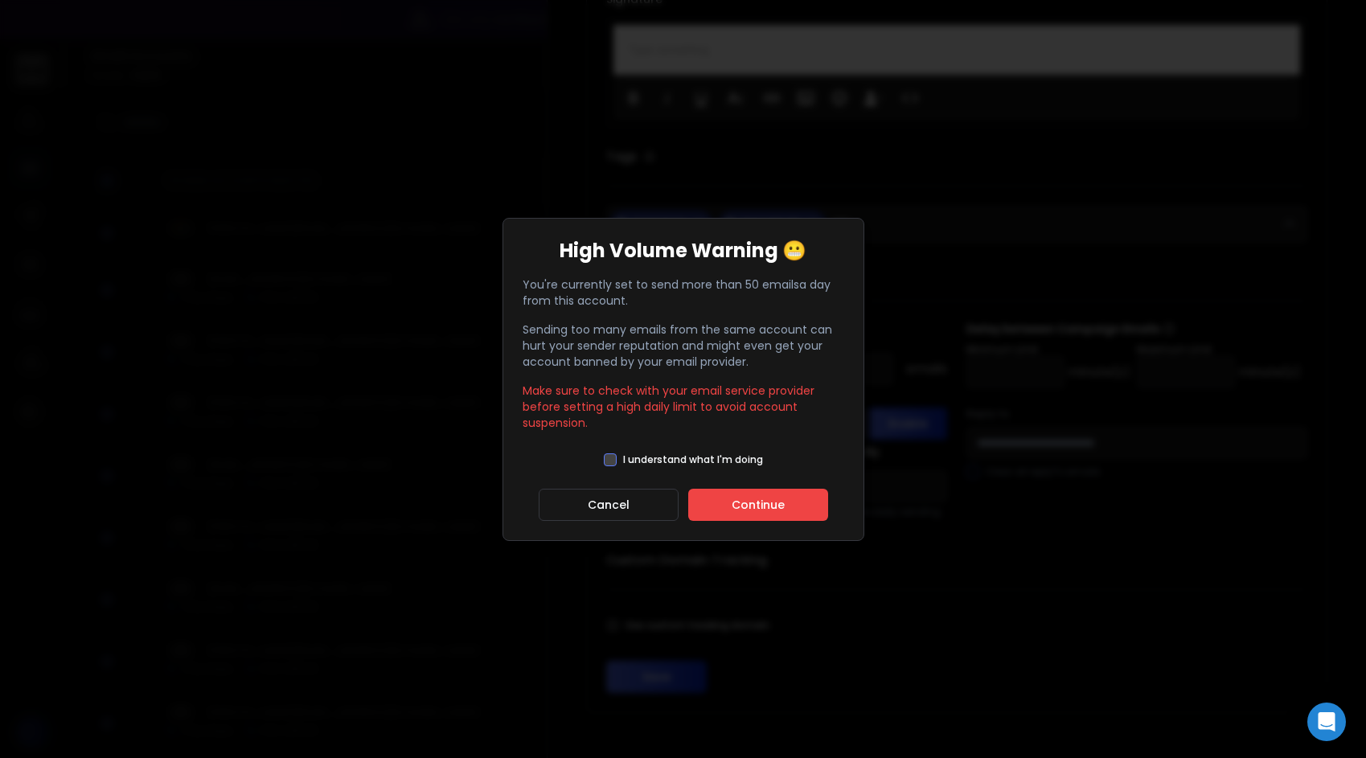
click at [608, 457] on button "I understand what I'm doing" at bounding box center [610, 460] width 13 height 13
click at [753, 495] on button "Continue" at bounding box center [757, 505] width 139 height 32
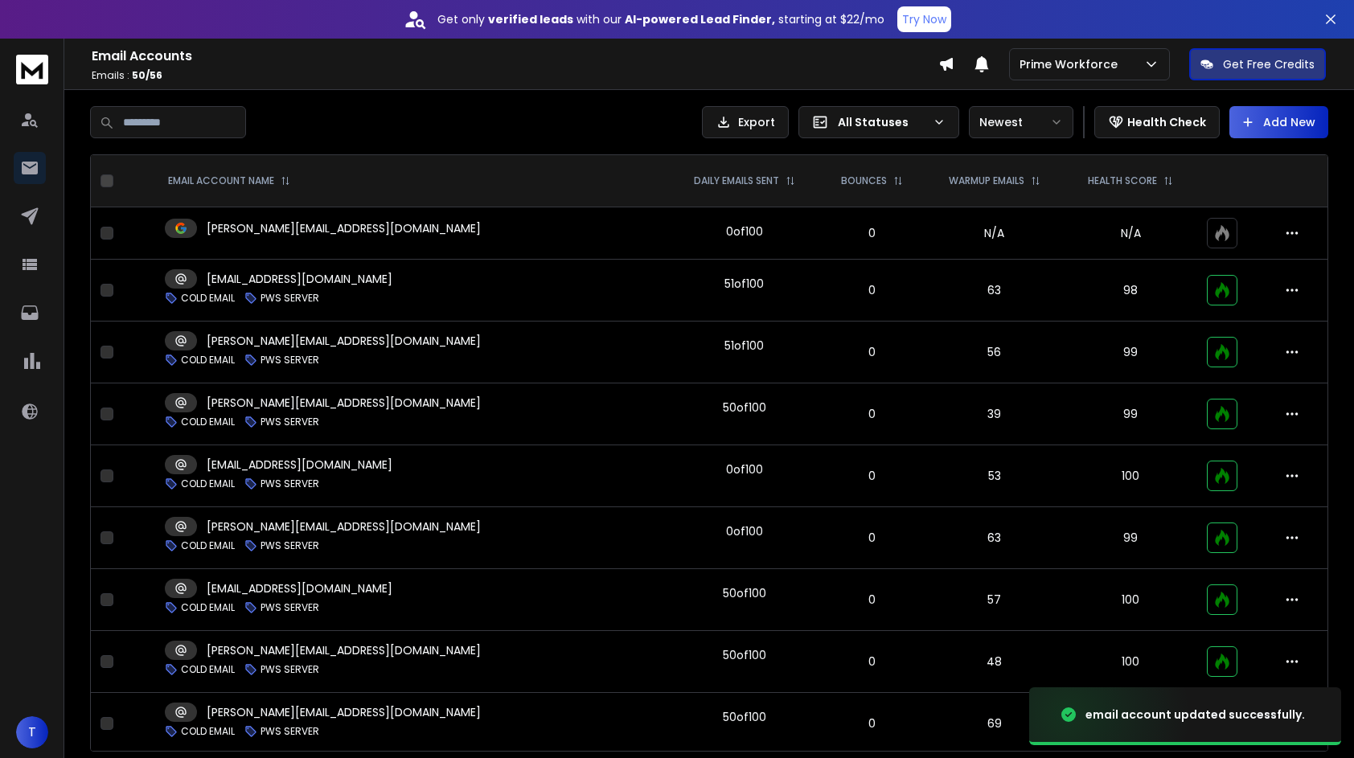
click at [819, 51] on h1 "Email Accounts" at bounding box center [515, 56] width 847 height 19
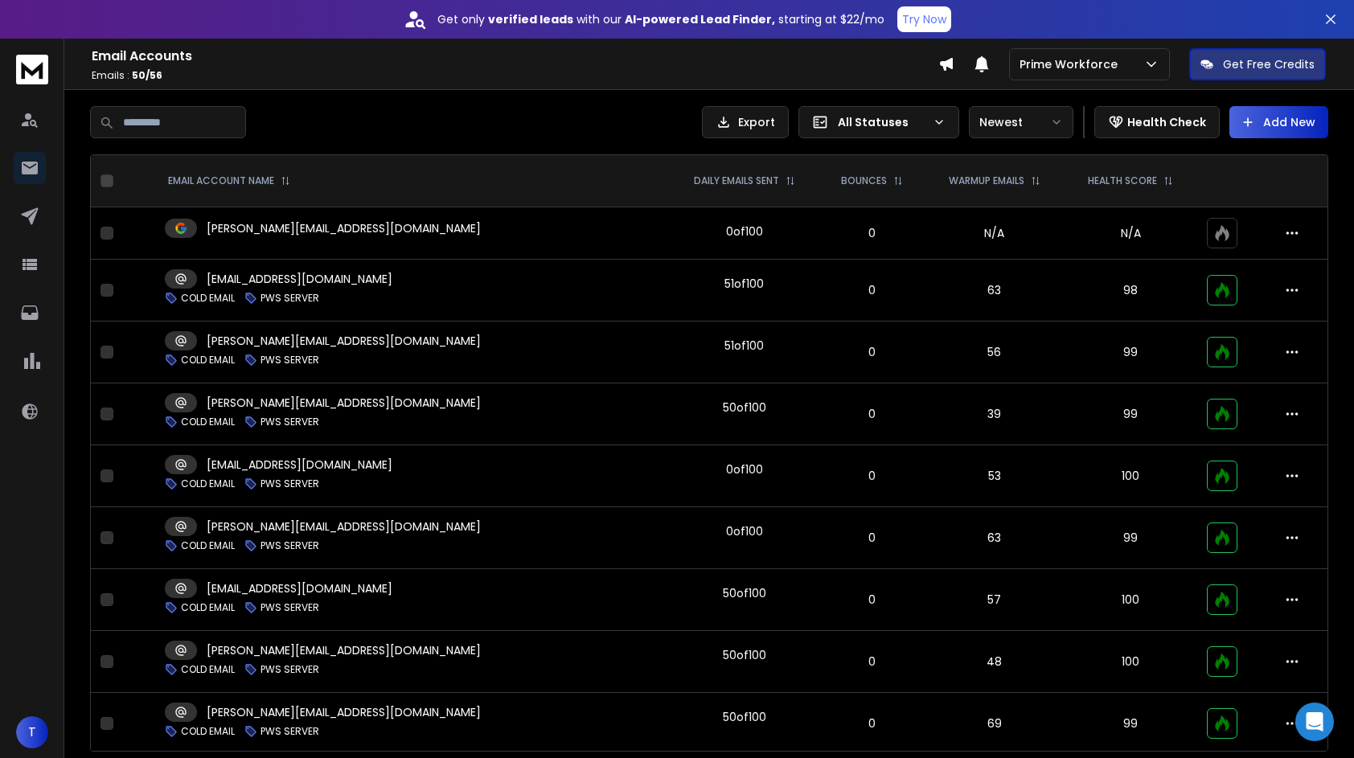
click at [365, 288] on div "[EMAIL_ADDRESS][DOMAIN_NAME]" at bounding box center [279, 278] width 228 height 19
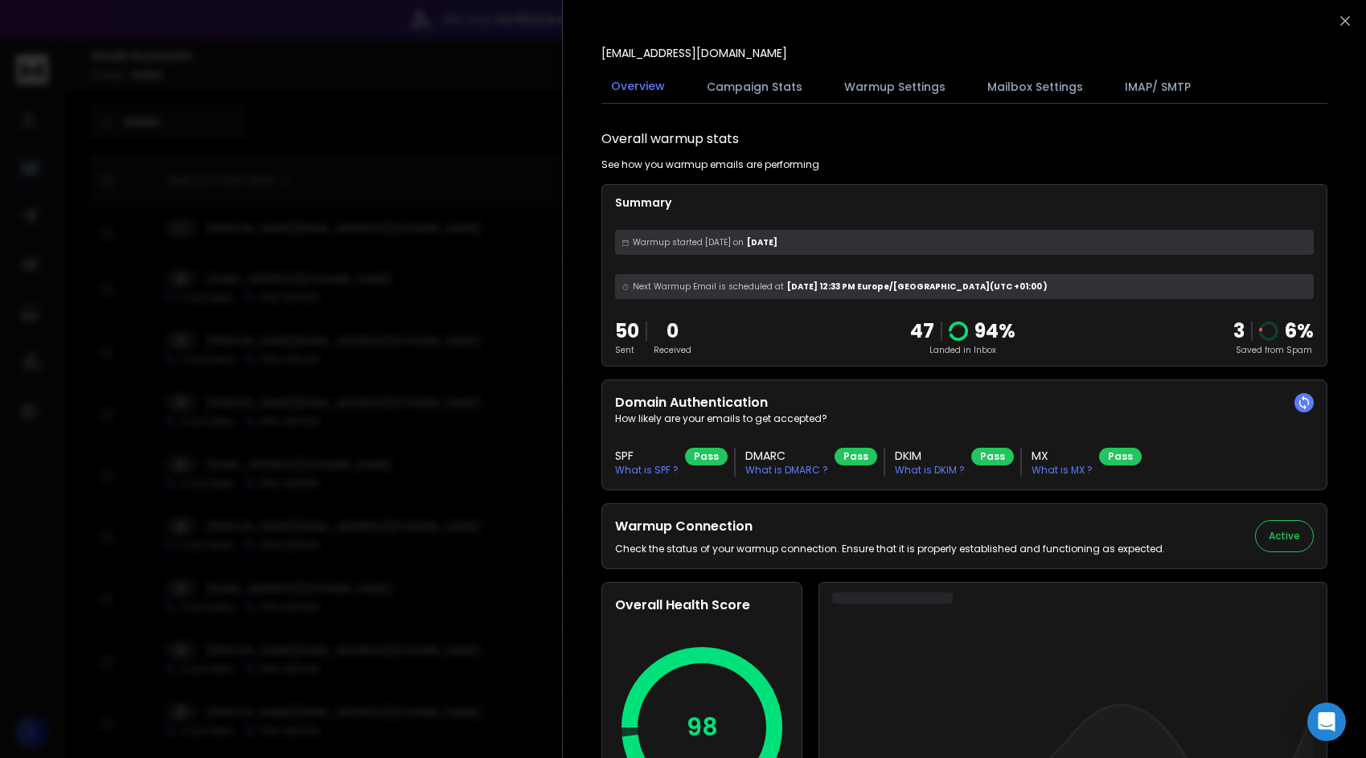
click at [775, 83] on button "Campaign Stats" at bounding box center [754, 86] width 115 height 35
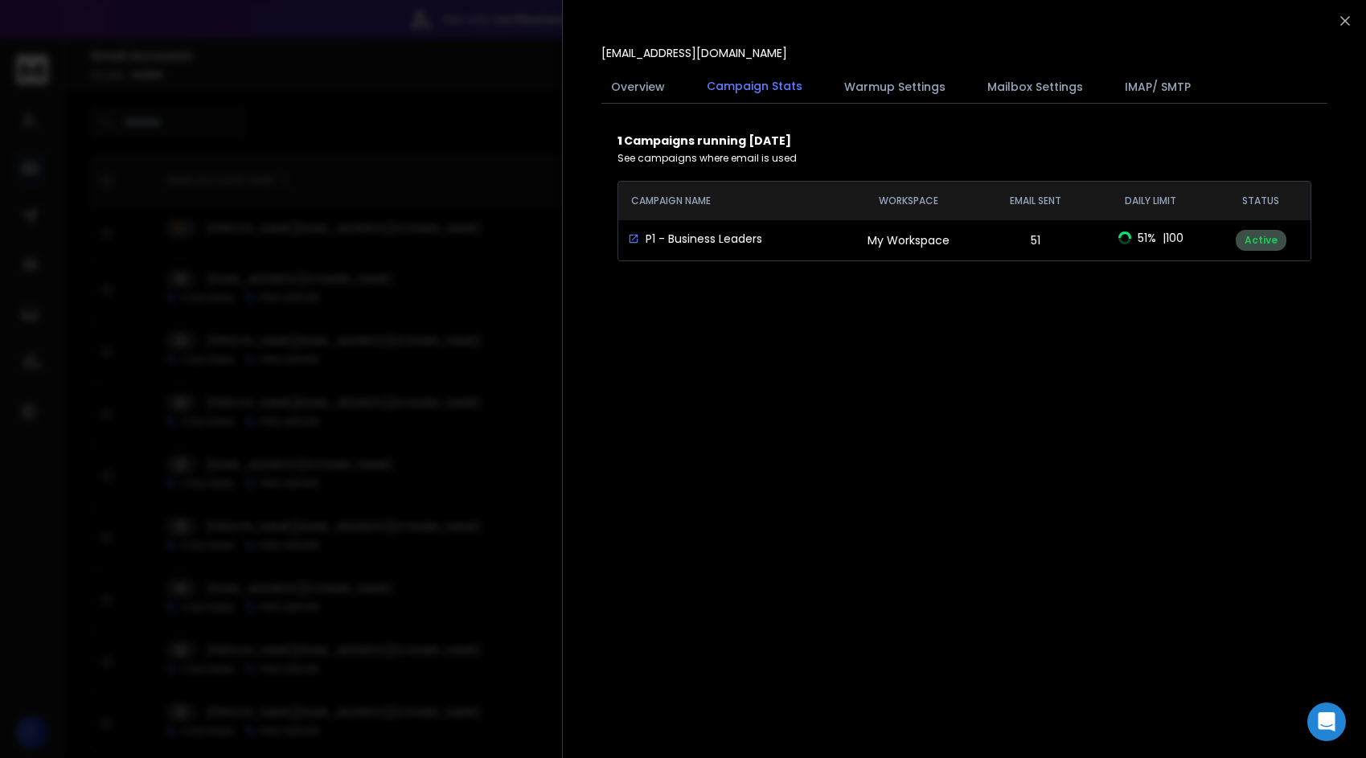
click at [845, 82] on button "Warmup Settings" at bounding box center [895, 86] width 121 height 35
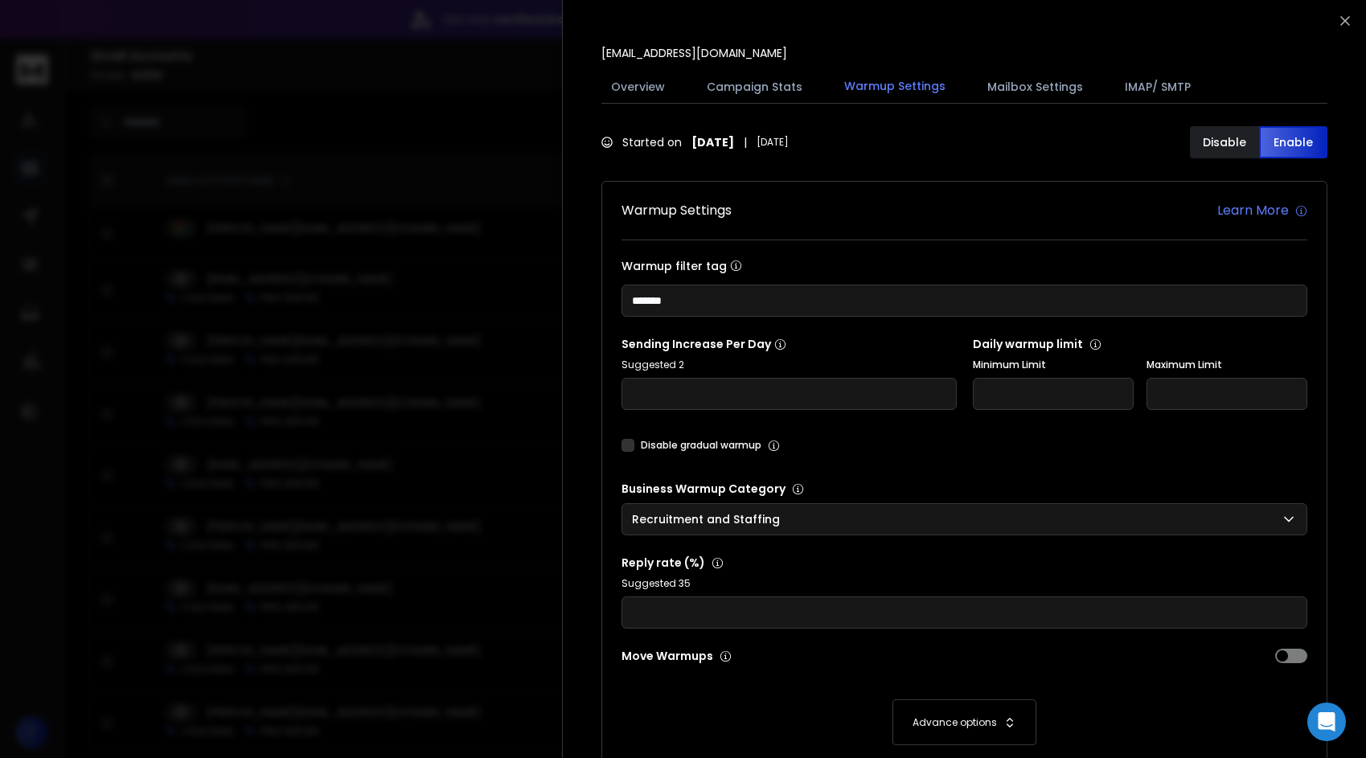
click at [992, 81] on button "Mailbox Settings" at bounding box center [1035, 86] width 115 height 35
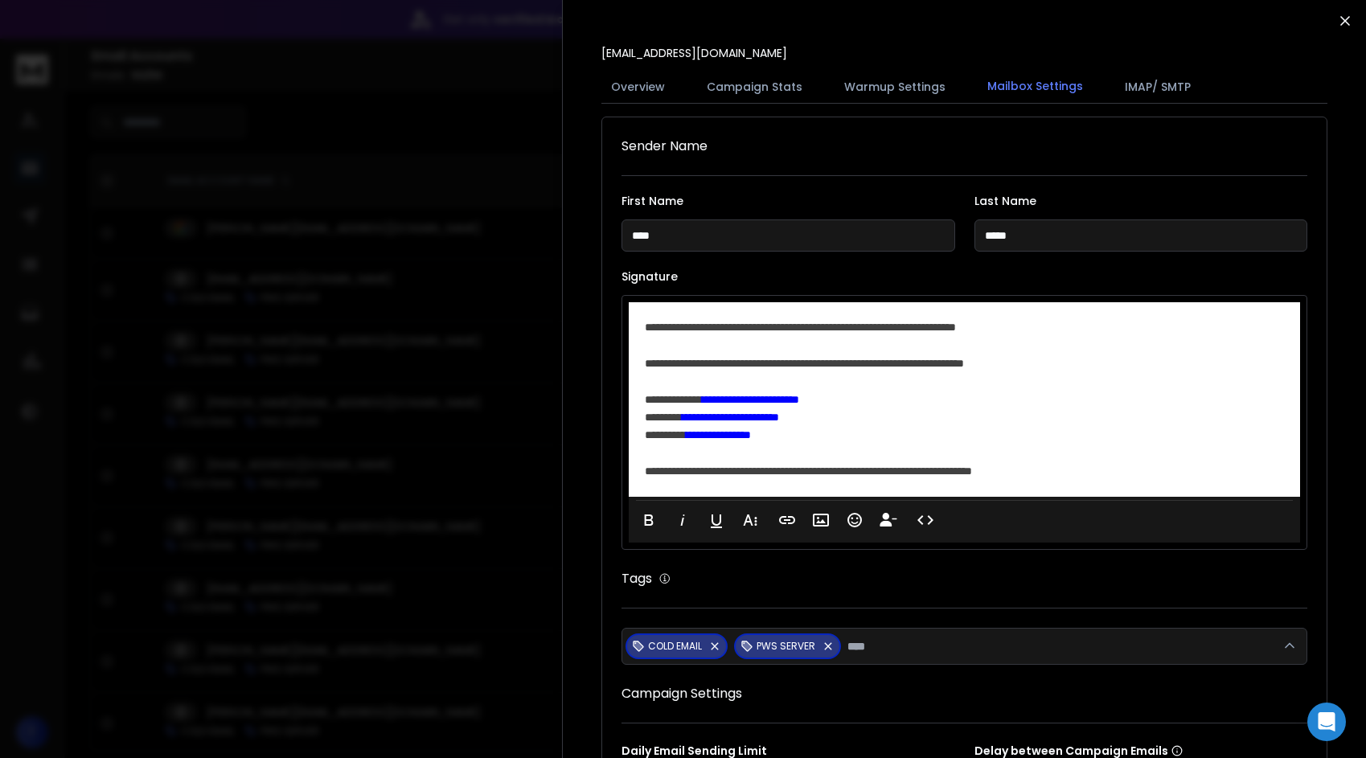
click at [1341, 20] on icon "button" at bounding box center [1345, 21] width 8 height 8
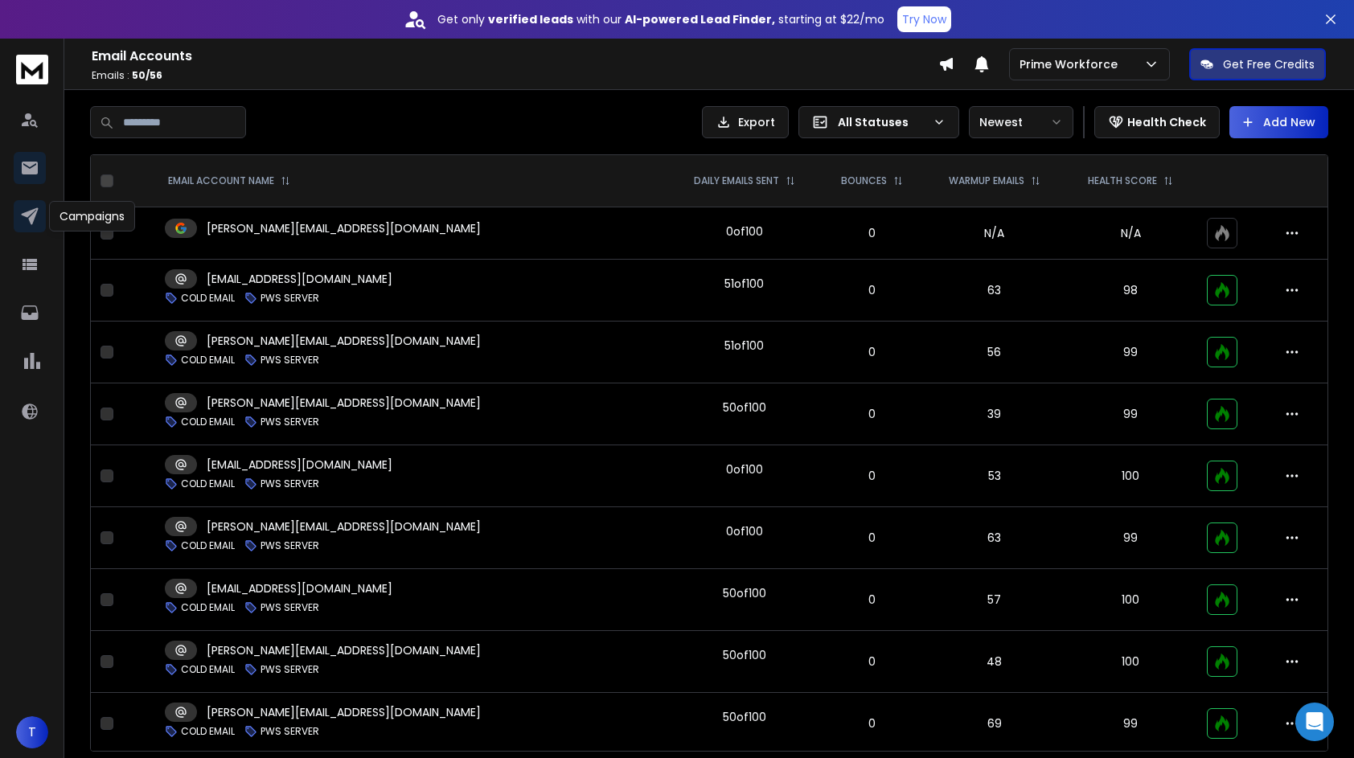
click at [28, 216] on icon at bounding box center [29, 215] width 17 height 17
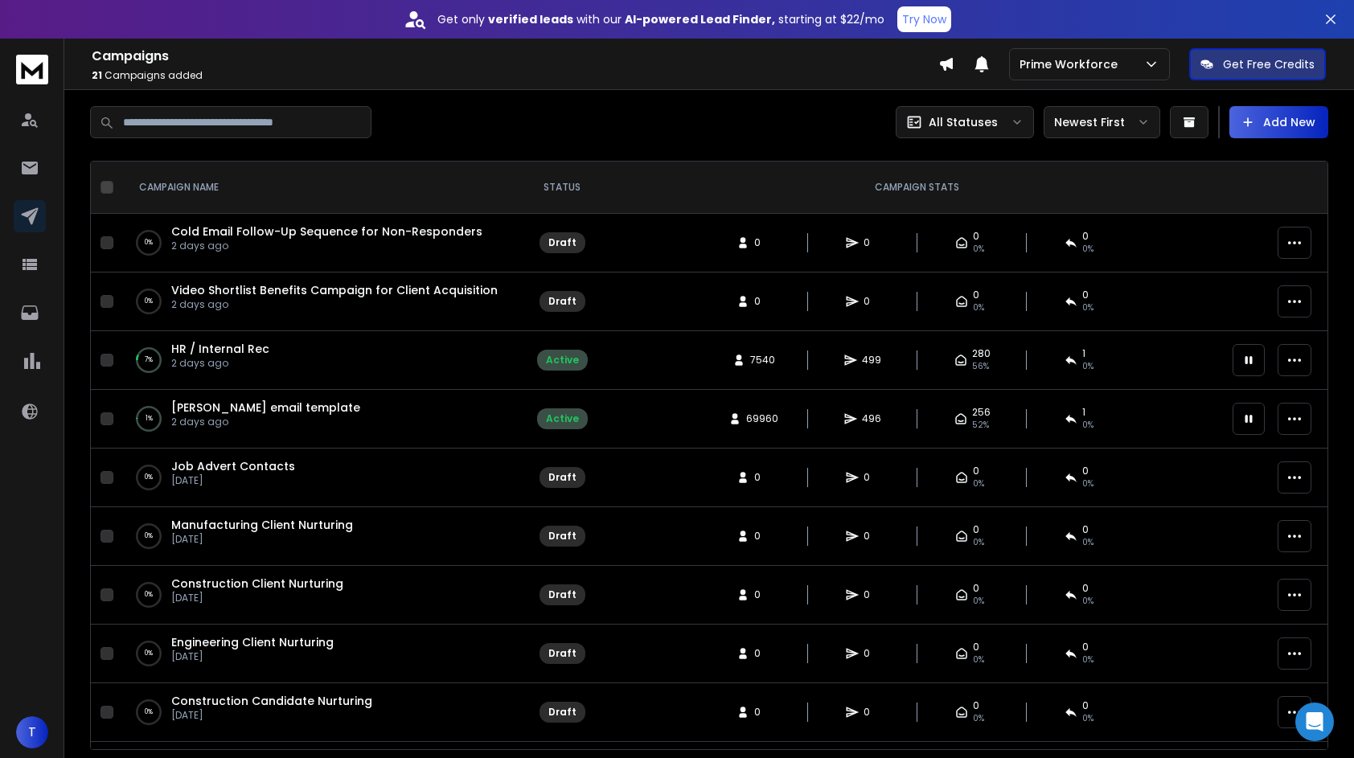
click at [1253, 118] on icon at bounding box center [1247, 122] width 11 height 11
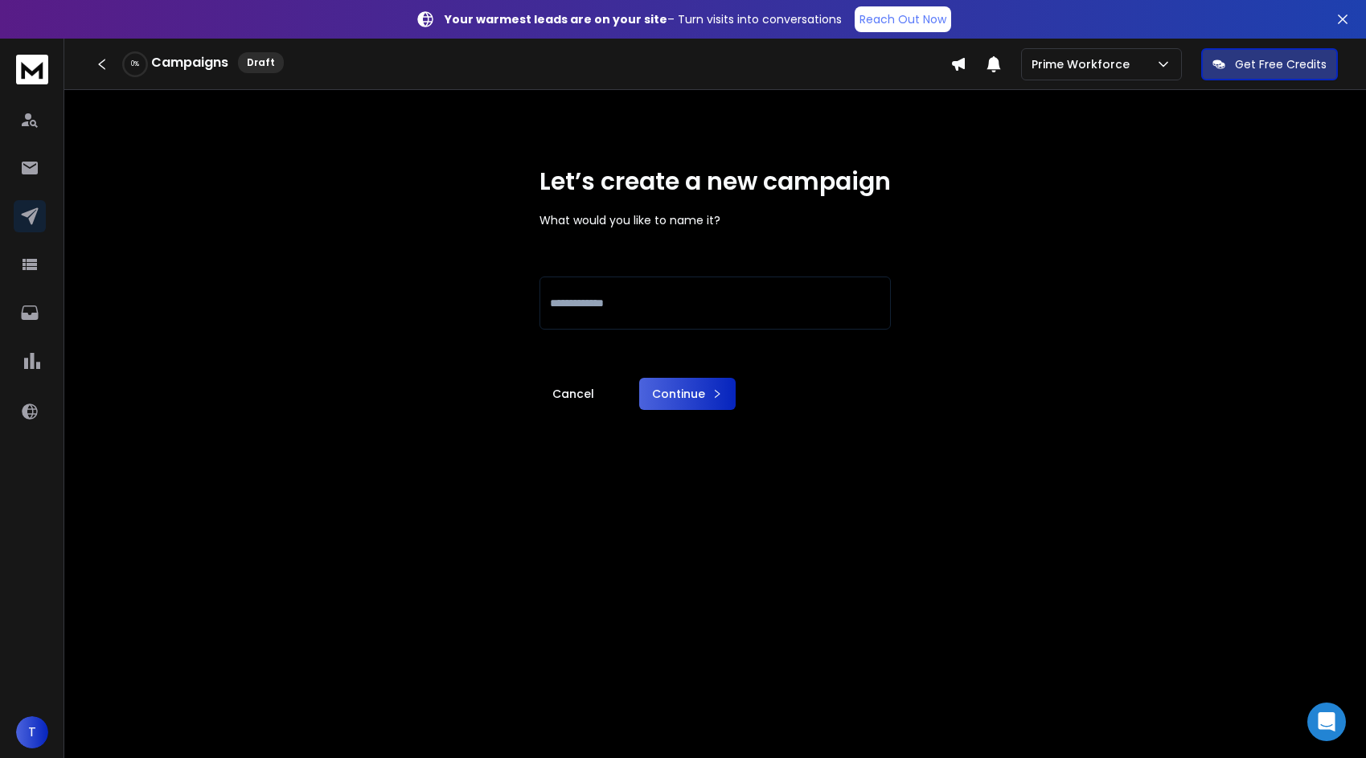
click at [594, 298] on input at bounding box center [715, 303] width 351 height 53
type input "**********"
click at [701, 393] on button "Continue" at bounding box center [687, 394] width 96 height 32
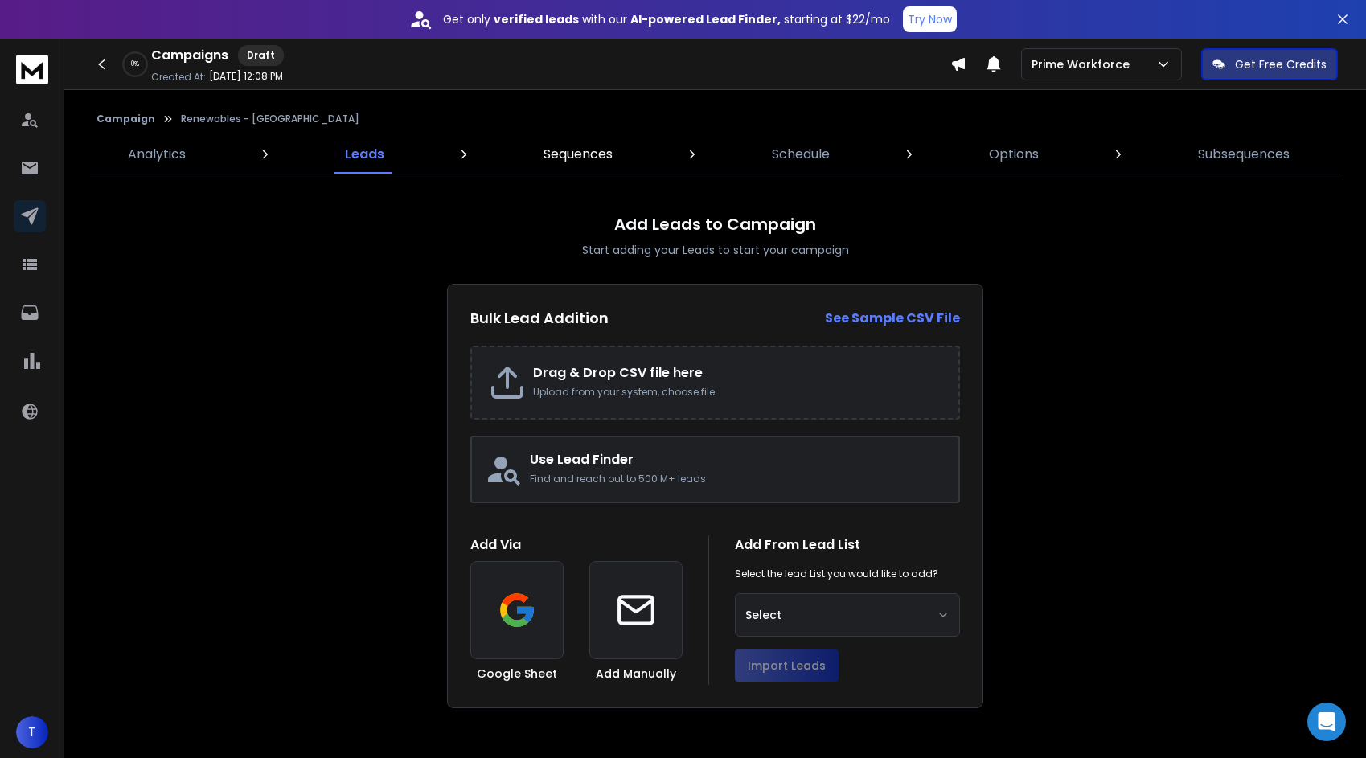
click at [548, 158] on p "Sequences" at bounding box center [578, 154] width 69 height 19
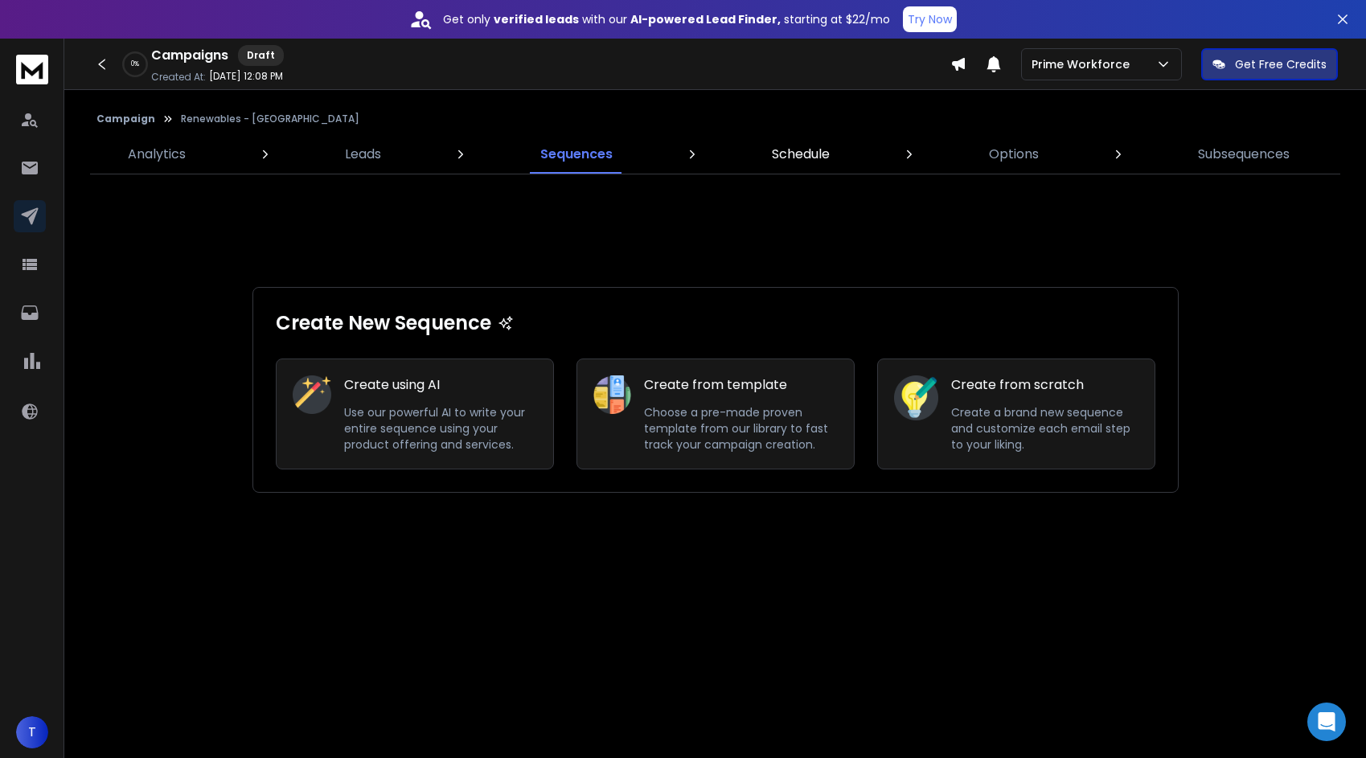
click at [799, 156] on p "Schedule" at bounding box center [801, 154] width 58 height 19
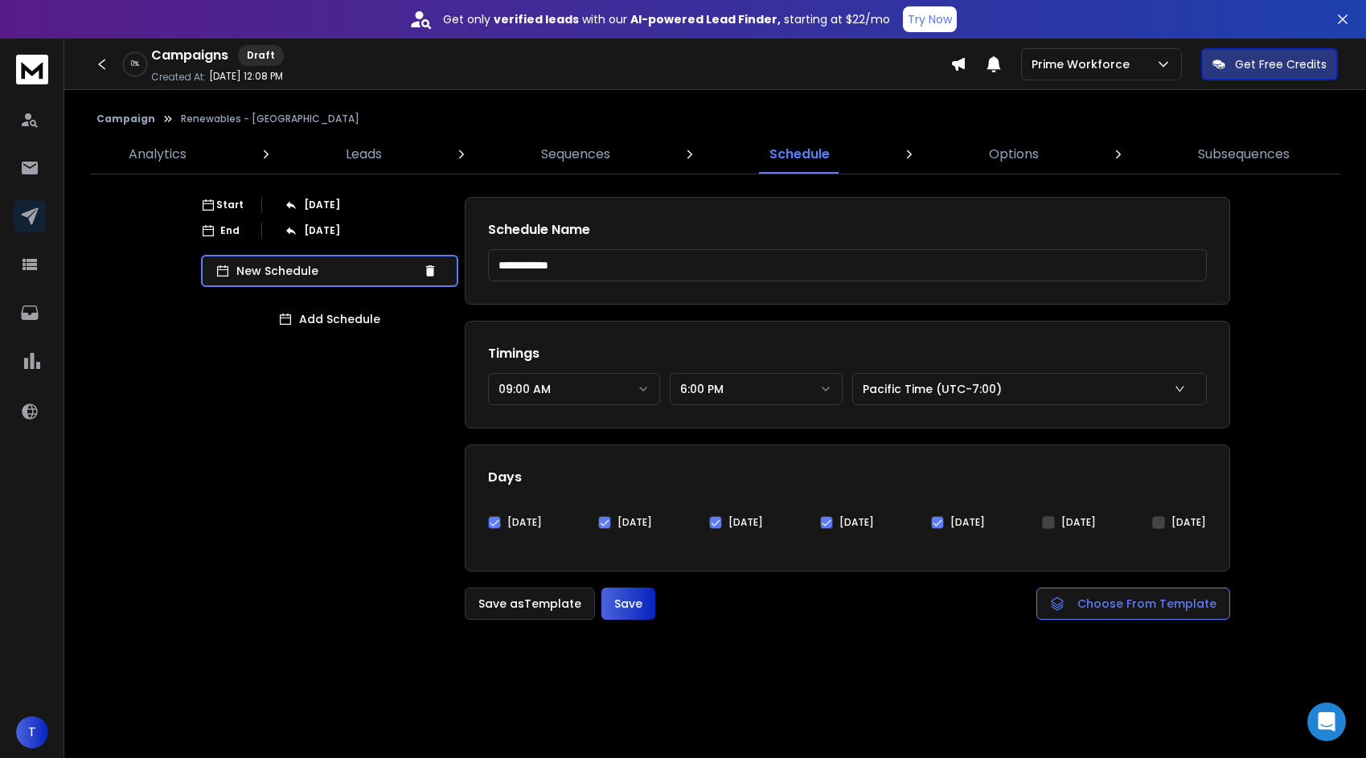
click at [566, 264] on input "**********" at bounding box center [847, 265] width 719 height 32
click at [1077, 593] on button "Choose From Template" at bounding box center [1134, 604] width 194 height 32
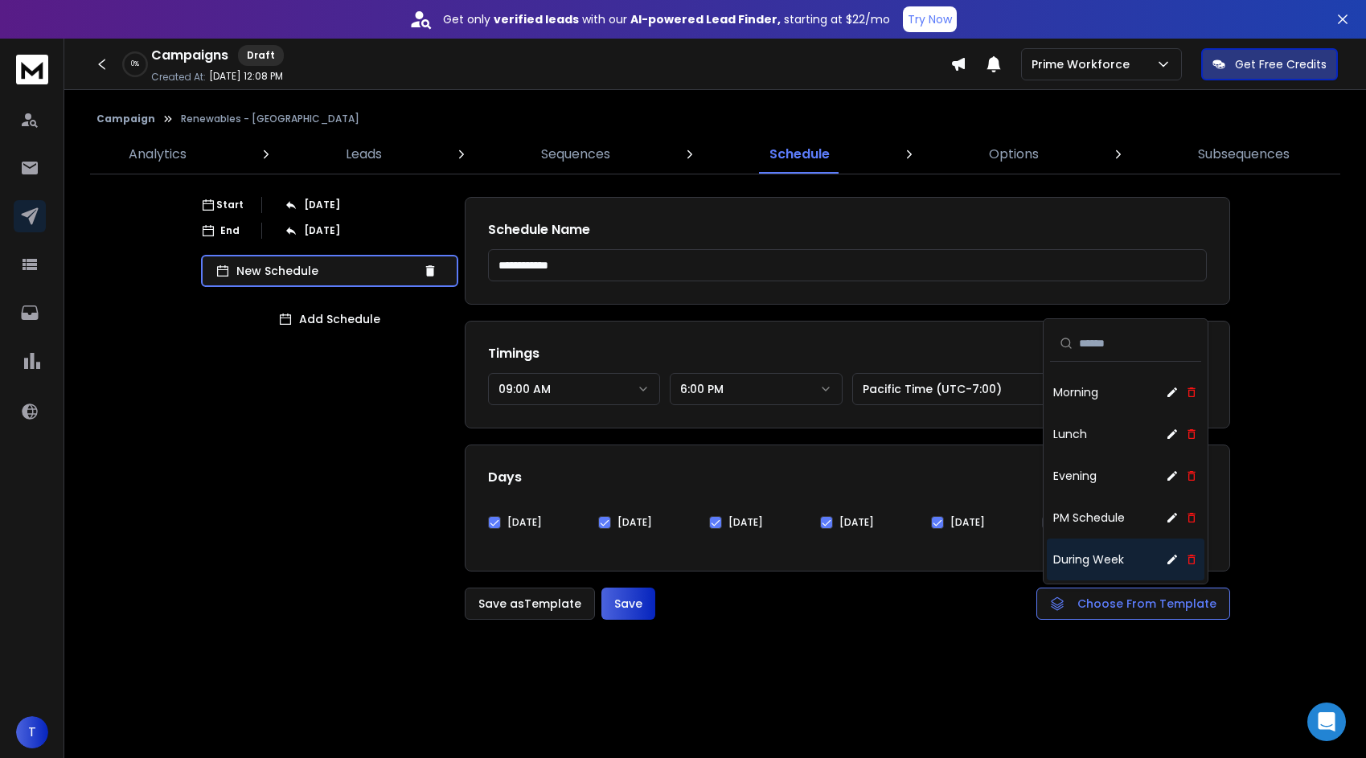
click at [1091, 560] on p "During Week" at bounding box center [1088, 560] width 71 height 16
select select "********"
type input "**********"
select select "********"
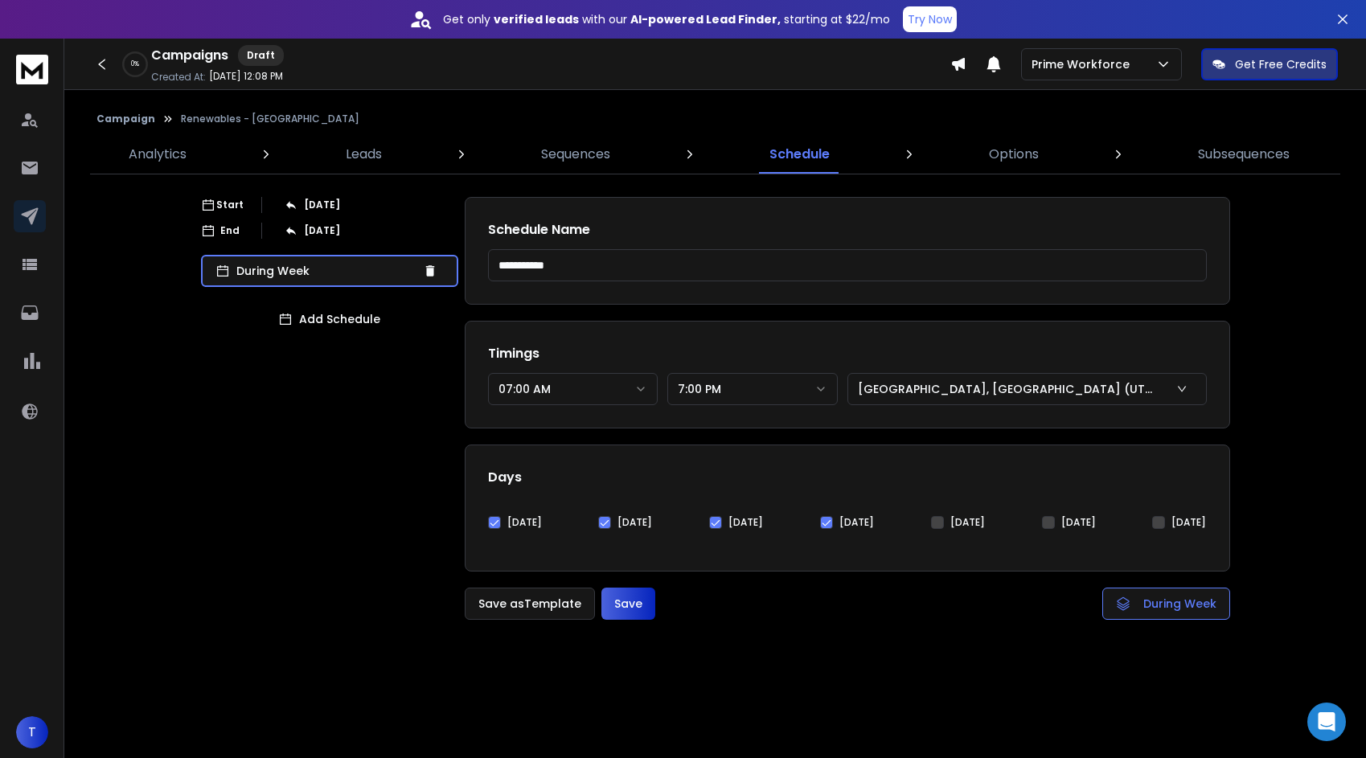
click at [632, 608] on button "Save" at bounding box center [629, 604] width 54 height 32
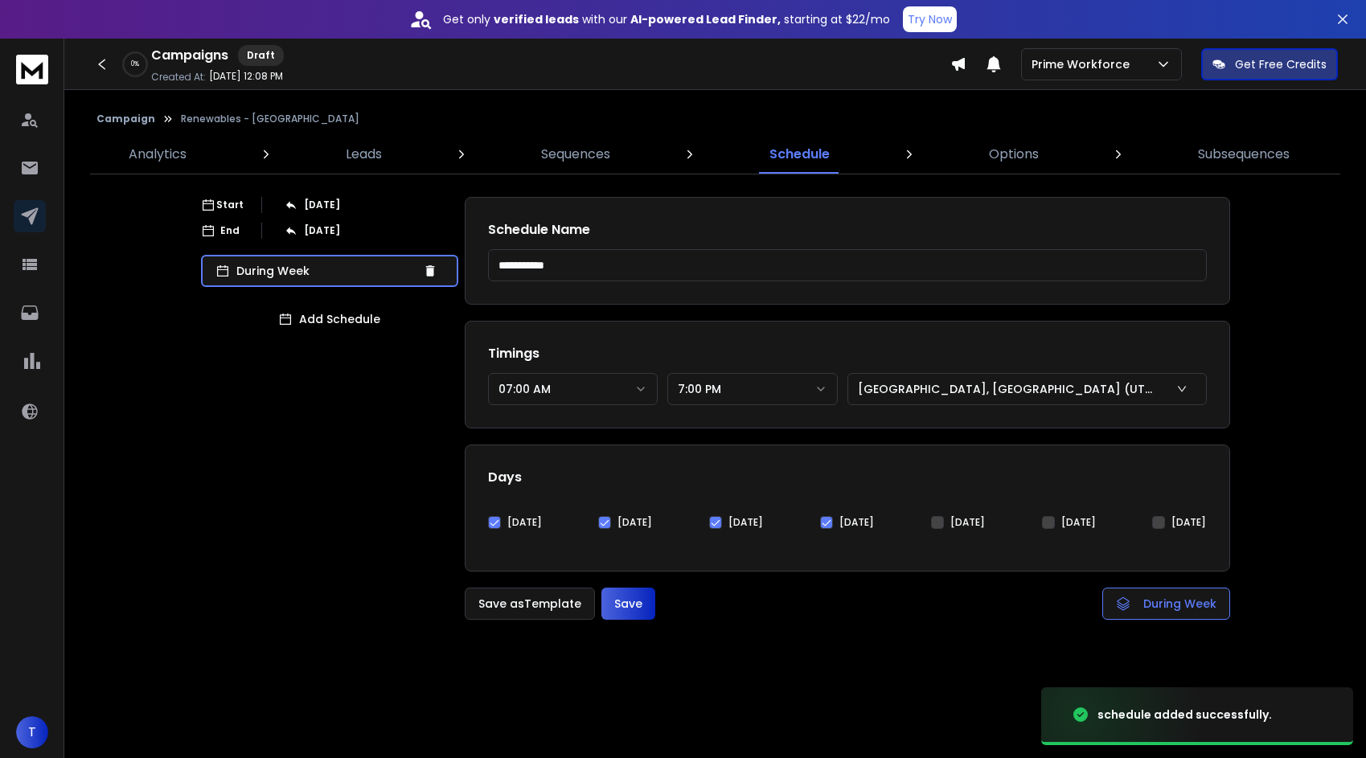
click at [319, 321] on button "Add Schedule" at bounding box center [329, 319] width 257 height 32
select select "********"
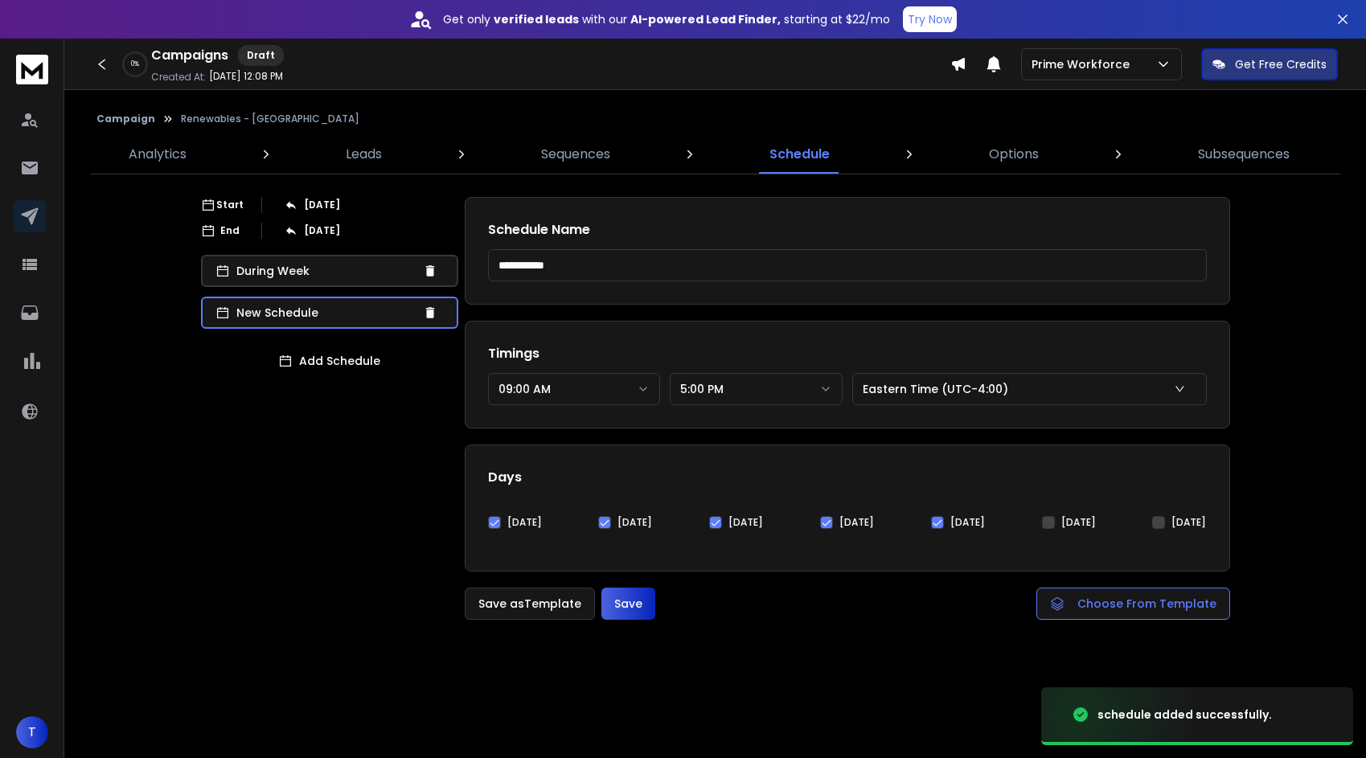
type input "**********"
click at [1111, 595] on button "Choose From Template" at bounding box center [1134, 604] width 194 height 32
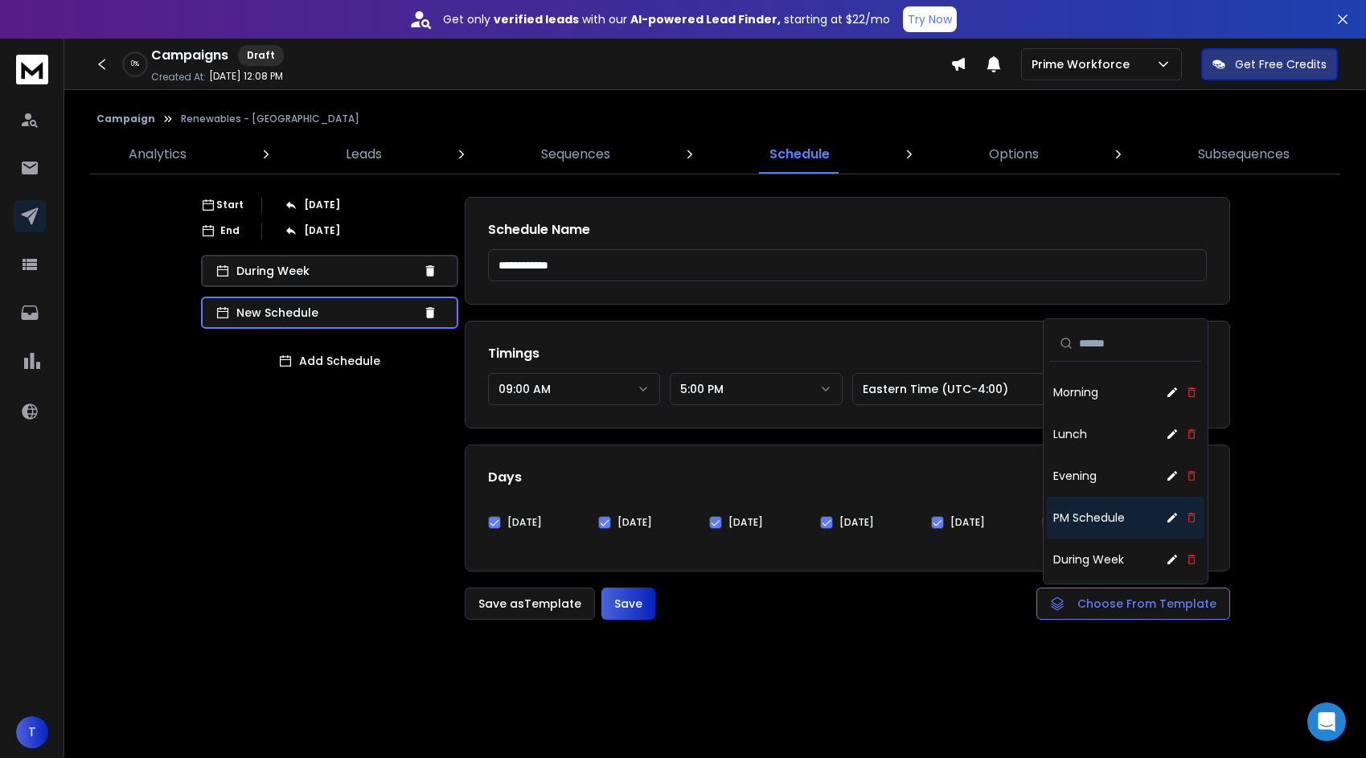
click at [845, 577] on div "**********" at bounding box center [848, 408] width 766 height 423
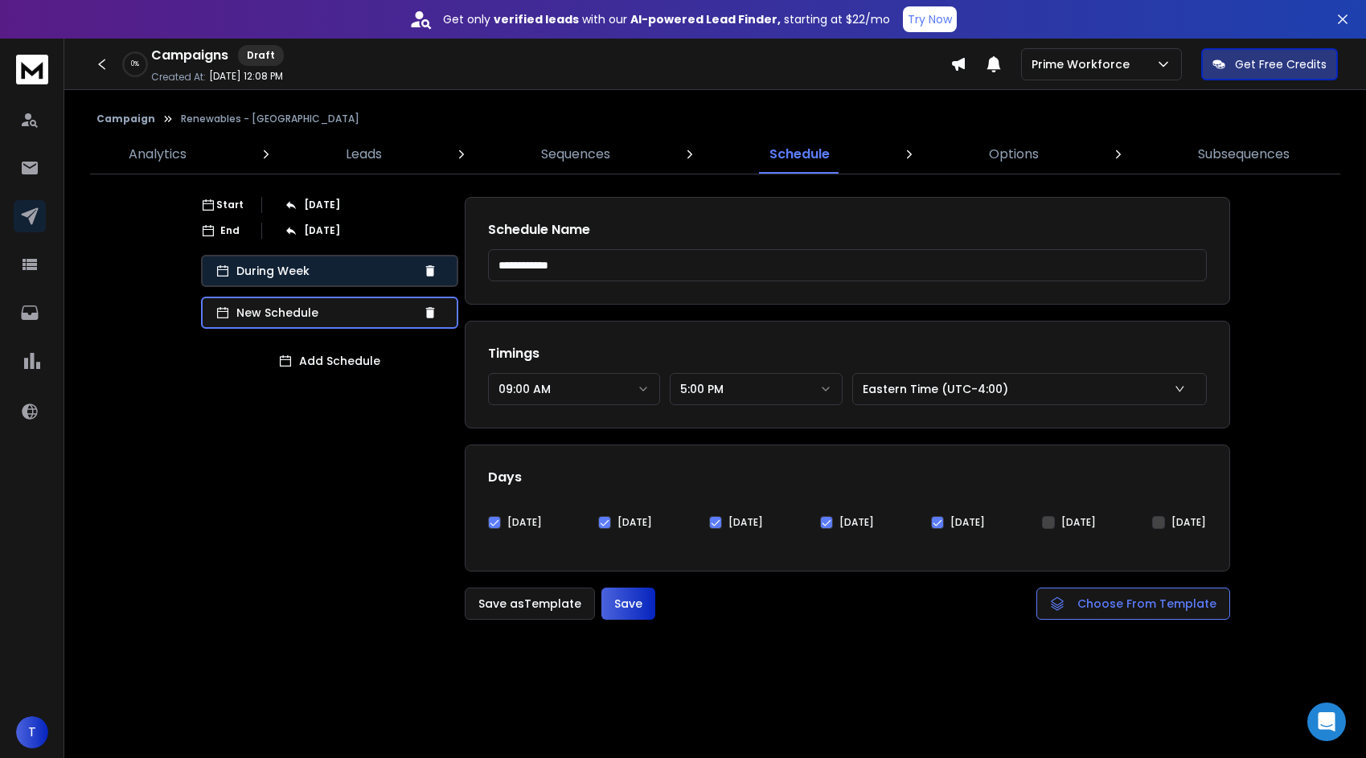
click at [432, 273] on icon at bounding box center [429, 270] width 9 height 11
select select "********"
type input "**********"
select select "********"
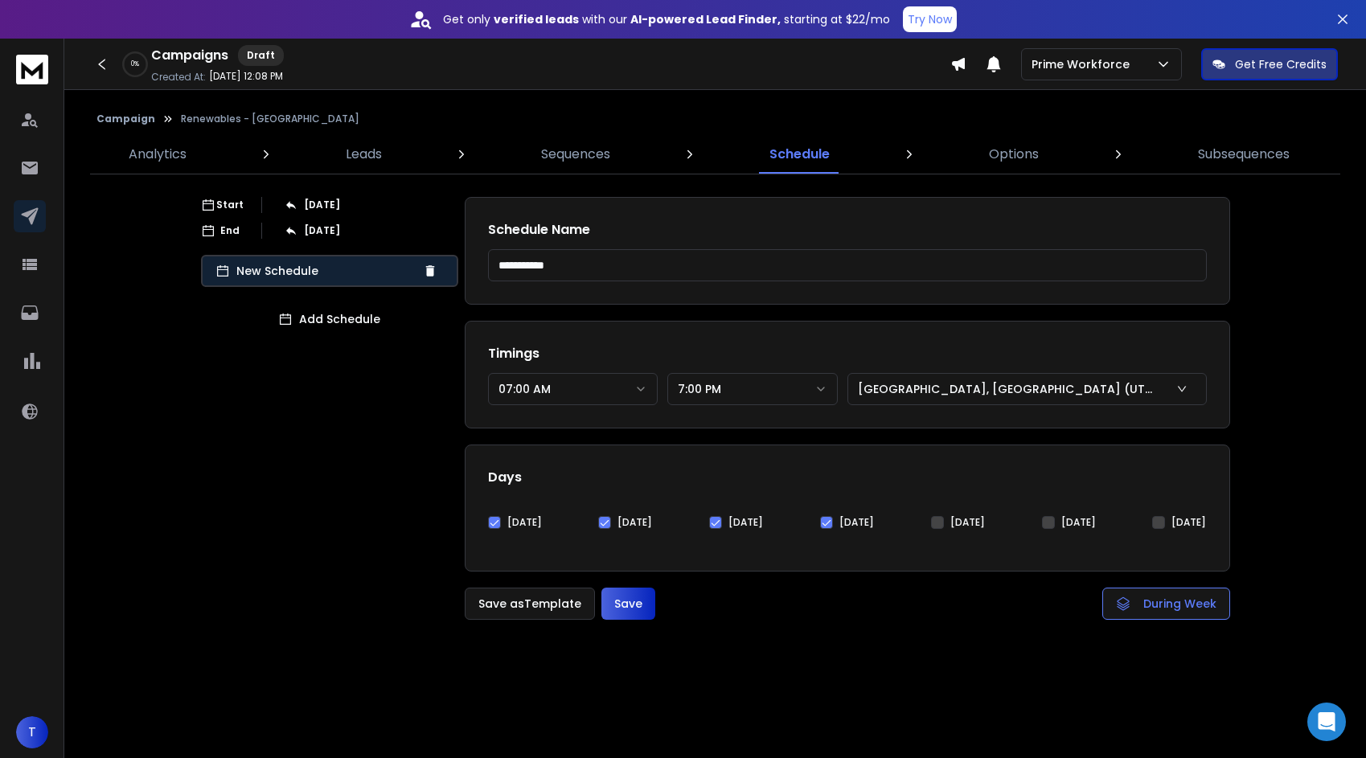
click at [427, 273] on icon at bounding box center [429, 270] width 9 height 11
select select "********"
type input "**********"
select select "********"
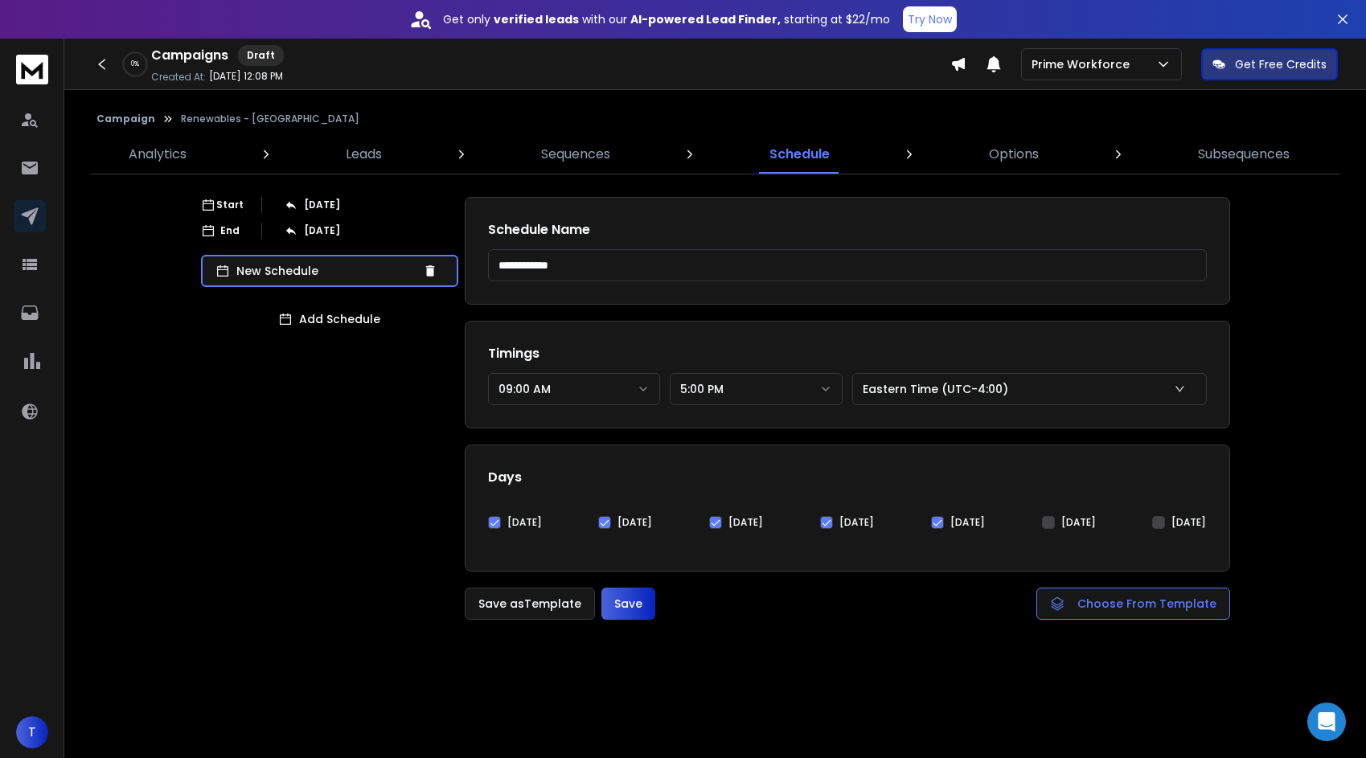
click at [566, 396] on button "09:00 AM" at bounding box center [574, 389] width 173 height 32
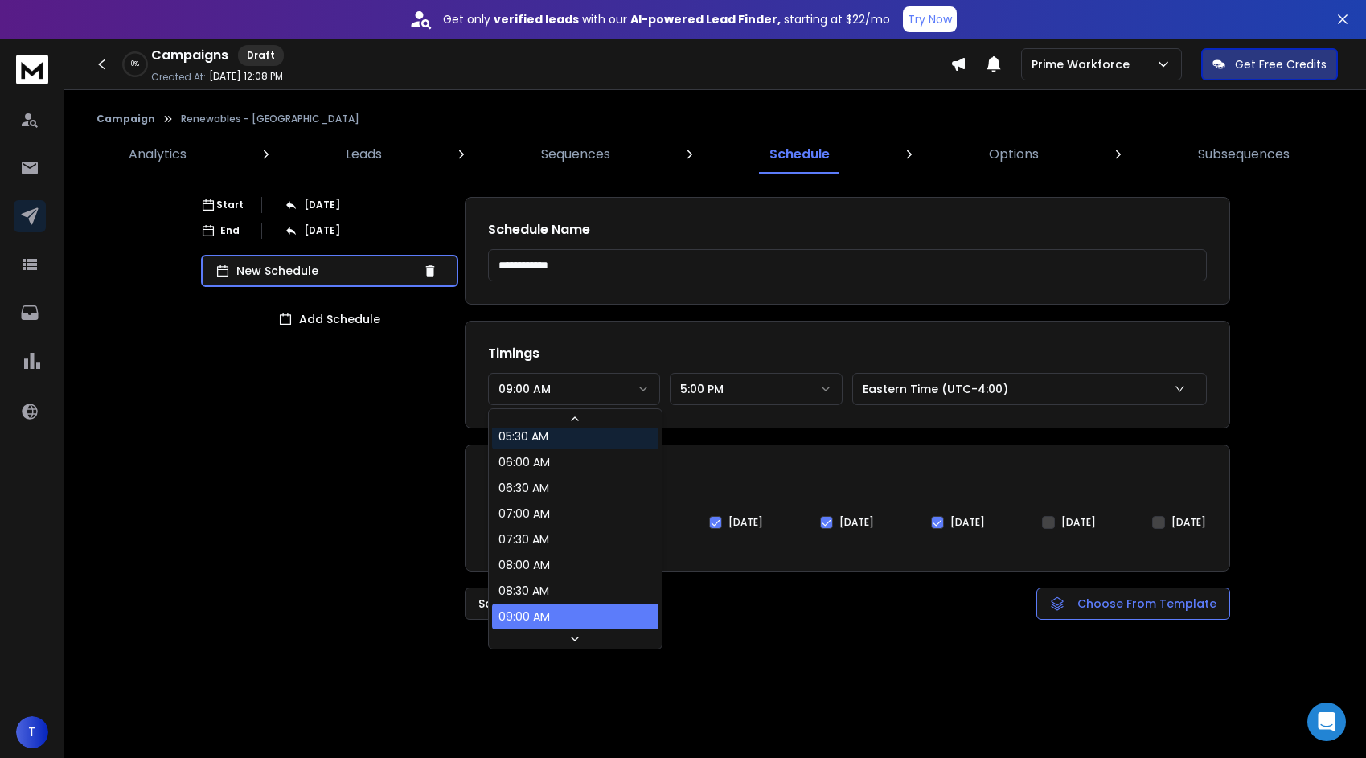
scroll to position [265, 0]
select select "********"
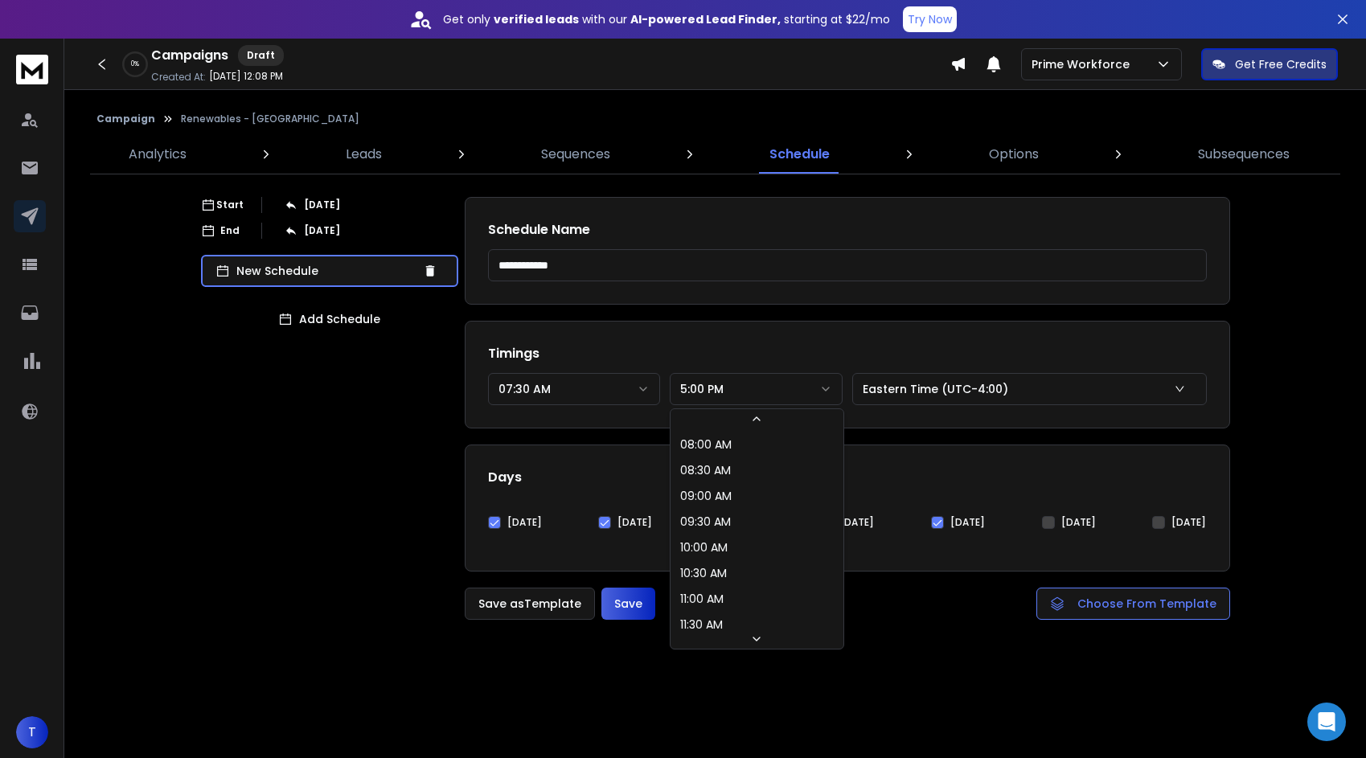
click at [726, 383] on button "5:00 PM" at bounding box center [756, 389] width 173 height 32
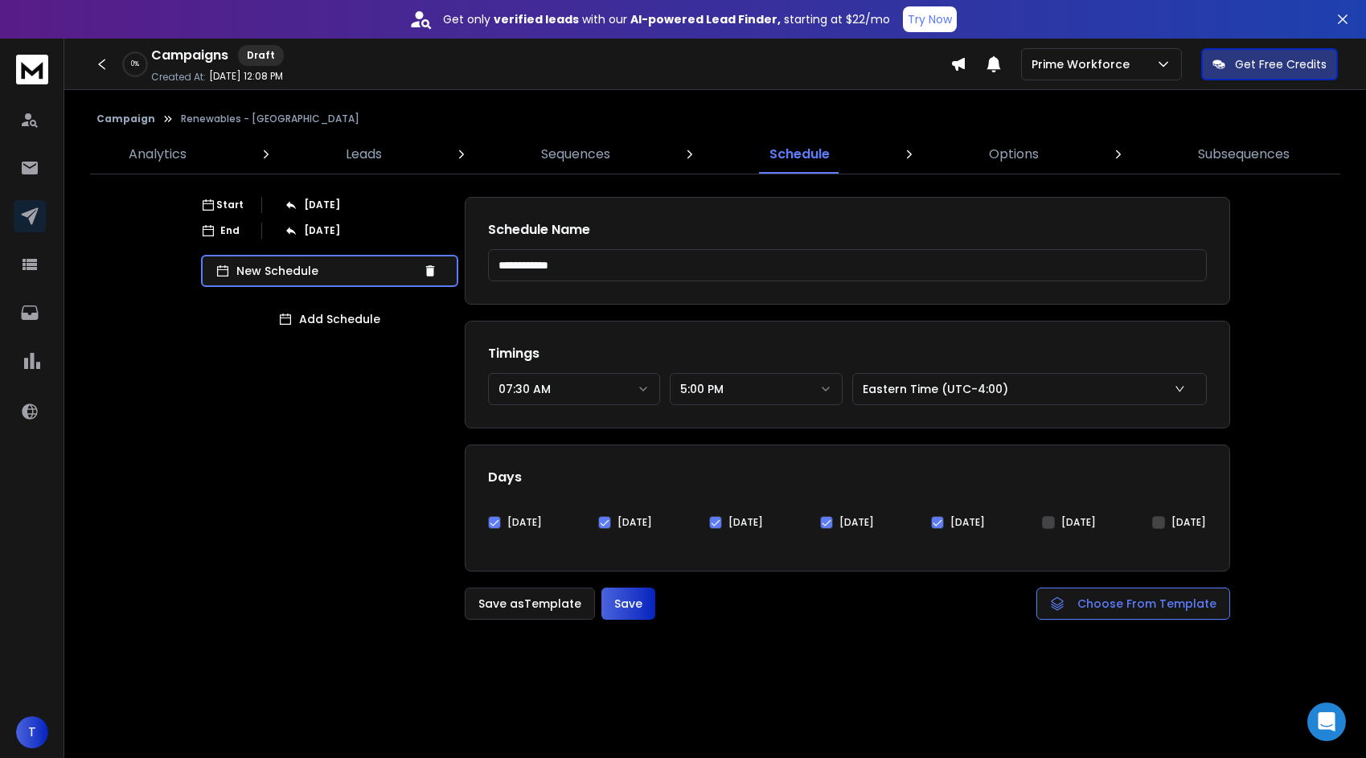
click at [631, 605] on button "Save" at bounding box center [629, 604] width 54 height 32
click at [989, 155] on p "Options" at bounding box center [1014, 154] width 50 height 19
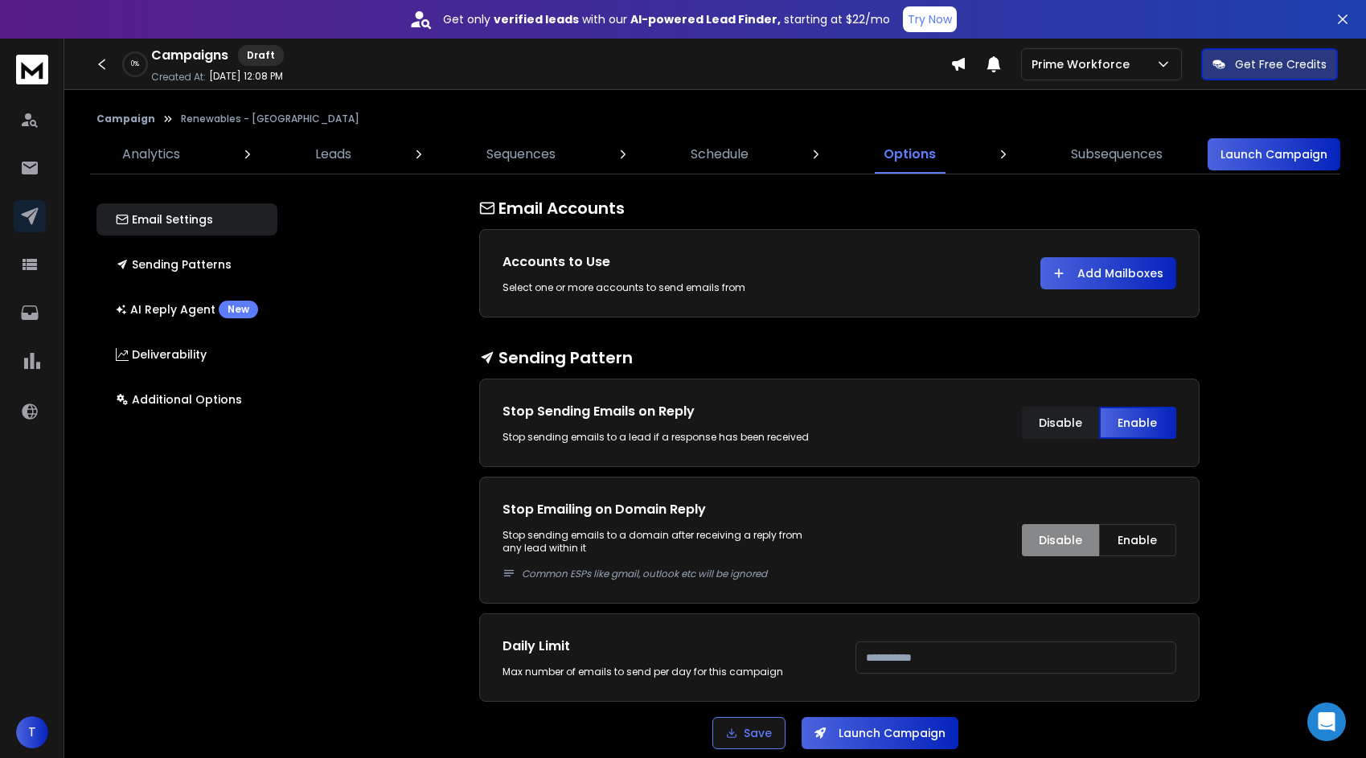
click at [1053, 271] on icon "button" at bounding box center [1058, 273] width 11 height 11
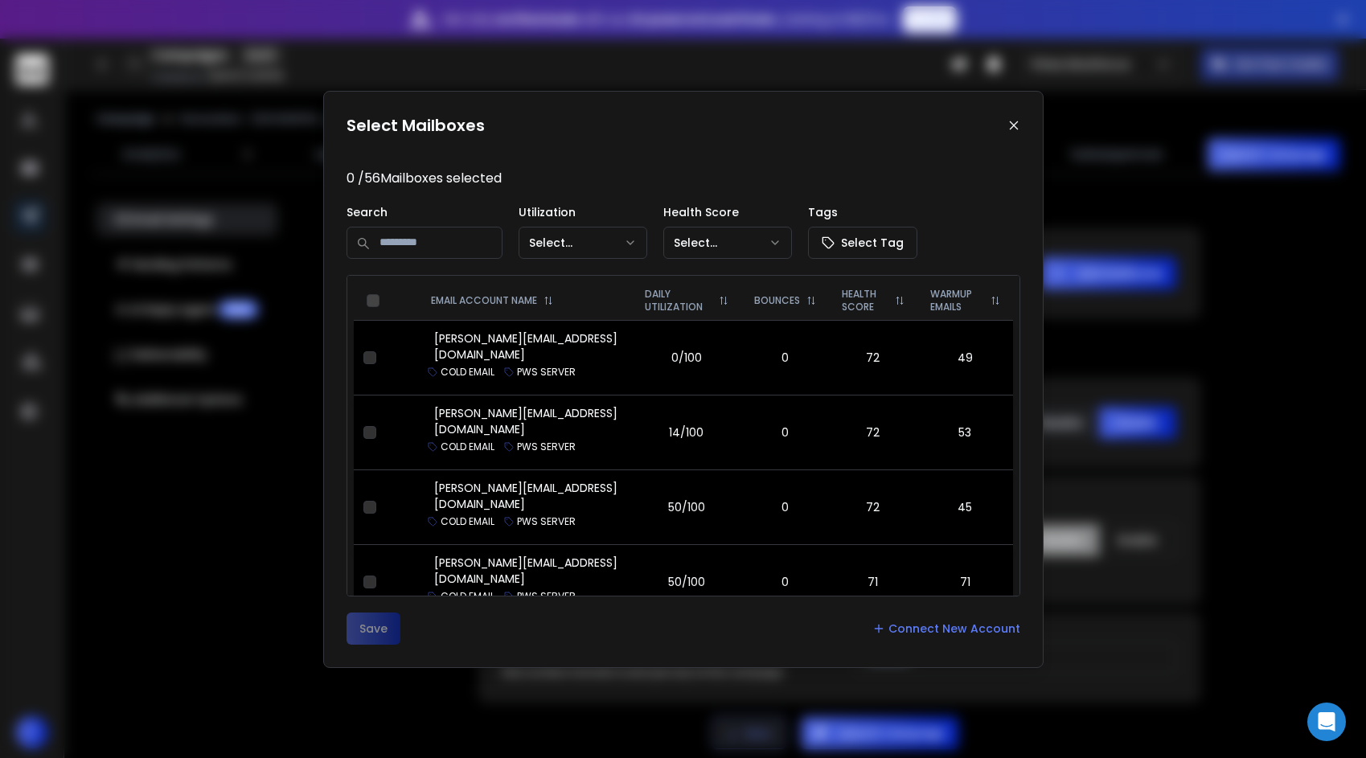
click at [421, 244] on input at bounding box center [425, 243] width 156 height 32
type input "*****"
click at [372, 299] on button "Select this Page" at bounding box center [373, 300] width 13 height 13
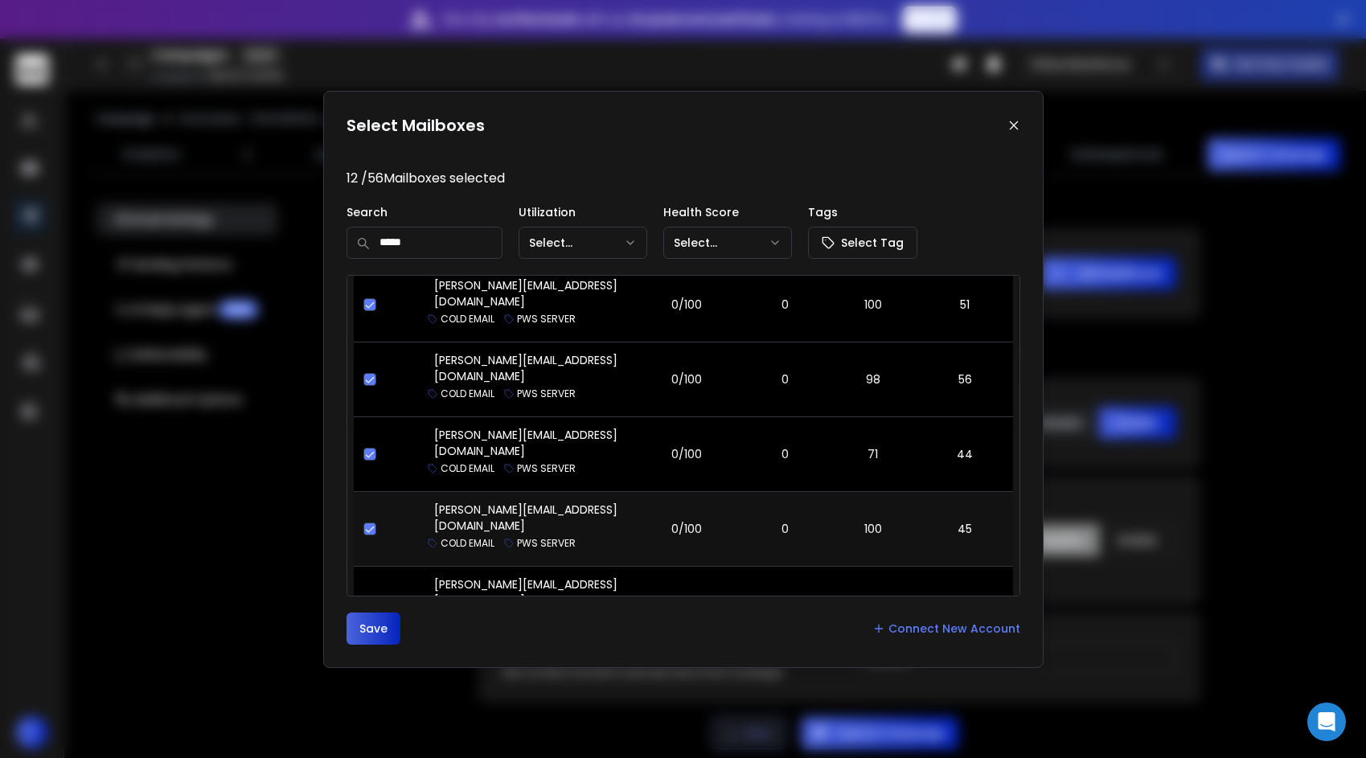
scroll to position [525, 0]
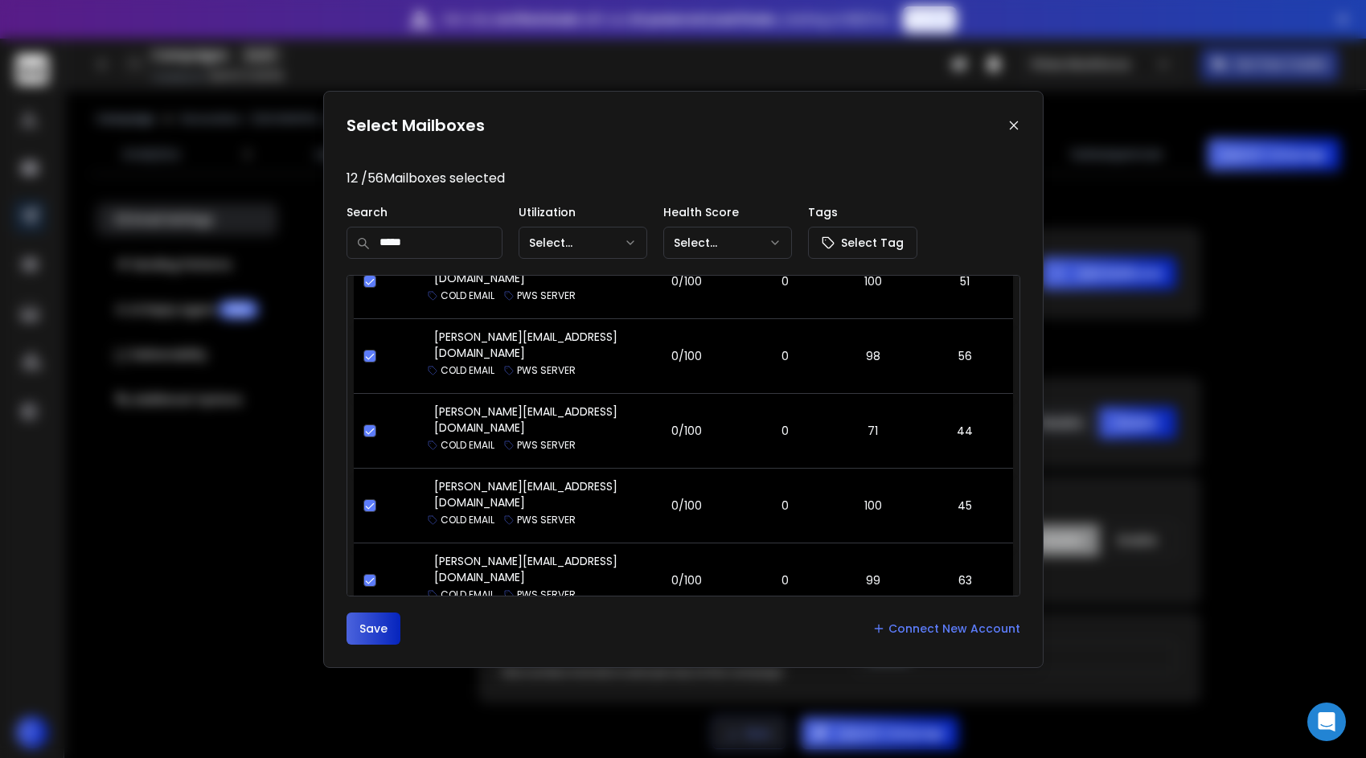
click at [363, 643] on button "button" at bounding box center [369, 649] width 13 height 13
click at [379, 636] on button "Save" at bounding box center [374, 629] width 54 height 32
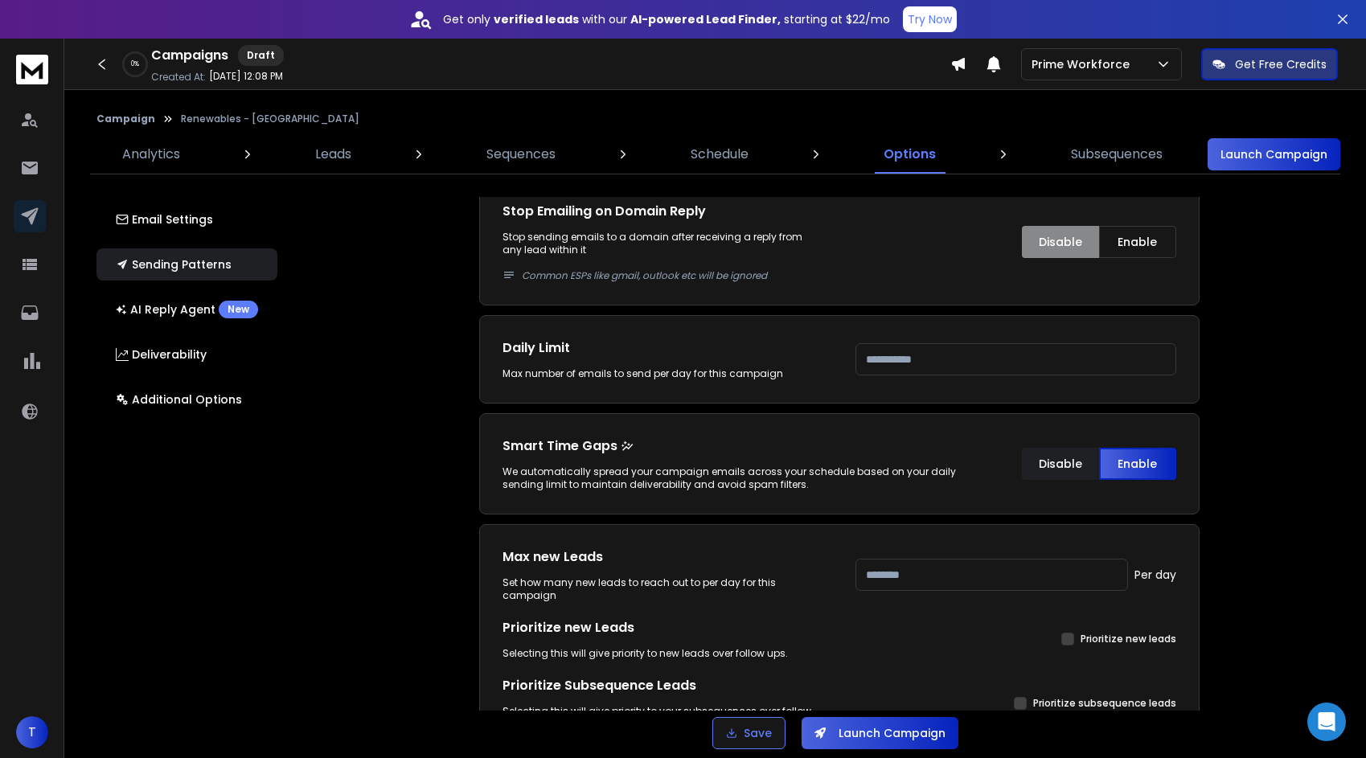
scroll to position [643, 0]
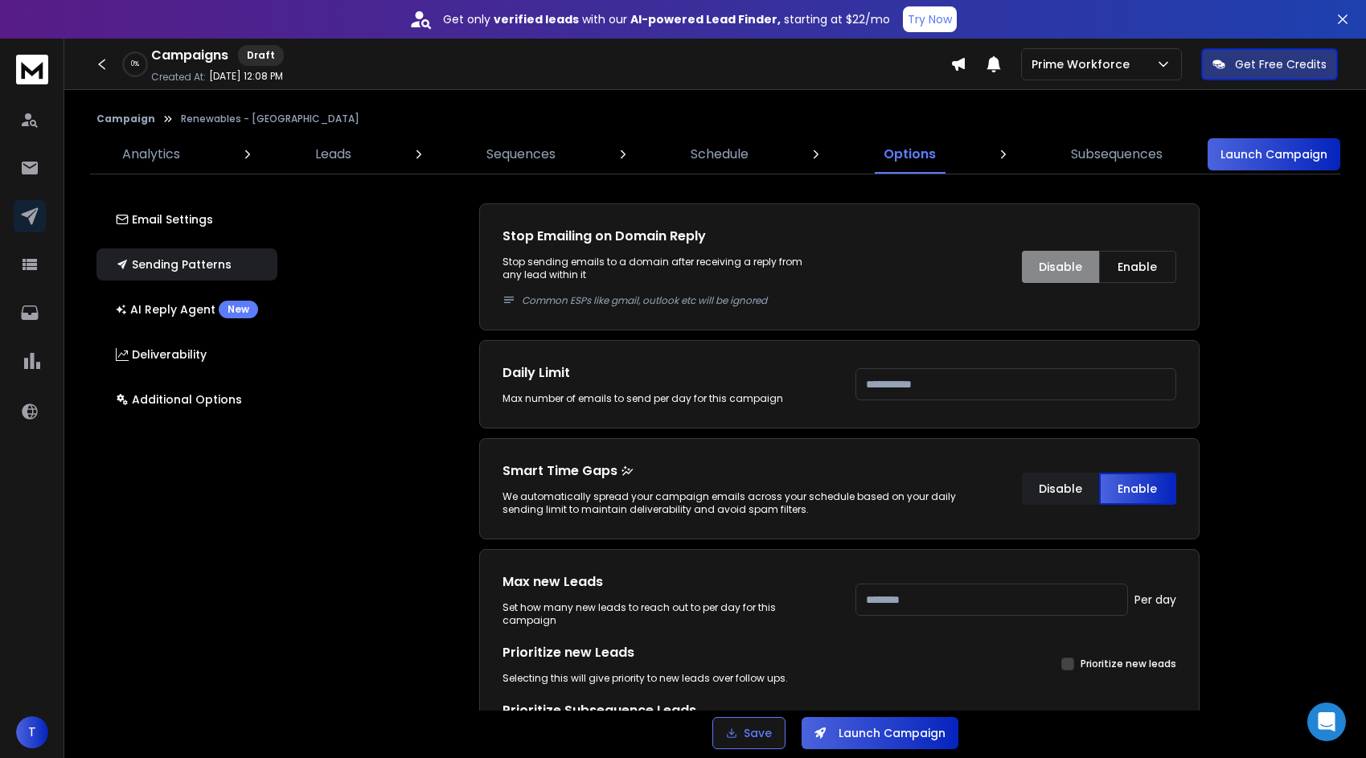
drag, startPoint x: 884, startPoint y: 384, endPoint x: 806, endPoint y: 375, distance: 78.5
click at [806, 375] on div "Daily Limit Max number of emails to send per day for this campaign ***" at bounding box center [840, 384] width 674 height 42
click at [793, 416] on div "Daily Limit Max number of emails to send per day for this campaign" at bounding box center [839, 384] width 721 height 88
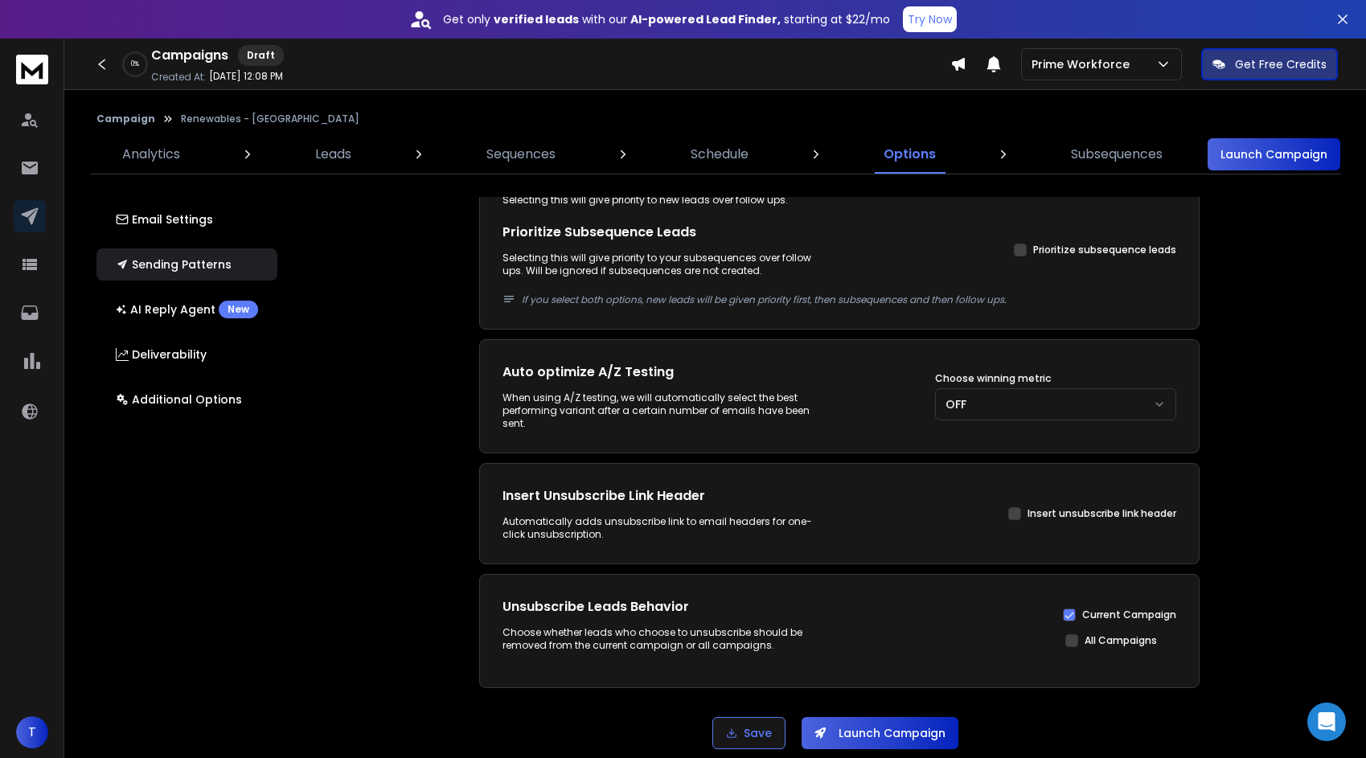
scroll to position [1206, 0]
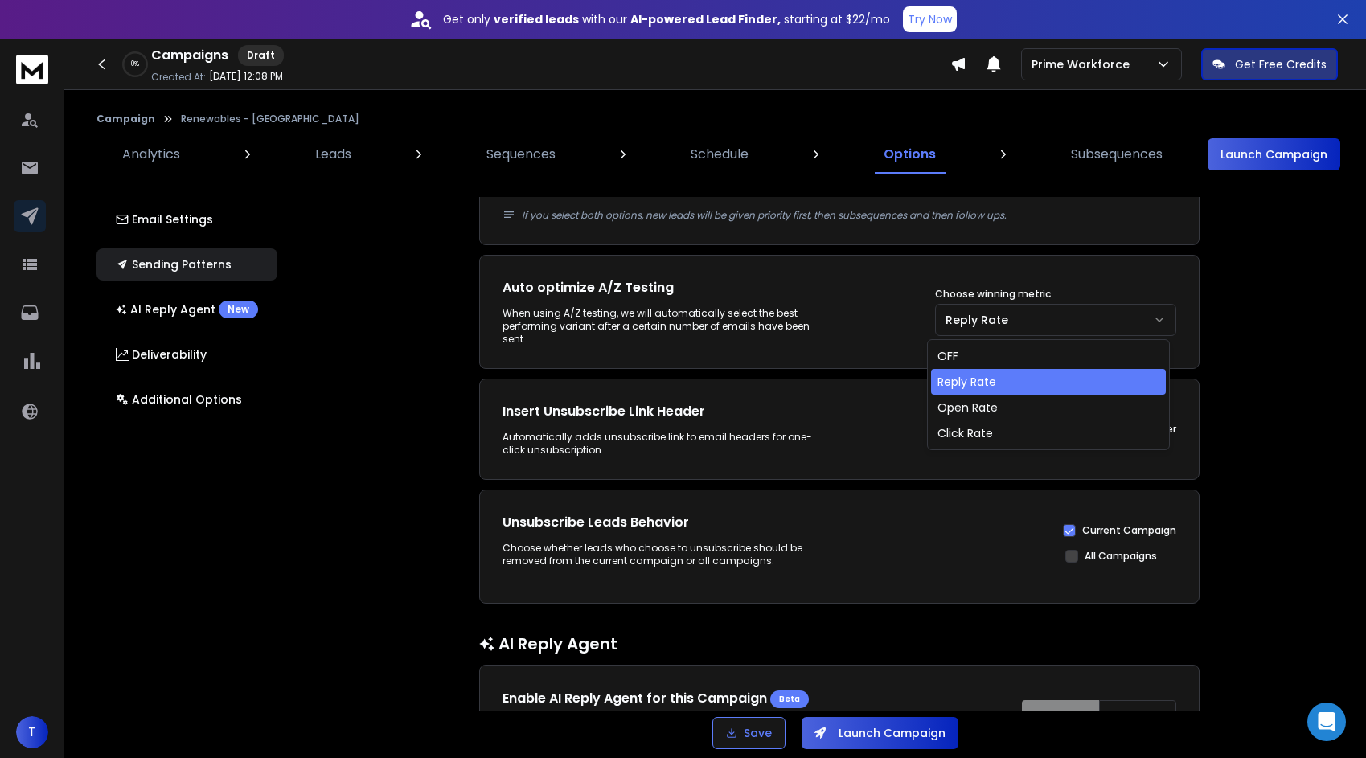
click at [979, 320] on button "Reply Rate" at bounding box center [1055, 320] width 241 height 32
select select "***"
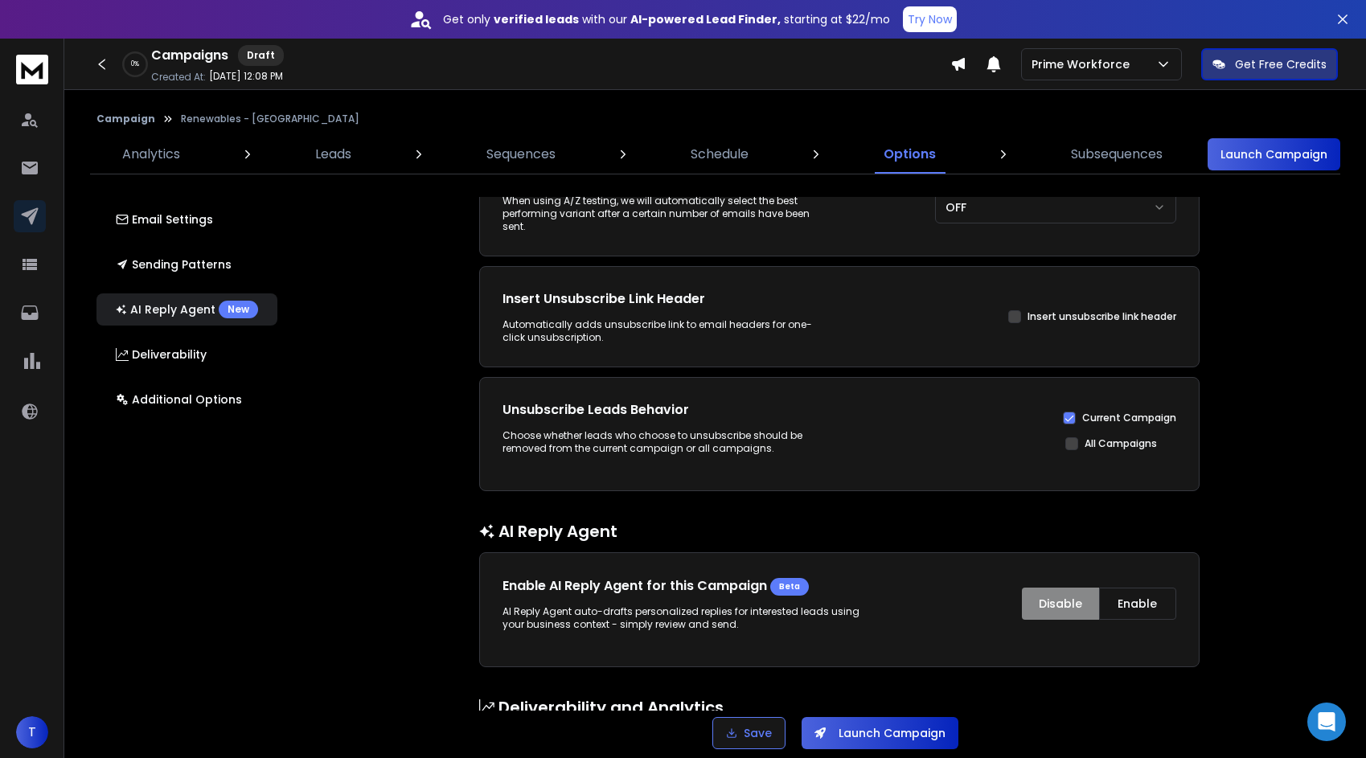
scroll to position [1367, 0]
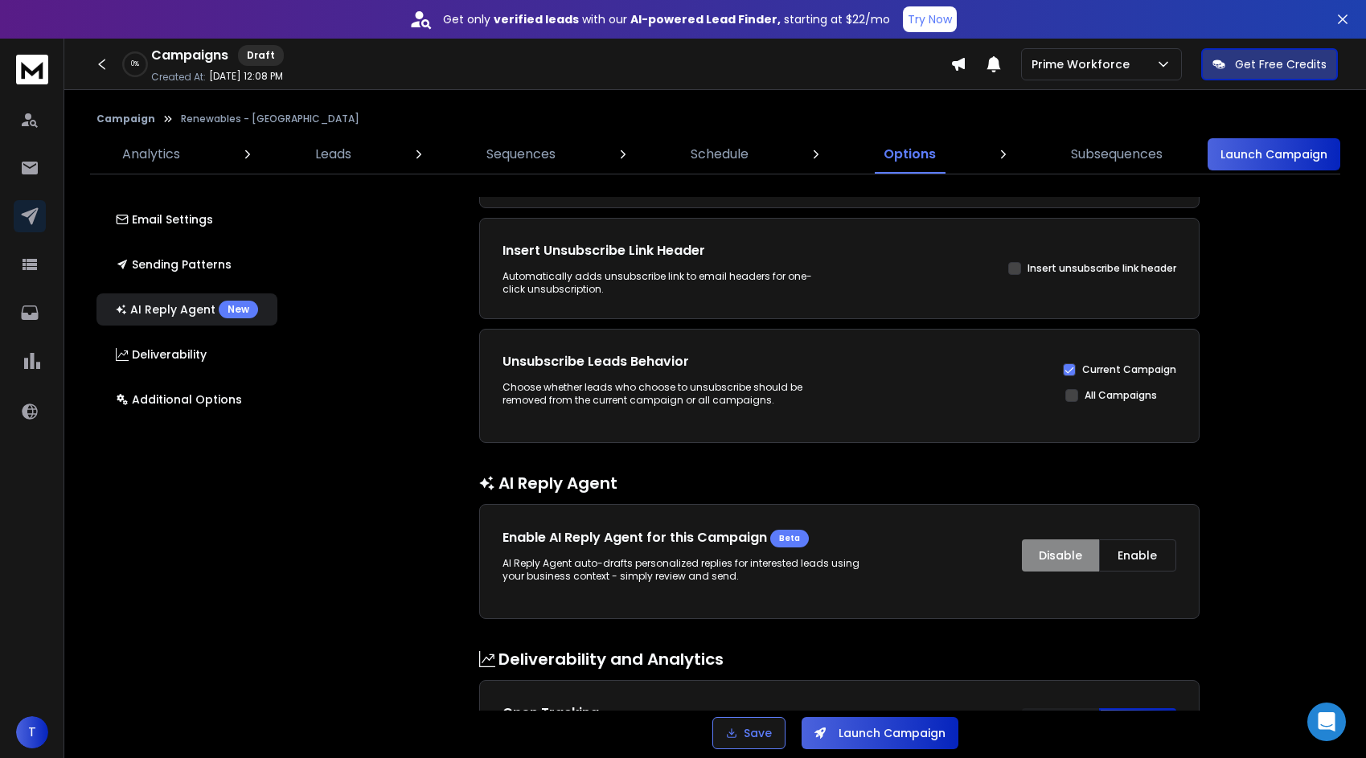
click at [1065, 393] on button "All Campaigns" at bounding box center [1071, 395] width 13 height 13
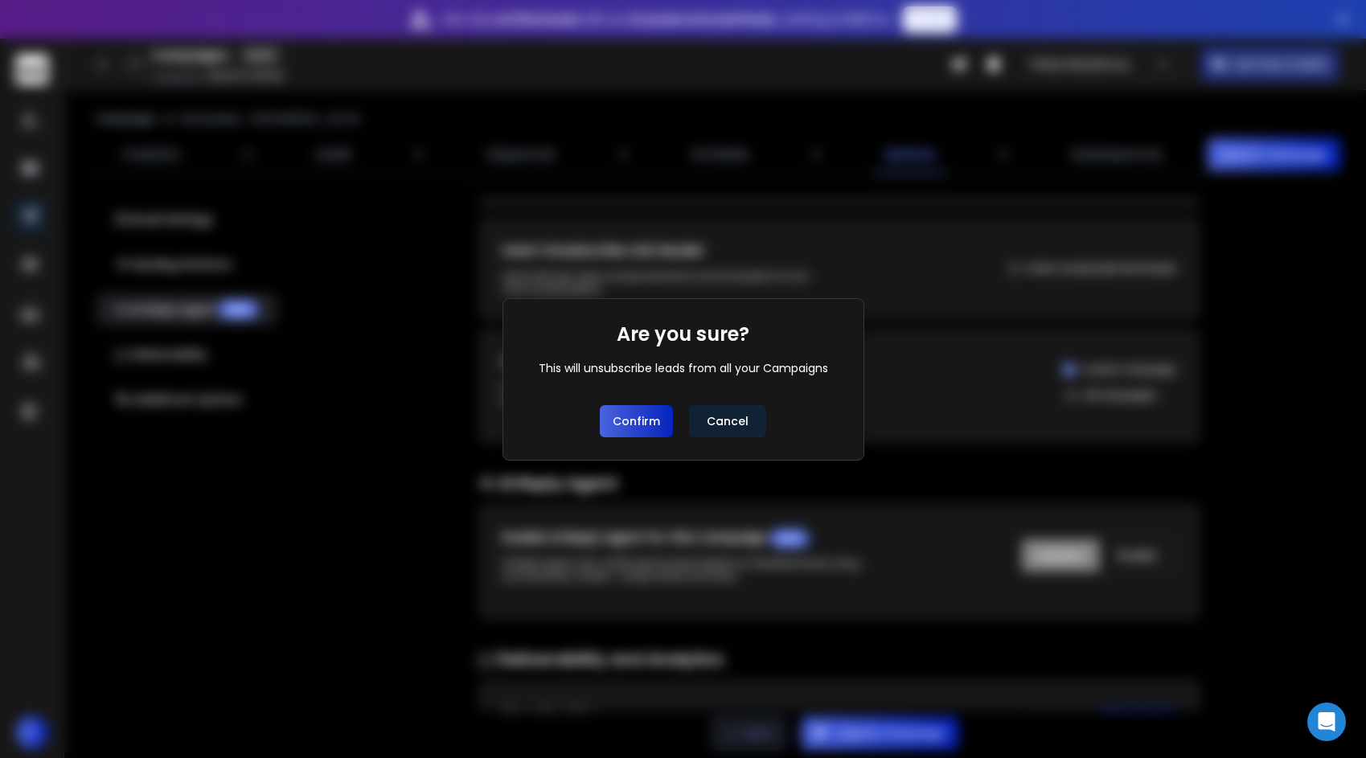
click at [640, 422] on button "Confirm" at bounding box center [636, 421] width 73 height 32
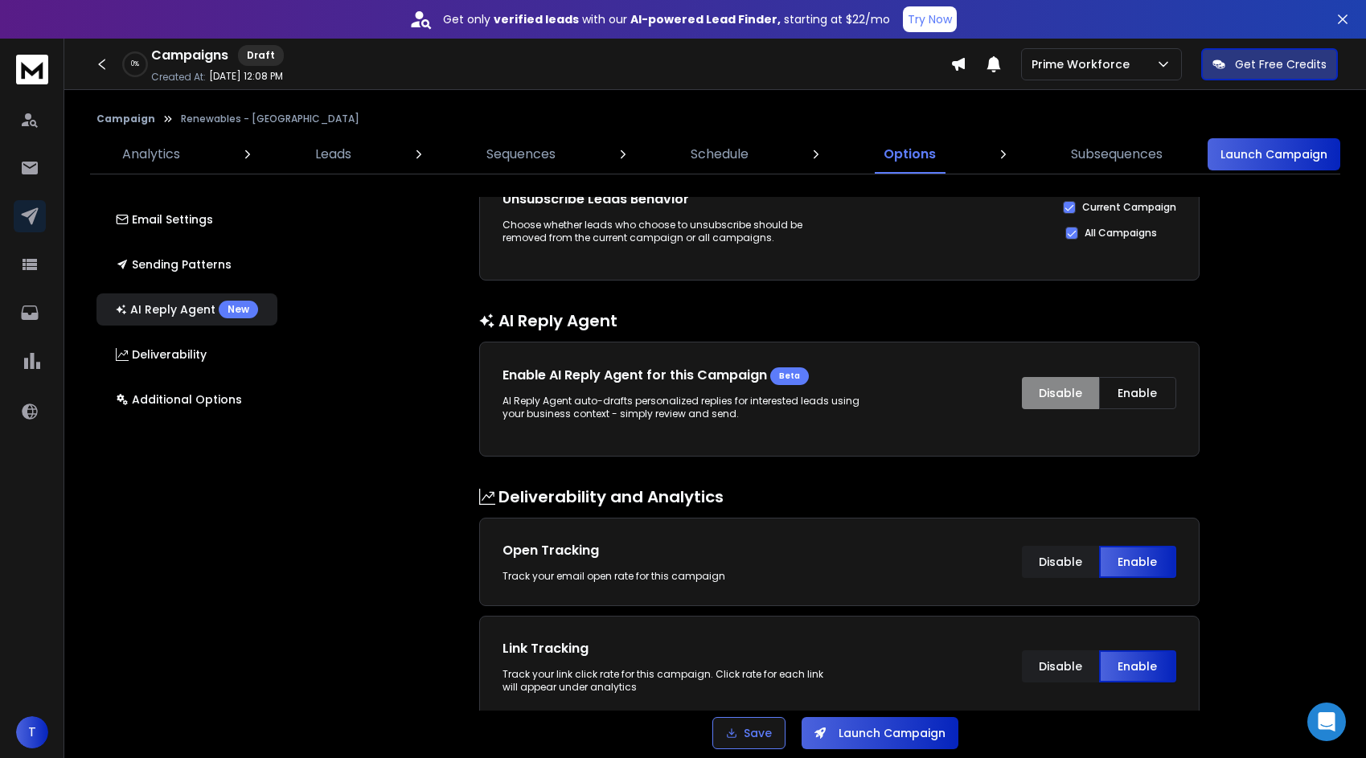
scroll to position [1528, 0]
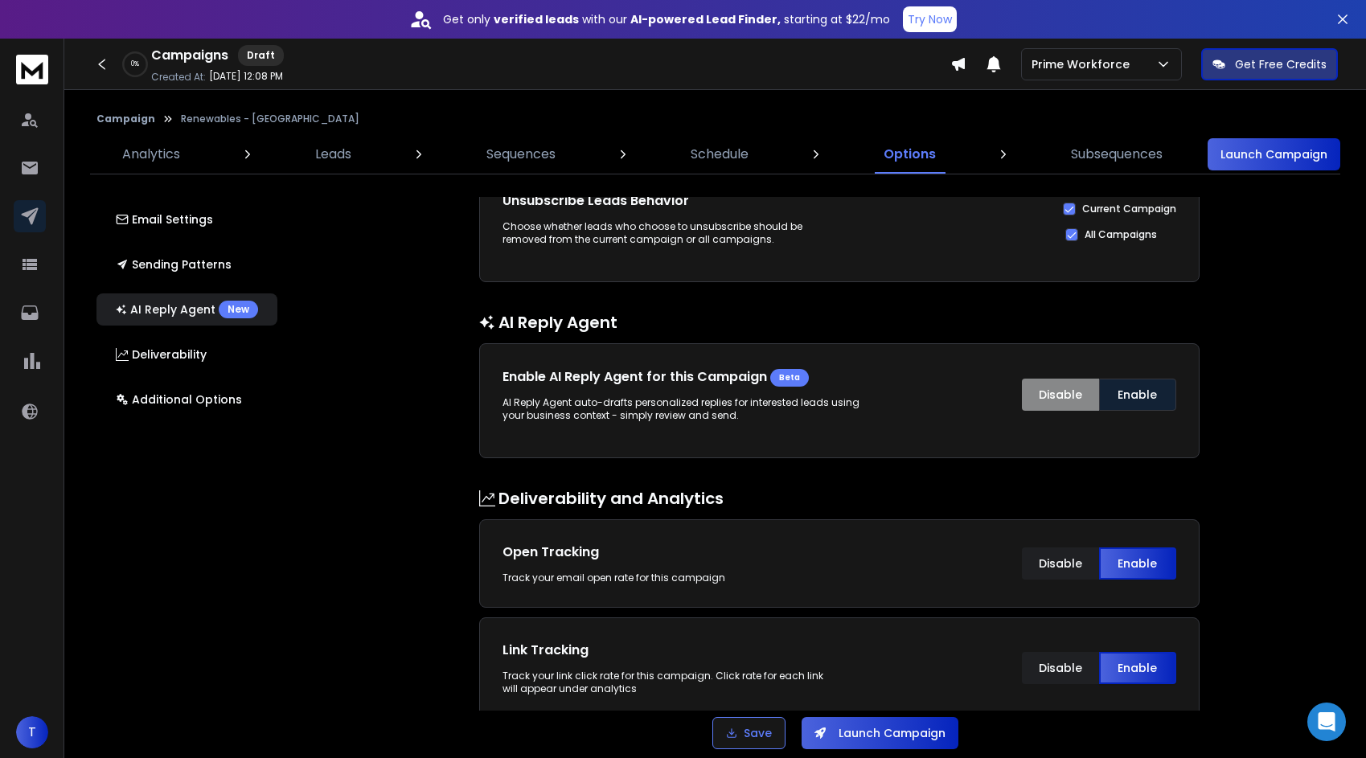
click at [1133, 397] on button "Enable" at bounding box center [1137, 395] width 77 height 32
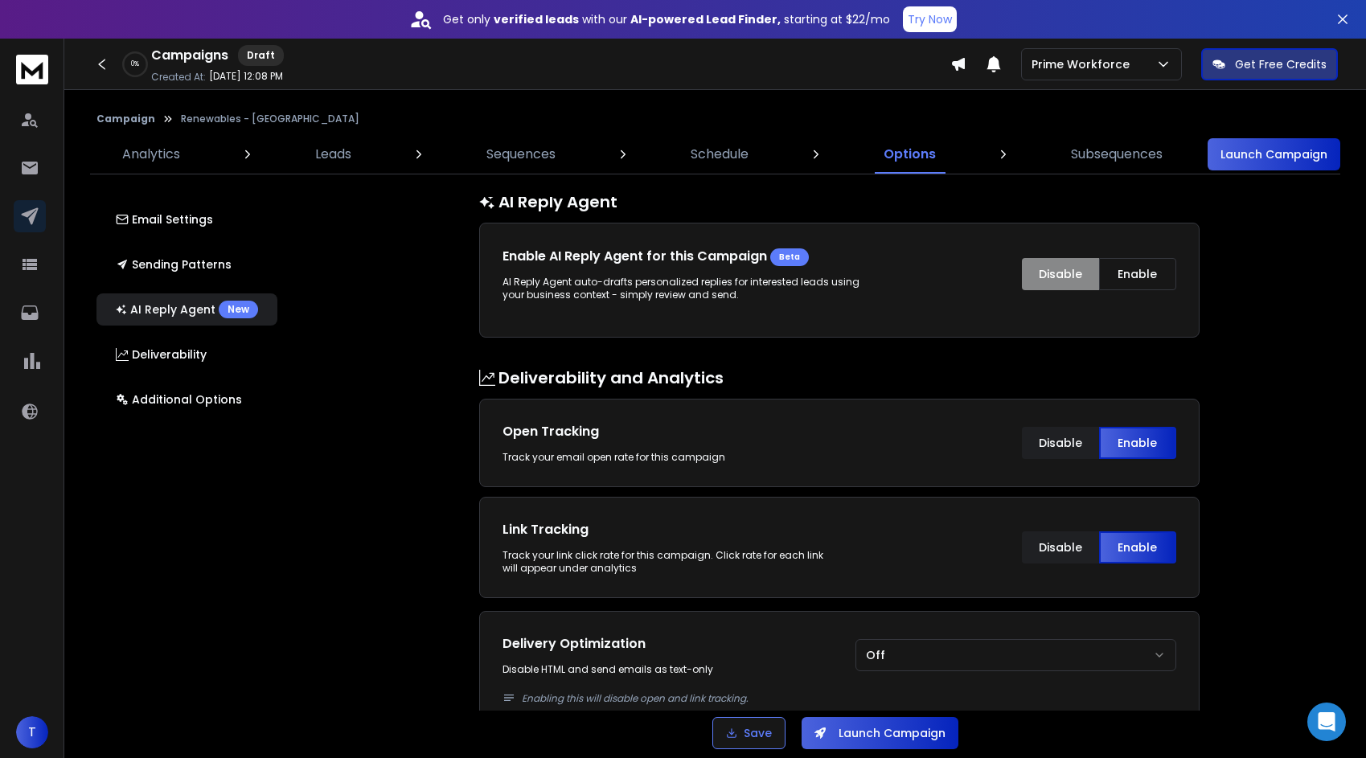
scroll to position [1689, 0]
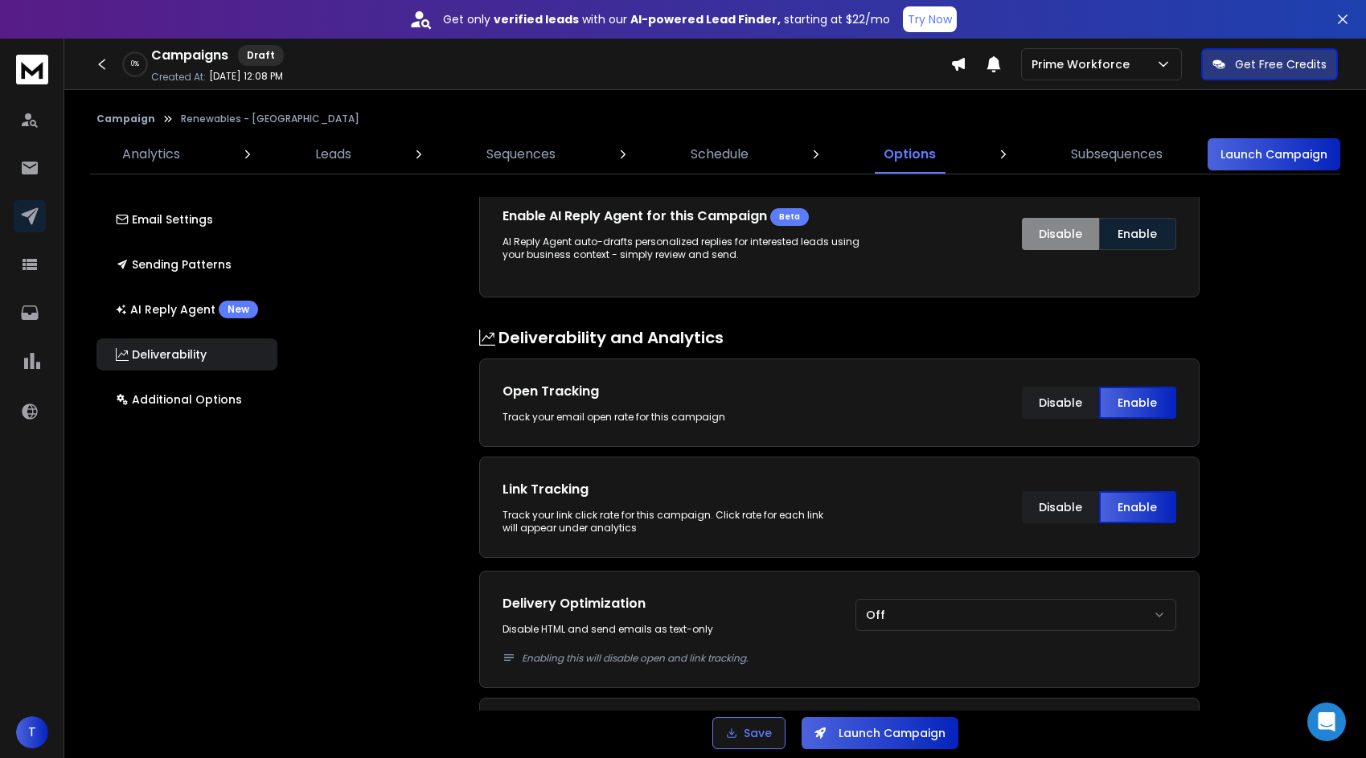
click at [1139, 238] on button "Enable" at bounding box center [1137, 234] width 77 height 32
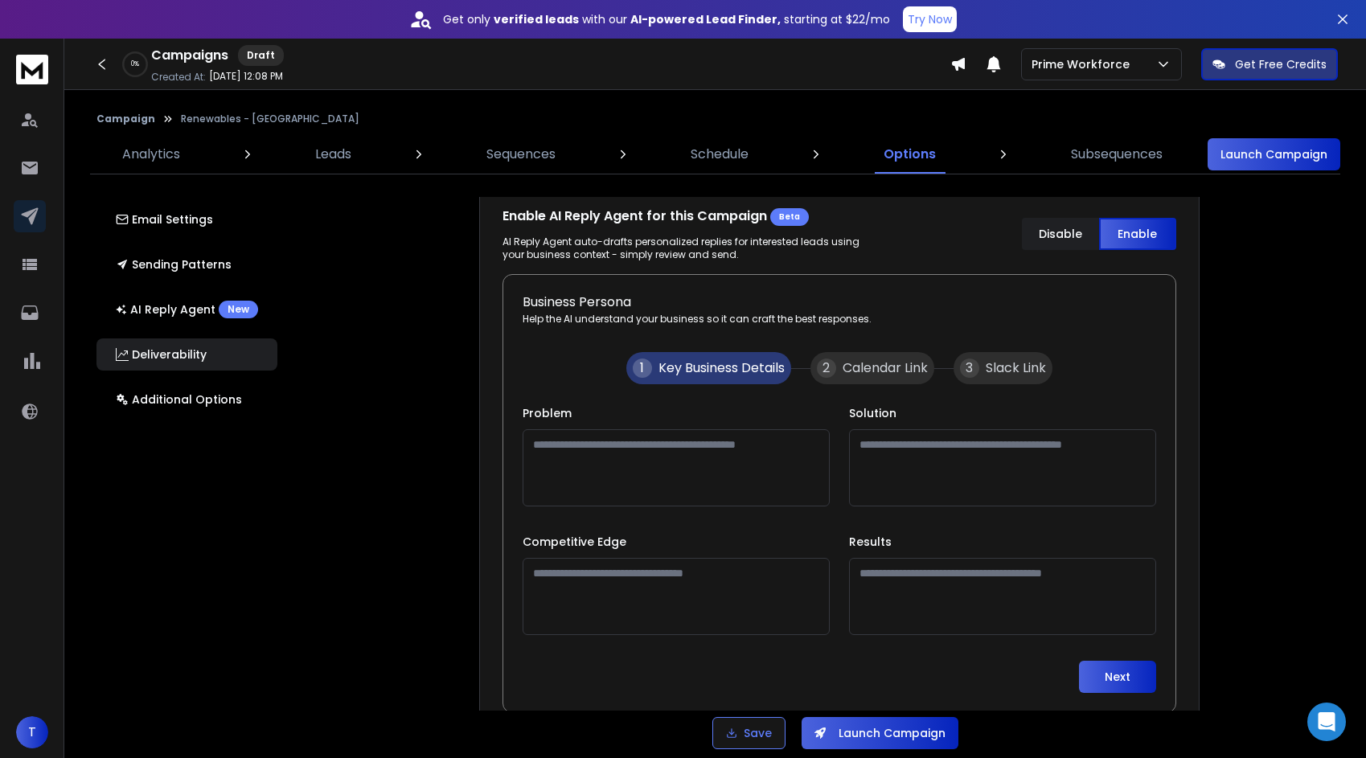
click at [674, 456] on textarea "Problem" at bounding box center [676, 467] width 307 height 77
